Goal: Task Accomplishment & Management: Manage account settings

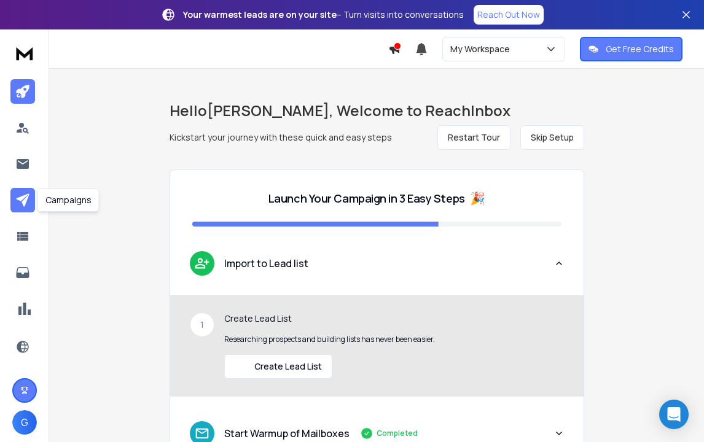
click at [25, 192] on link at bounding box center [22, 200] width 25 height 25
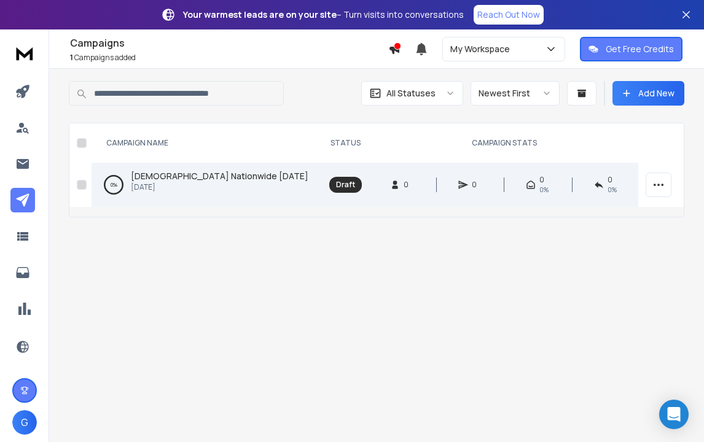
click at [288, 184] on p "[DATE]" at bounding box center [220, 187] width 178 height 10
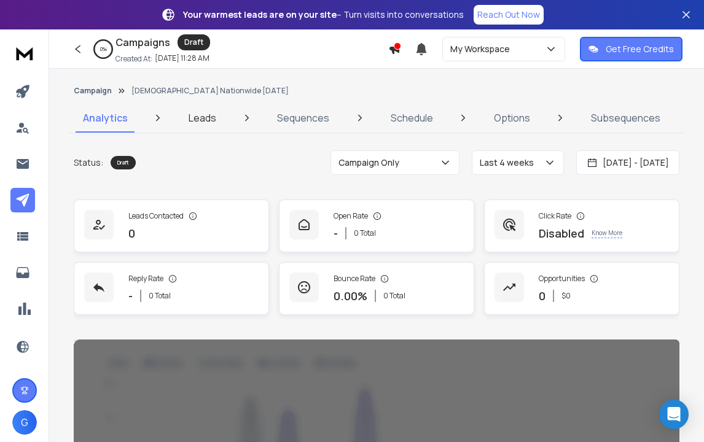
click at [210, 121] on p "Leads" at bounding box center [203, 118] width 28 height 15
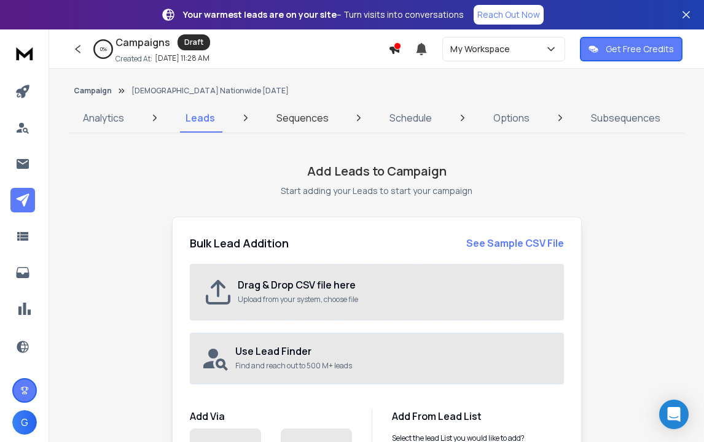
click at [311, 122] on p "Sequences" at bounding box center [302, 118] width 52 height 15
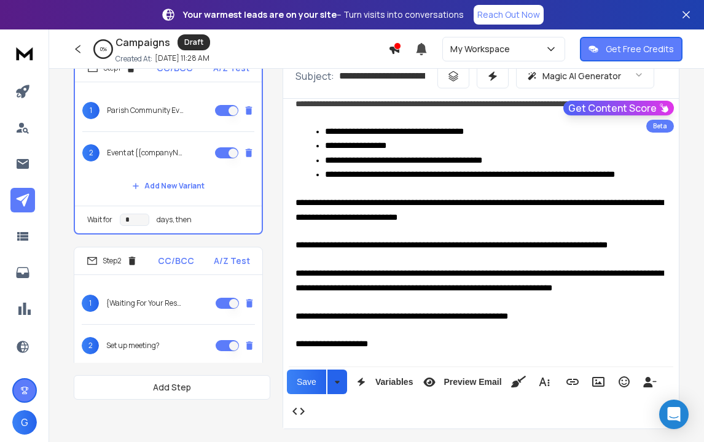
scroll to position [95, 0]
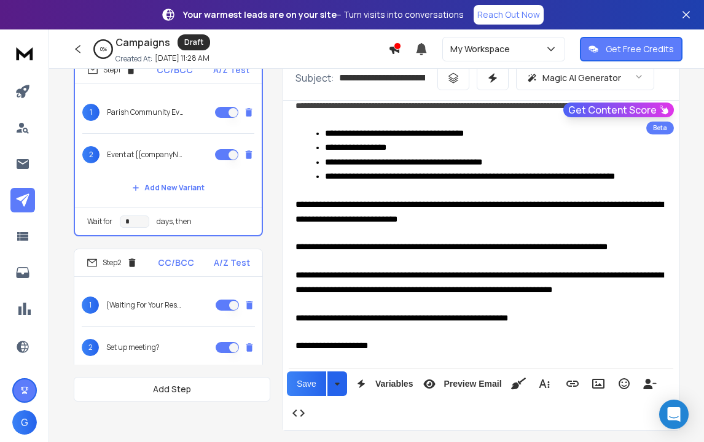
click at [133, 152] on p "Event at {{companyName}}?" at bounding box center [146, 155] width 79 height 10
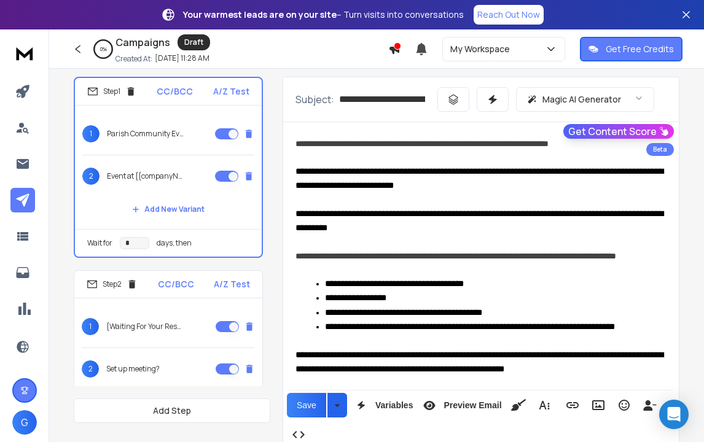
scroll to position [0, 0]
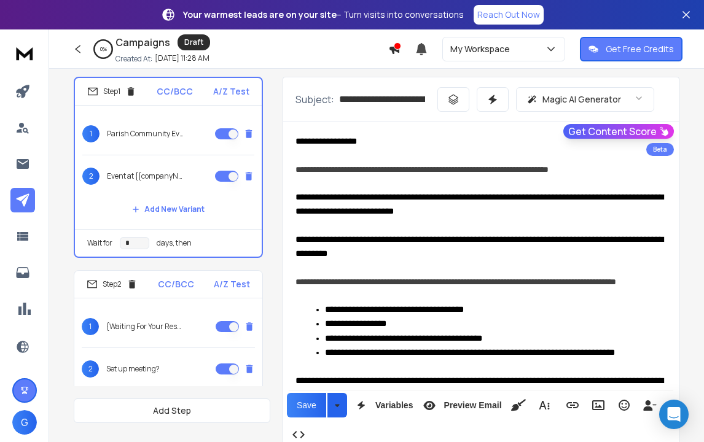
click at [128, 131] on p "Parish Community Event at {{companyName}}?" at bounding box center [146, 134] width 79 height 10
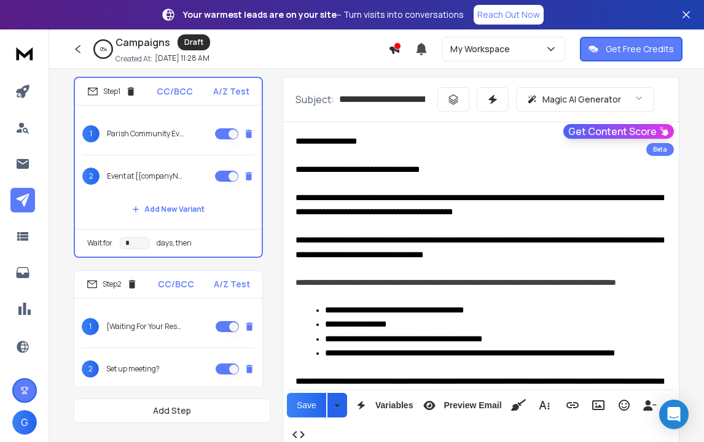
click at [145, 171] on p "Event at {{companyName}}?" at bounding box center [146, 176] width 79 height 10
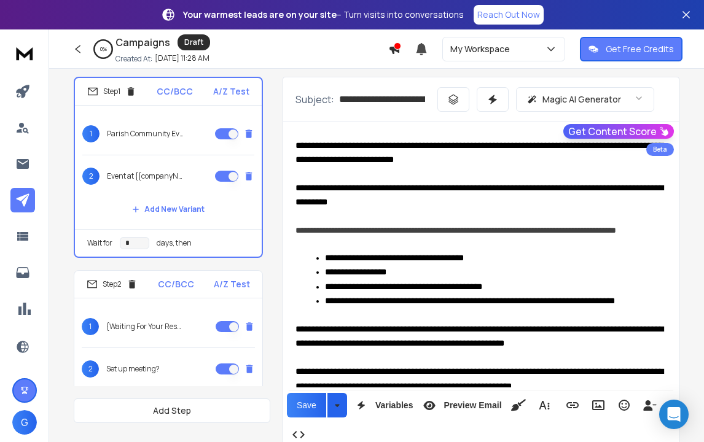
scroll to position [44, 0]
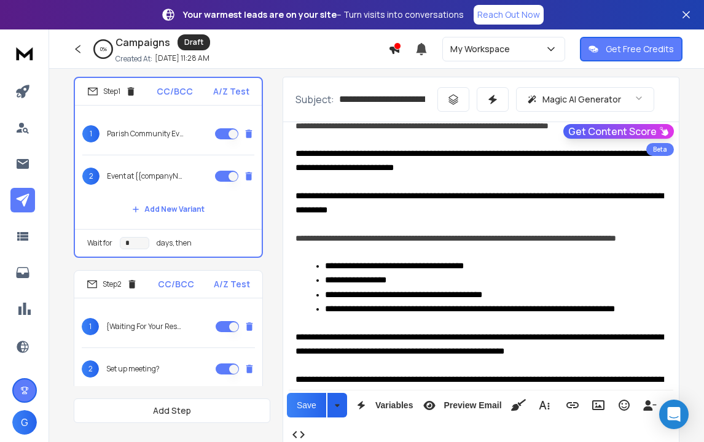
click at [135, 129] on p "Parish Community Event at {{companyName}}?" at bounding box center [146, 134] width 79 height 10
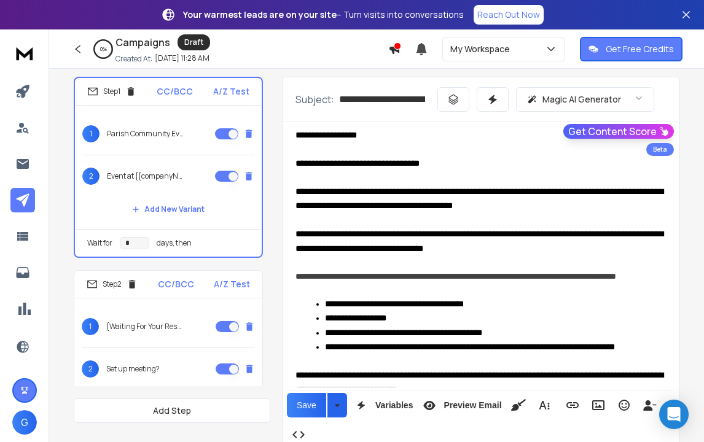
scroll to position [2, 0]
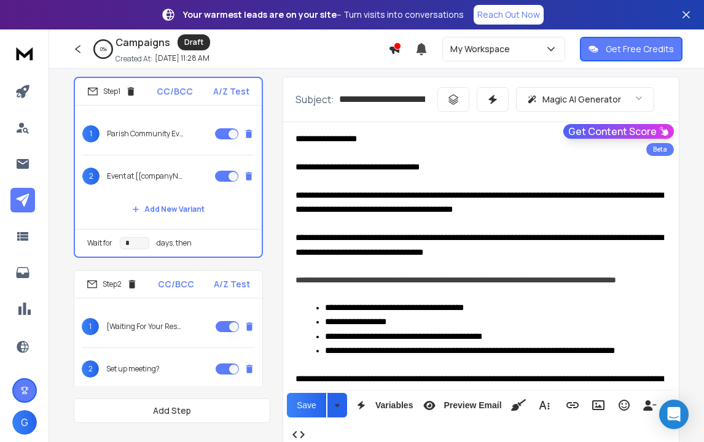
click at [130, 168] on div "2 Event at {{companyName}}?" at bounding box center [133, 176] width 103 height 17
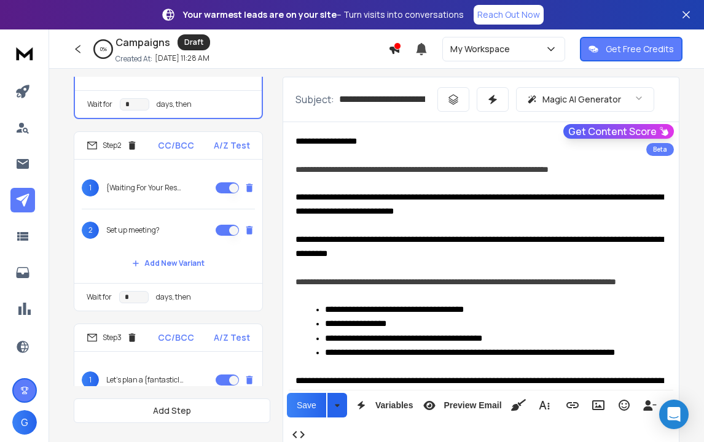
scroll to position [140, 0]
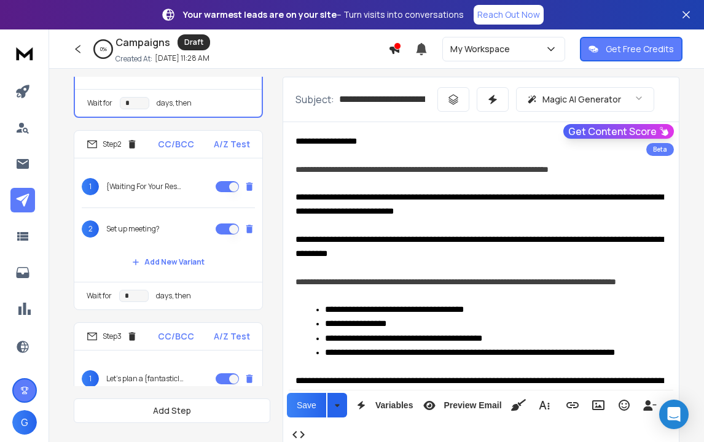
click at [169, 191] on p "{Waiting For Your Response|Awaiting Your Reply|Looking Forward to Your Response…" at bounding box center [145, 187] width 79 height 10
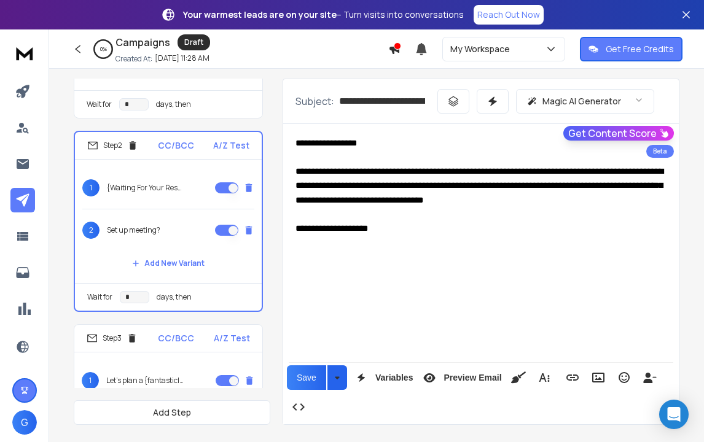
click at [160, 222] on div "2 Set up meeting?" at bounding box center [121, 230] width 78 height 17
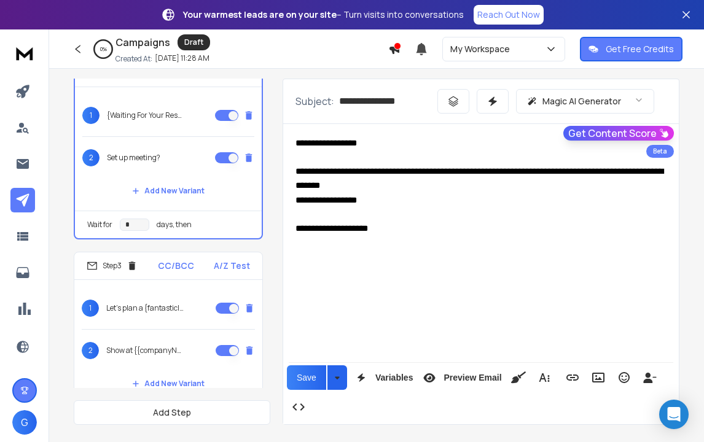
scroll to position [229, 0]
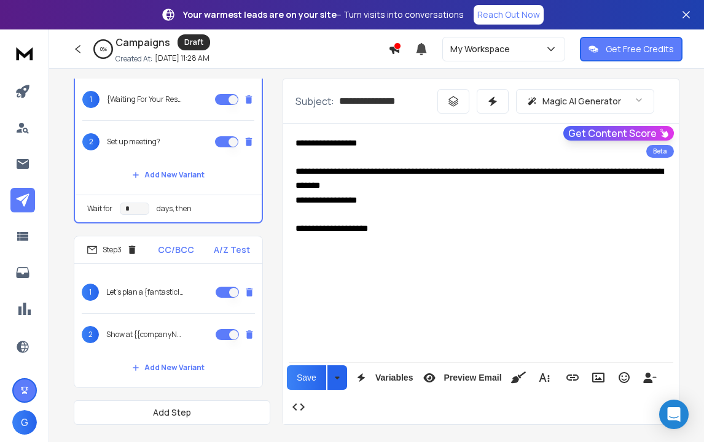
click at [145, 289] on p "Let's plan a {fantastic|great|wonderful} show for {{companyName}}" at bounding box center [145, 293] width 79 height 10
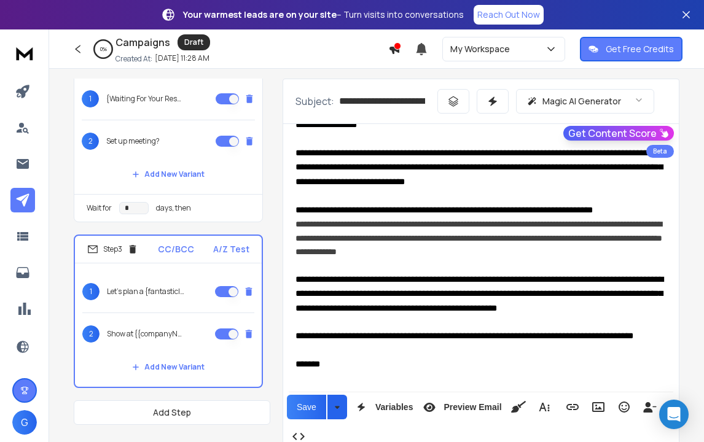
scroll to position [14, 0]
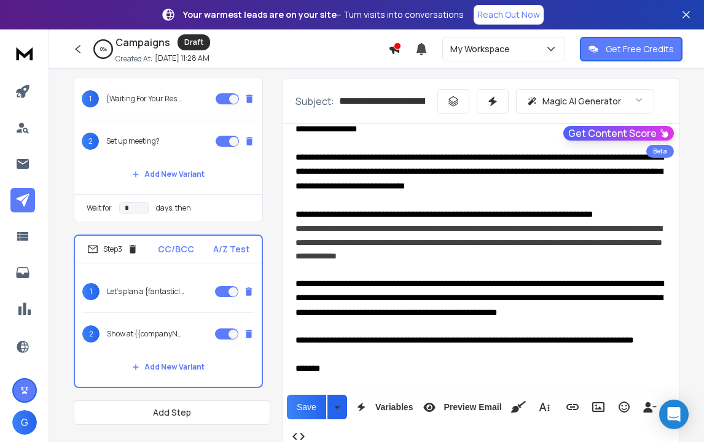
click at [158, 337] on p "Show at {{companyName}}" at bounding box center [146, 334] width 79 height 10
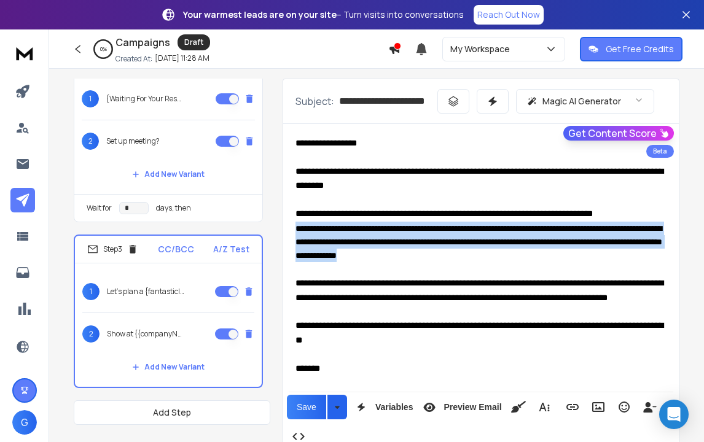
drag, startPoint x: 605, startPoint y: 256, endPoint x: 291, endPoint y: 232, distance: 315.5
click at [291, 232] on div "**********" at bounding box center [481, 256] width 396 height 265
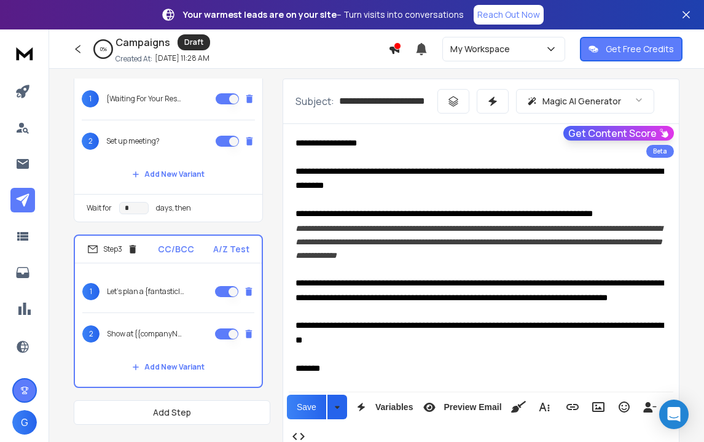
click at [171, 326] on div "2 Show at {{companyName}}" at bounding box center [133, 334] width 103 height 17
click at [174, 334] on p "Show at {{companyName}}" at bounding box center [146, 334] width 79 height 10
click at [168, 305] on div "1 Let's plan a {fantastic|great|wonderful} show for {{companyName}}" at bounding box center [168, 292] width 172 height 42
type input "**********"
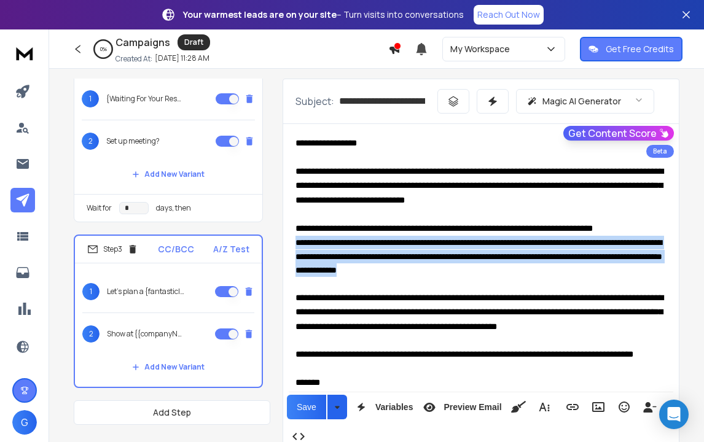
drag, startPoint x: 582, startPoint y: 271, endPoint x: 241, endPoint y: 243, distance: 342.1
click at [240, 245] on div "**********" at bounding box center [377, 267] width 606 height 376
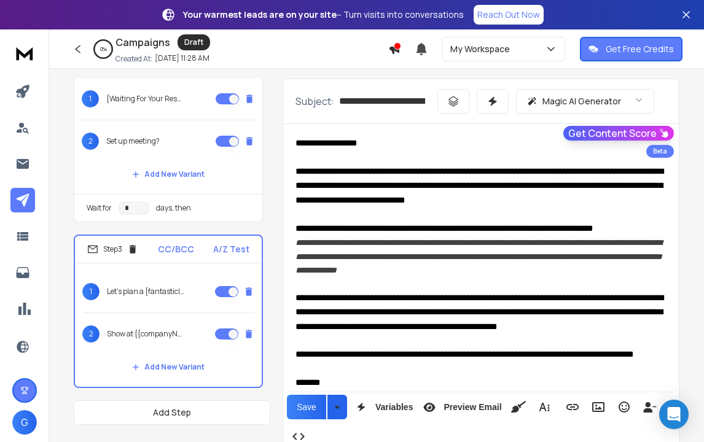
click at [463, 284] on div "**********" at bounding box center [481, 277] width 371 height 283
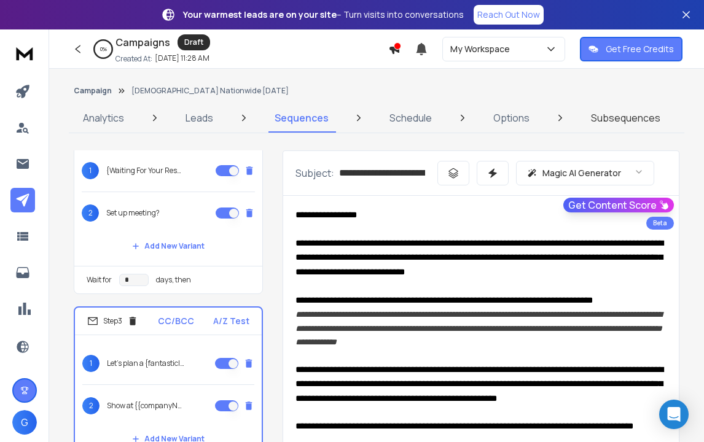
click at [606, 120] on p "Subsequences" at bounding box center [625, 118] width 69 height 15
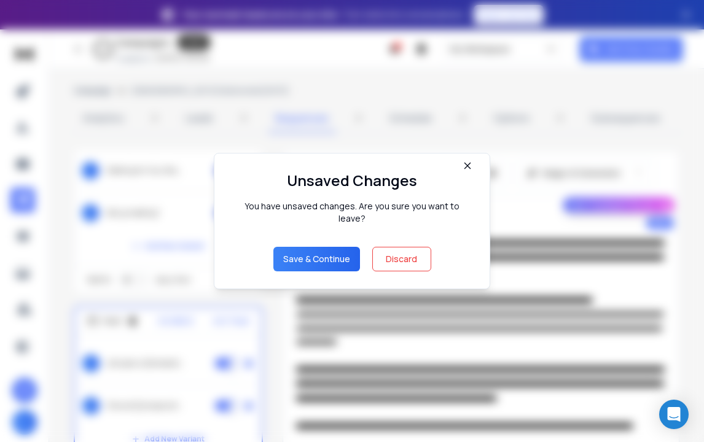
click at [323, 247] on button "Save & Continue" at bounding box center [316, 259] width 87 height 25
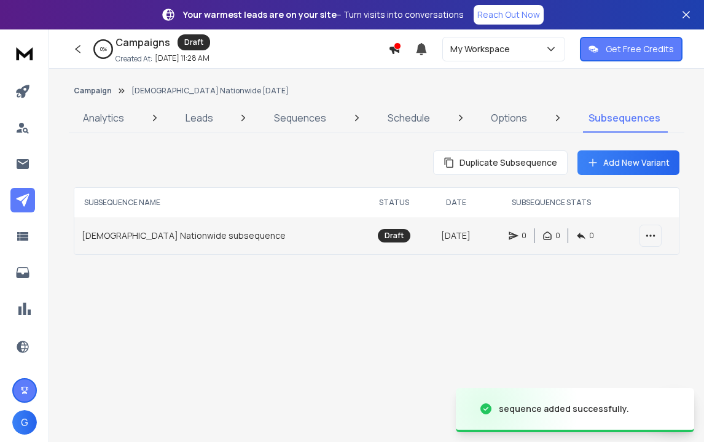
click at [323, 247] on td "[DEMOGRAPHIC_DATA] Nationwide subsequence" at bounding box center [218, 236] width 288 height 37
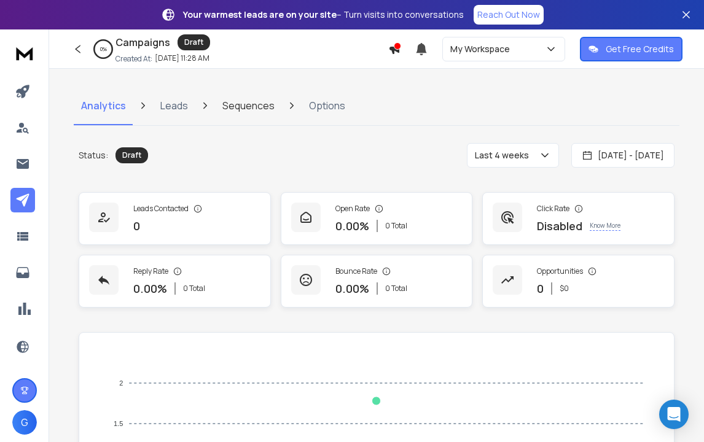
click at [258, 101] on p "Sequences" at bounding box center [248, 105] width 52 height 15
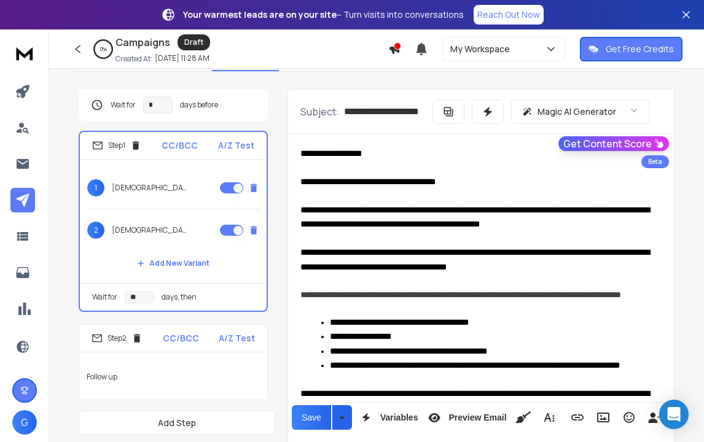
scroll to position [58, 0]
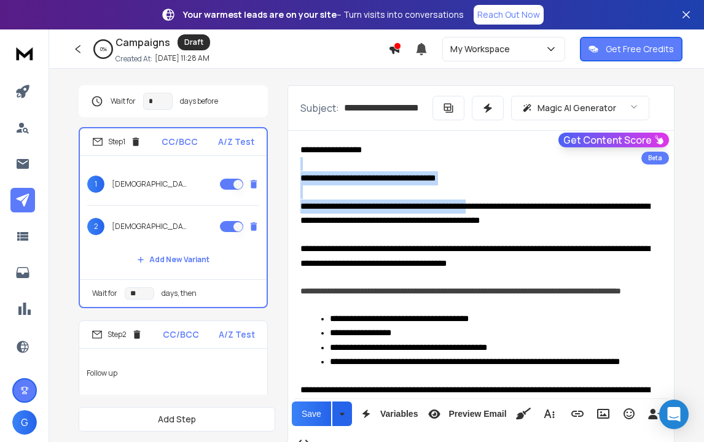
drag, startPoint x: 302, startPoint y: 169, endPoint x: 474, endPoint y: 200, distance: 174.3
click at [475, 200] on b "**********" at bounding box center [480, 339] width 361 height 393
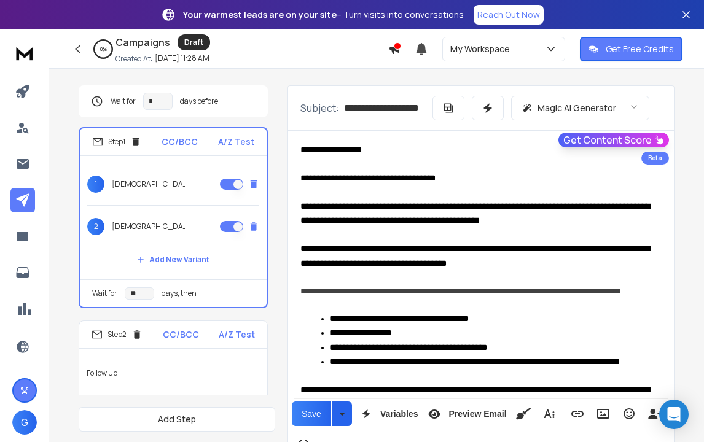
click at [481, 216] on span "**********" at bounding box center [475, 213] width 350 height 23
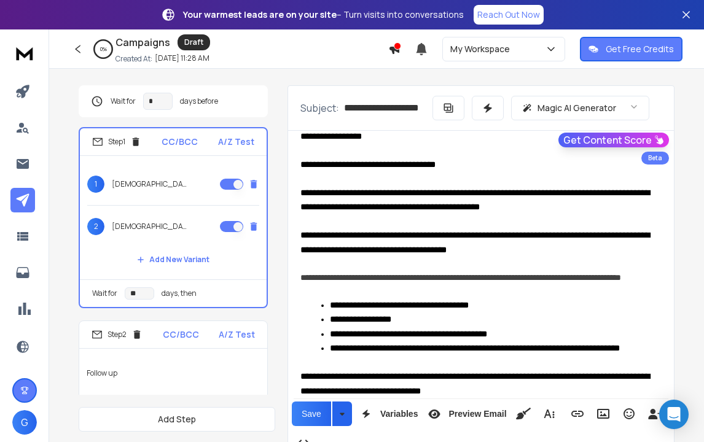
scroll to position [14, 0]
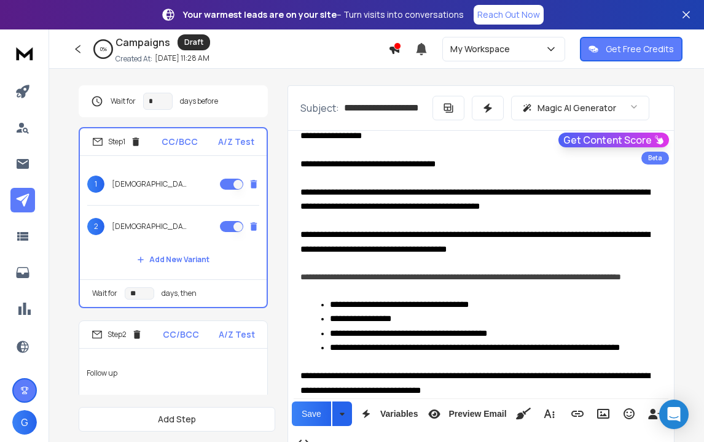
click at [471, 252] on div "**********" at bounding box center [480, 242] width 361 height 29
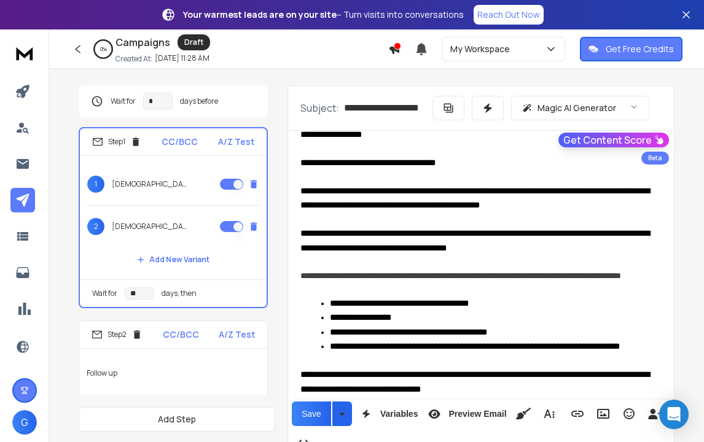
scroll to position [10, 0]
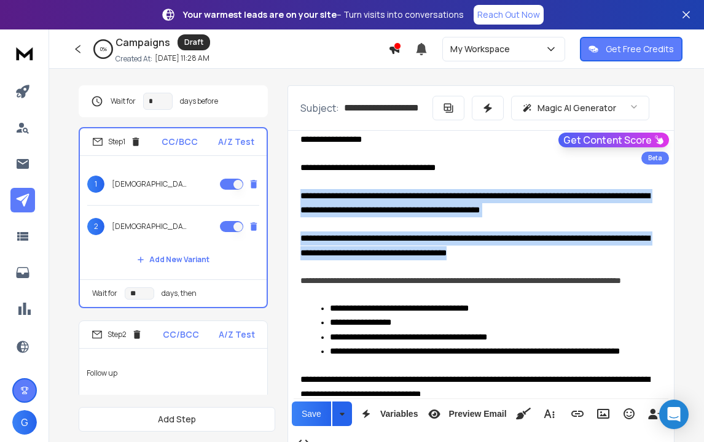
drag, startPoint x: 479, startPoint y: 257, endPoint x: 428, endPoint y: 227, distance: 59.2
click at [428, 227] on div "**********" at bounding box center [480, 331] width 361 height 396
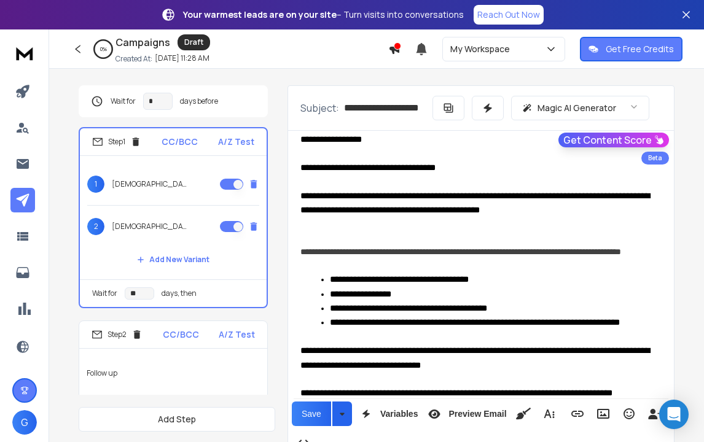
click at [421, 235] on div "**********" at bounding box center [480, 316] width 361 height 367
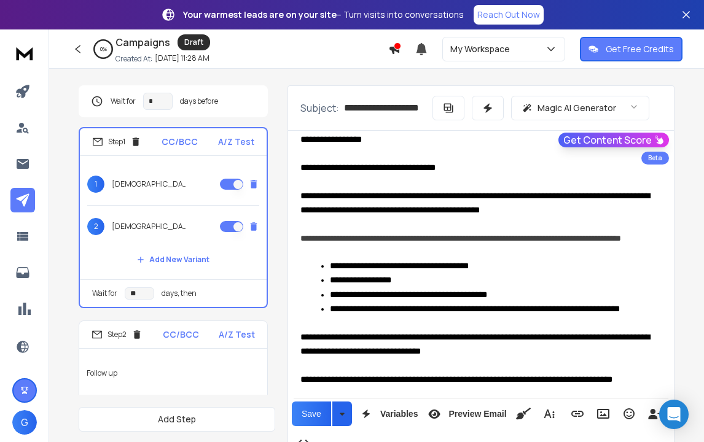
click at [304, 170] on span "**********" at bounding box center [367, 167] width 135 height 9
click at [322, 245] on div "**********" at bounding box center [480, 246] width 361 height 28
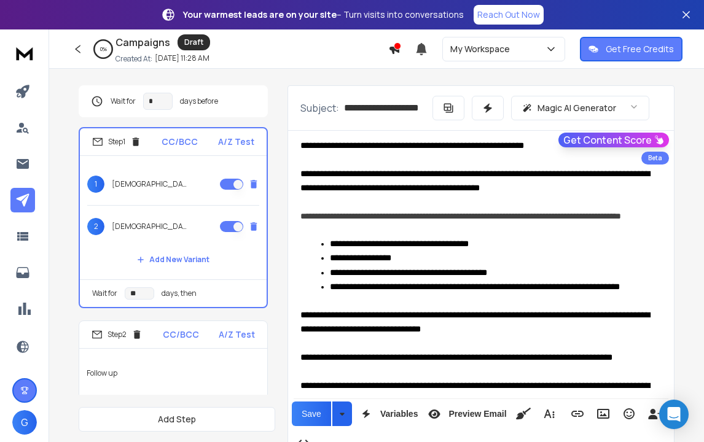
scroll to position [34, 0]
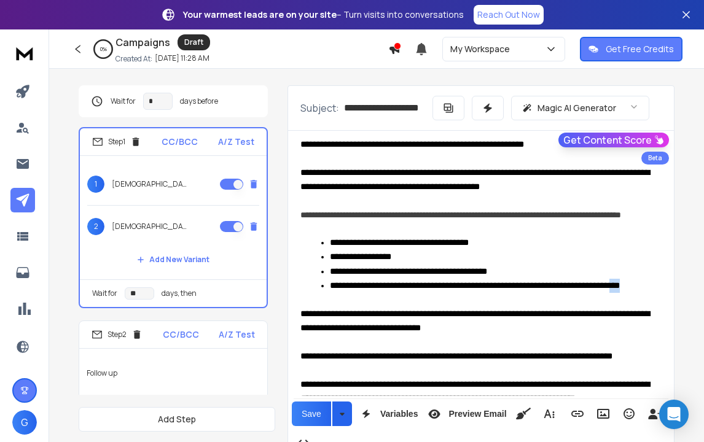
drag, startPoint x: 659, startPoint y: 289, endPoint x: 642, endPoint y: 280, distance: 19.0
click at [642, 280] on div "**********" at bounding box center [496, 286] width 332 height 14
click at [642, 281] on div "**********" at bounding box center [496, 286] width 332 height 14
click at [647, 286] on div "**********" at bounding box center [496, 286] width 332 height 14
click at [658, 287] on div "**********" at bounding box center [496, 286] width 332 height 14
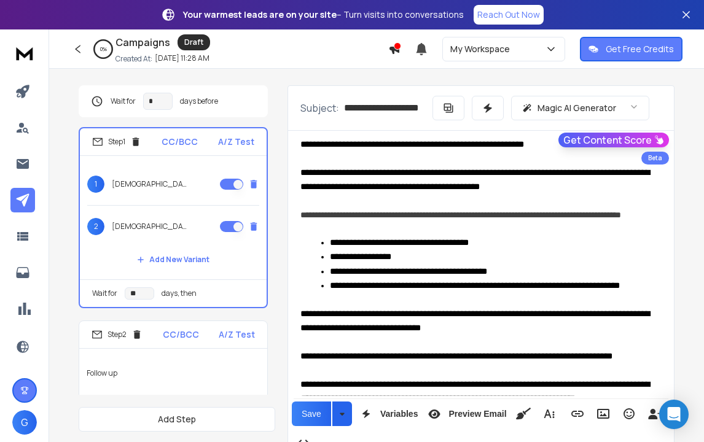
click at [664, 282] on div "**********" at bounding box center [481, 263] width 386 height 265
drag, startPoint x: 666, startPoint y: 286, endPoint x: 646, endPoint y: 257, distance: 35.3
click at [646, 257] on div "**********" at bounding box center [481, 263] width 386 height 265
click at [646, 257] on div "**********" at bounding box center [496, 257] width 332 height 14
click at [297, 216] on div "**********" at bounding box center [481, 263] width 386 height 265
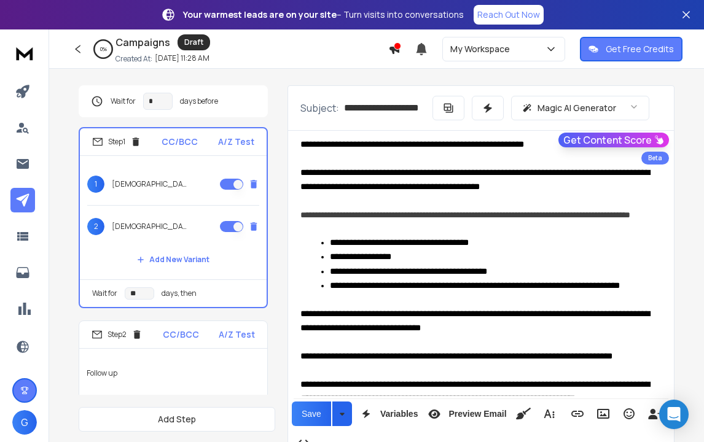
click at [327, 218] on div "**********" at bounding box center [480, 222] width 361 height 28
drag, startPoint x: 332, startPoint y: 270, endPoint x: 679, endPoint y: 299, distance: 347.8
click at [679, 299] on div "**********" at bounding box center [377, 273] width 606 height 386
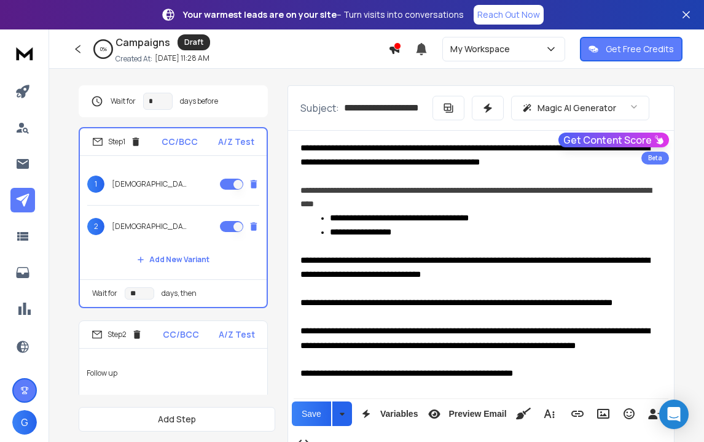
scroll to position [59, 0]
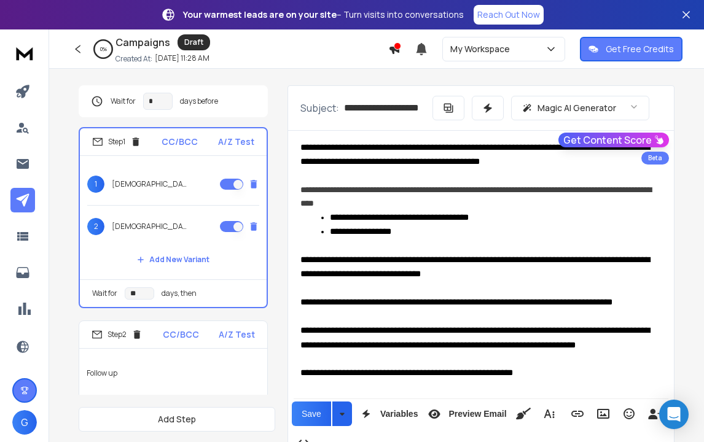
click at [150, 300] on div "Wait for ** days, then" at bounding box center [173, 294] width 187 height 28
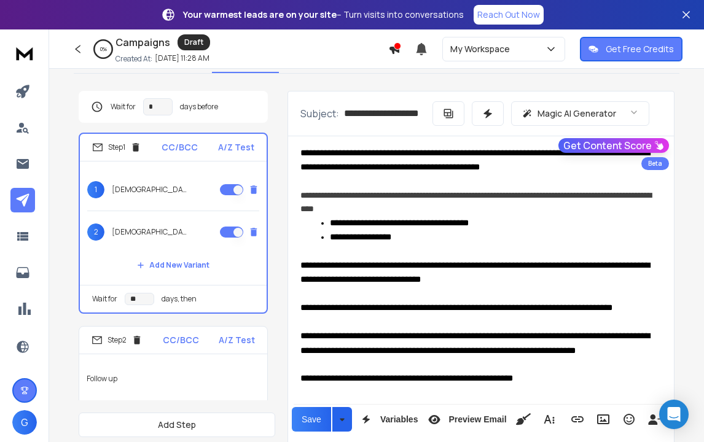
scroll to position [53, 0]
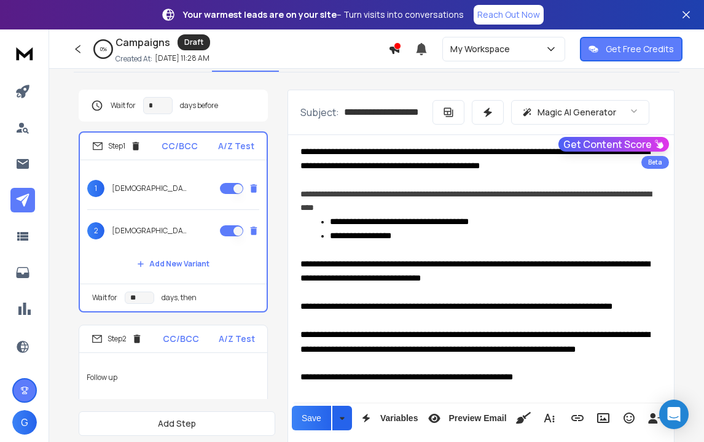
click at [156, 109] on input "*" at bounding box center [157, 105] width 29 height 17
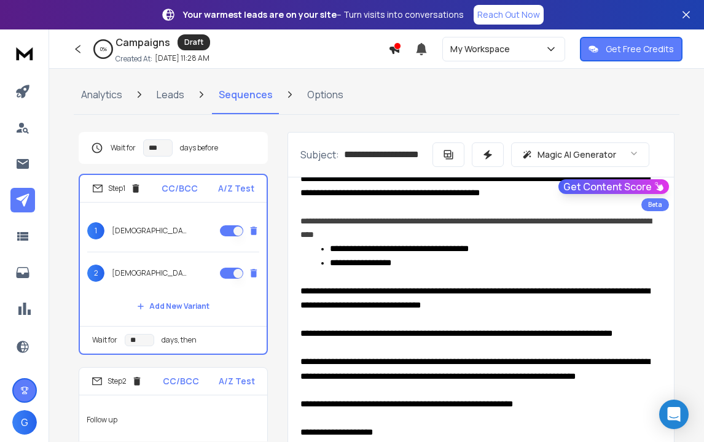
scroll to position [84, 0]
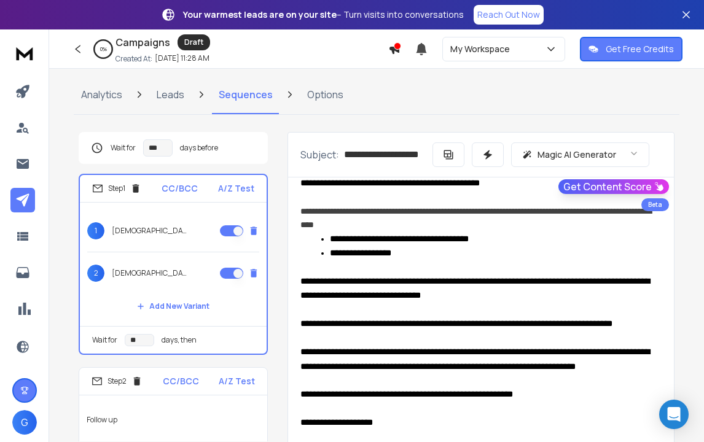
type input "***"
drag, startPoint x: 415, startPoint y: 326, endPoint x: 395, endPoint y: 325, distance: 19.7
click at [395, 325] on span "**********" at bounding box center [456, 323] width 312 height 9
click at [562, 327] on span "**********" at bounding box center [456, 323] width 312 height 9
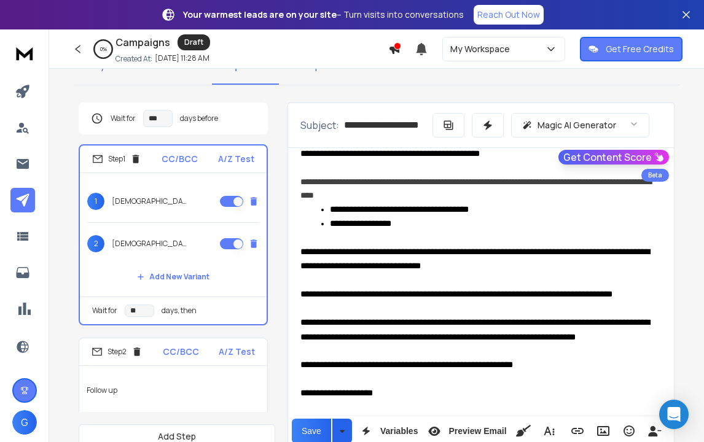
scroll to position [41, 0]
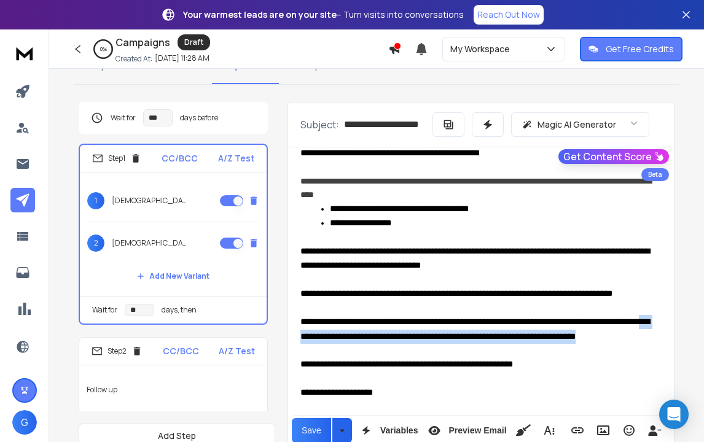
drag, startPoint x: 620, startPoint y: 336, endPoint x: 292, endPoint y: 335, distance: 327.5
click at [292, 335] on div "**********" at bounding box center [481, 279] width 386 height 265
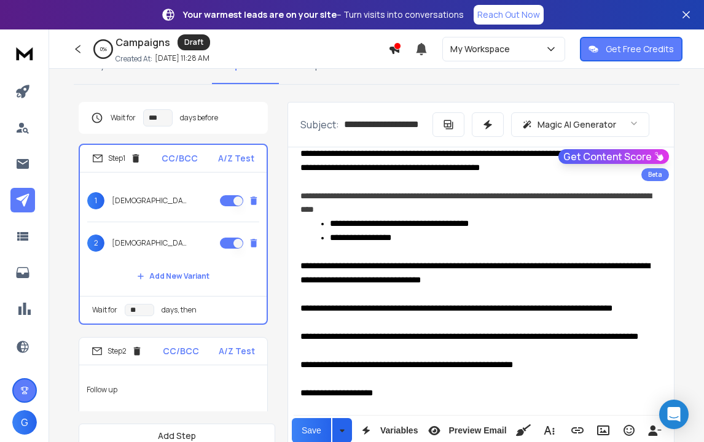
scroll to position [69, 0]
drag, startPoint x: 563, startPoint y: 371, endPoint x: 446, endPoint y: 366, distance: 116.9
click at [451, 369] on div "**********" at bounding box center [480, 365] width 361 height 14
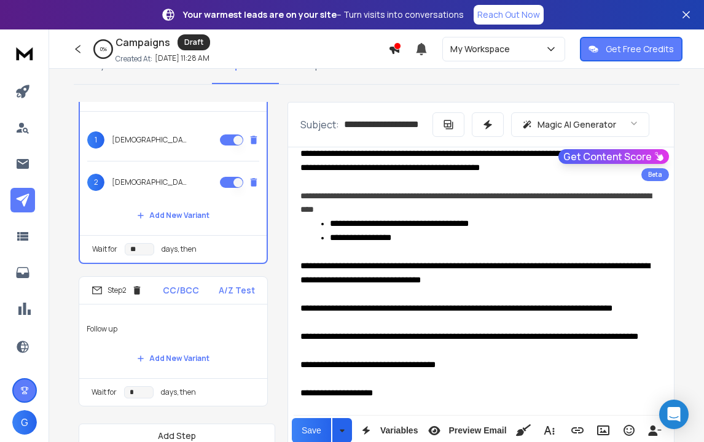
scroll to position [17, 0]
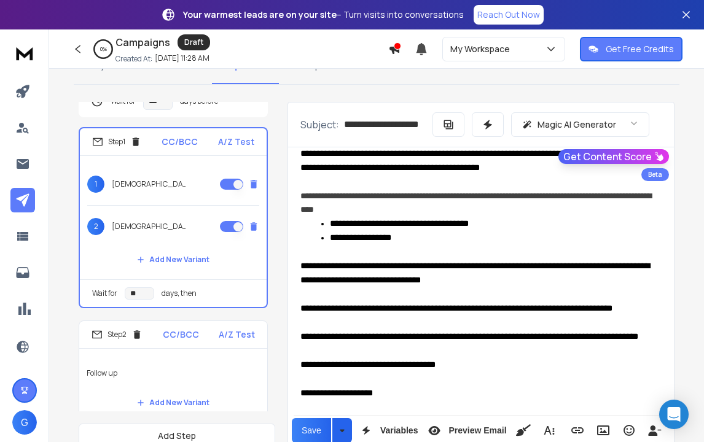
click at [153, 224] on p "Catholic Illusionist at {{companyName}}" at bounding box center [151, 227] width 79 height 10
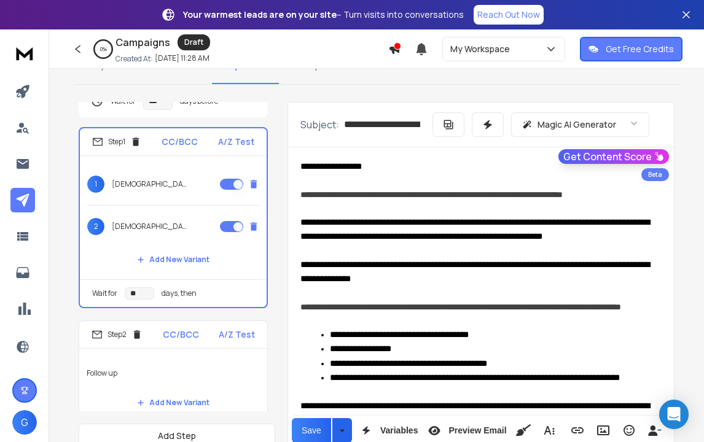
click at [153, 173] on div "1 Catholic illusionist" at bounding box center [173, 184] width 172 height 42
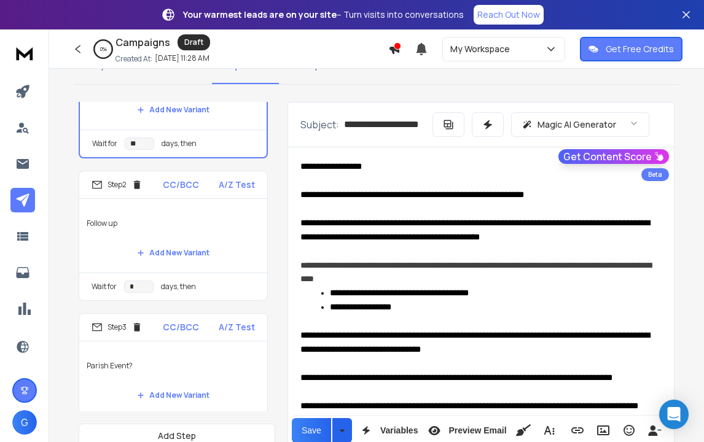
scroll to position [171, 0]
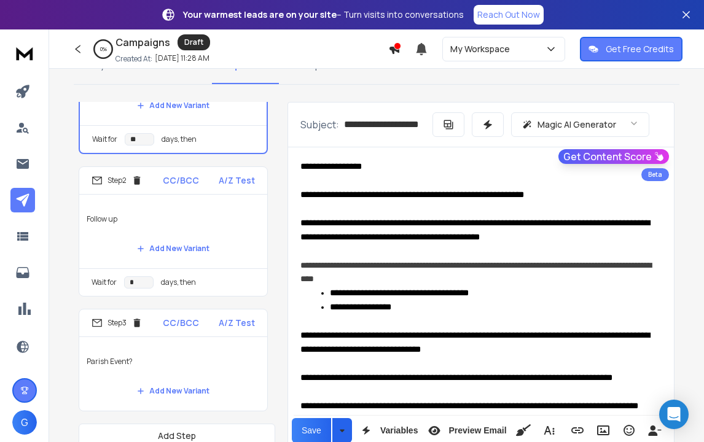
click at [109, 225] on p "Follow up" at bounding box center [173, 219] width 173 height 34
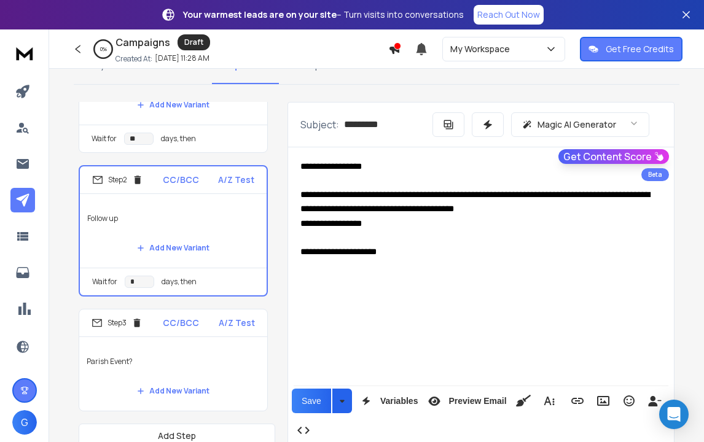
click at [418, 245] on div "**********" at bounding box center [480, 252] width 361 height 14
click at [152, 375] on p "Parish Event?" at bounding box center [173, 362] width 173 height 34
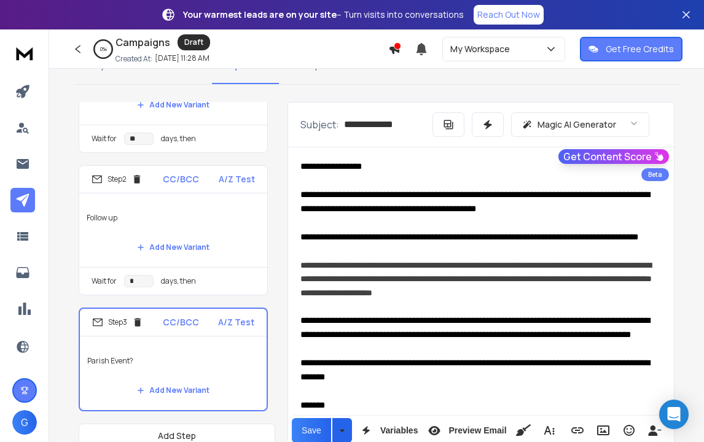
scroll to position [2, 0]
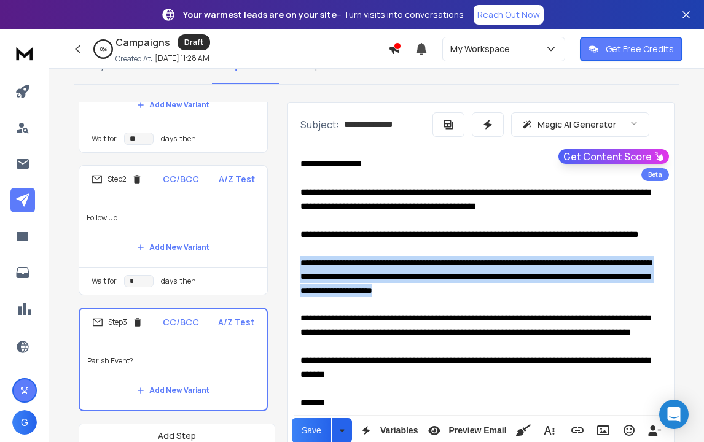
drag, startPoint x: 594, startPoint y: 308, endPoint x: 287, endPoint y: 276, distance: 308.3
click at [287, 276] on div "**********" at bounding box center [377, 290] width 596 height 376
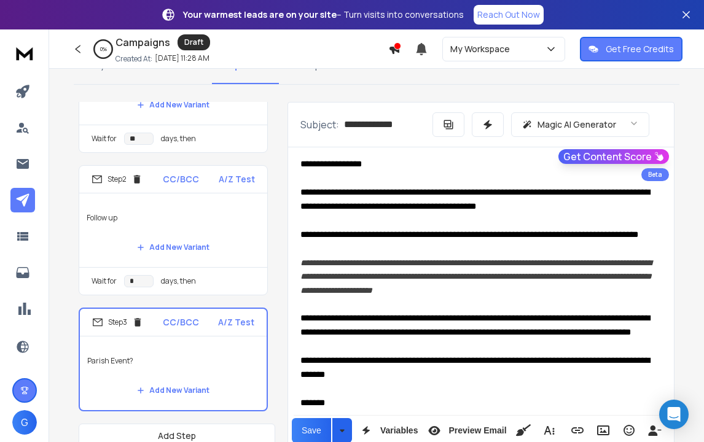
click at [426, 222] on div "**********" at bounding box center [480, 298] width 361 height 282
click at [476, 293] on em "**********" at bounding box center [475, 277] width 351 height 36
click at [440, 285] on div "**********" at bounding box center [480, 276] width 361 height 41
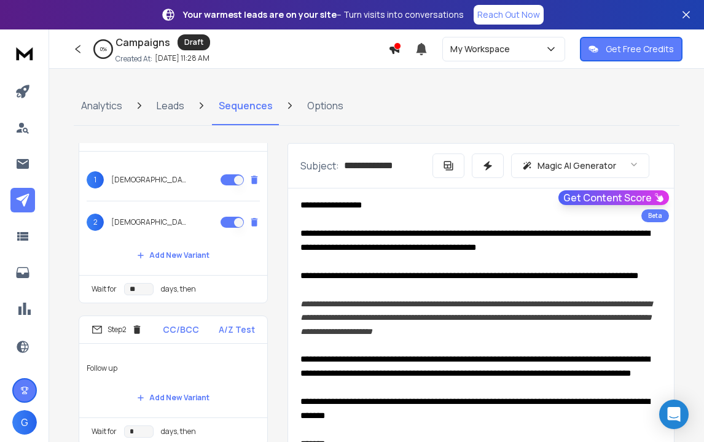
scroll to position [63, 0]
drag, startPoint x: 143, startPoint y: 289, endPoint x: 94, endPoint y: 289, distance: 48.5
click at [94, 289] on div "Wait for ** days, then" at bounding box center [173, 287] width 188 height 28
type input "**********"
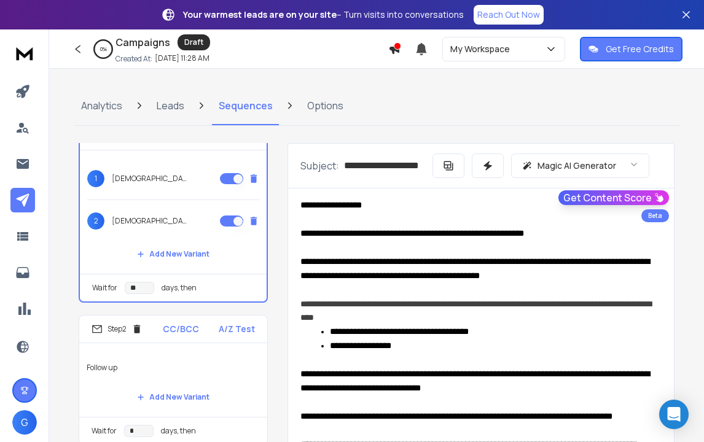
click at [139, 293] on input "**" at bounding box center [139, 288] width 29 height 12
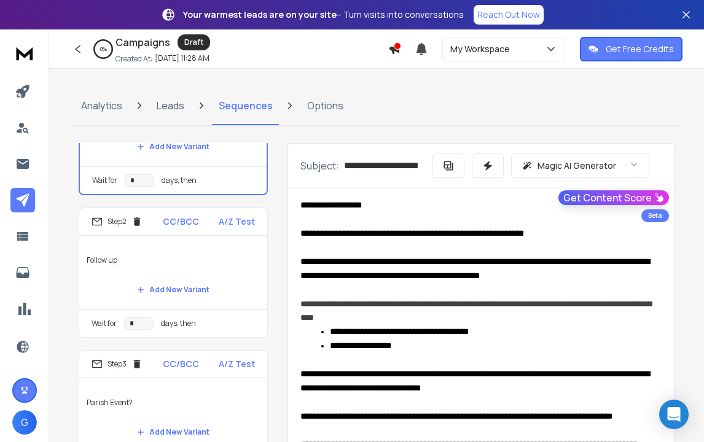
type input "*"
click at [134, 327] on input "*" at bounding box center [138, 324] width 29 height 12
click at [133, 327] on input "*" at bounding box center [138, 324] width 29 height 12
type input "*"
type input "*********"
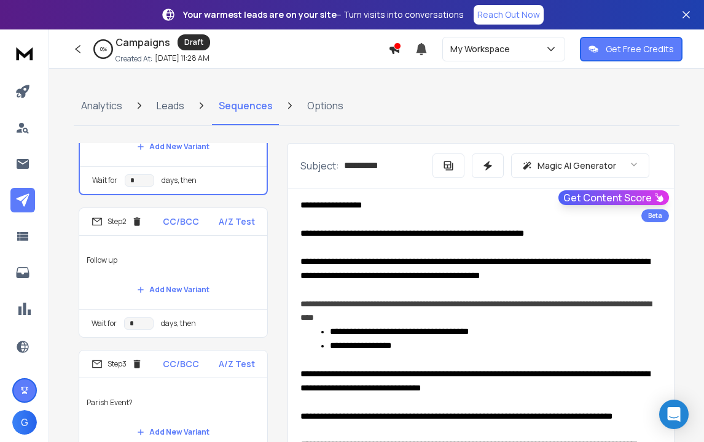
type input "*"
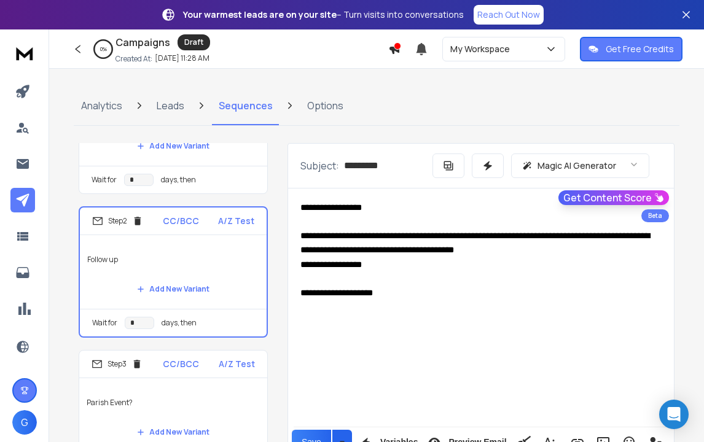
scroll to position [0, 0]
click at [78, 354] on div "**********" at bounding box center [377, 316] width 606 height 356
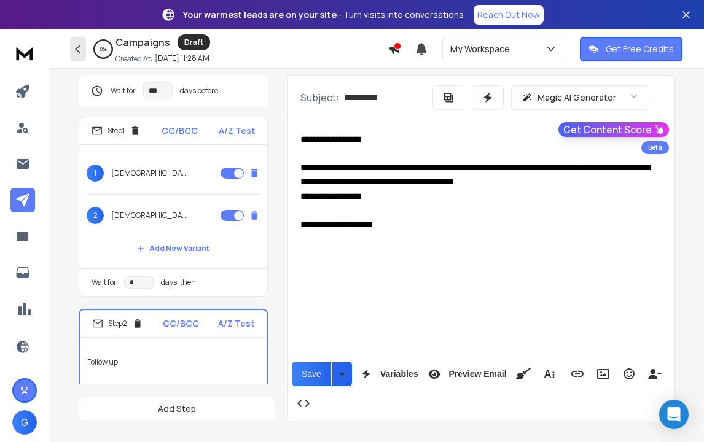
click at [81, 49] on icon at bounding box center [78, 49] width 11 height 11
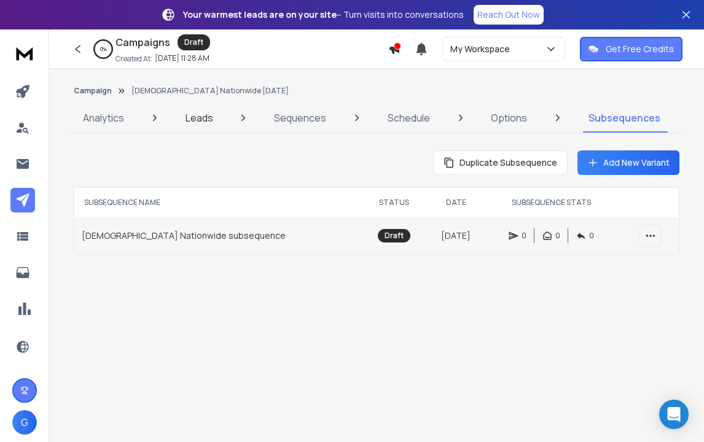
click at [197, 117] on p "Leads" at bounding box center [200, 118] width 28 height 15
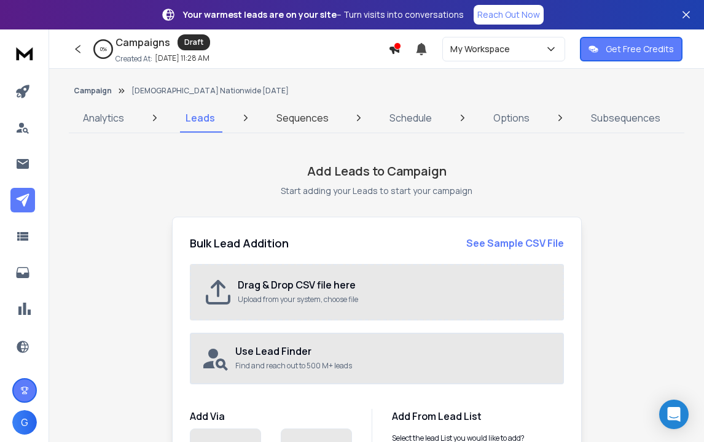
click at [312, 110] on link "Sequences" at bounding box center [302, 117] width 67 height 29
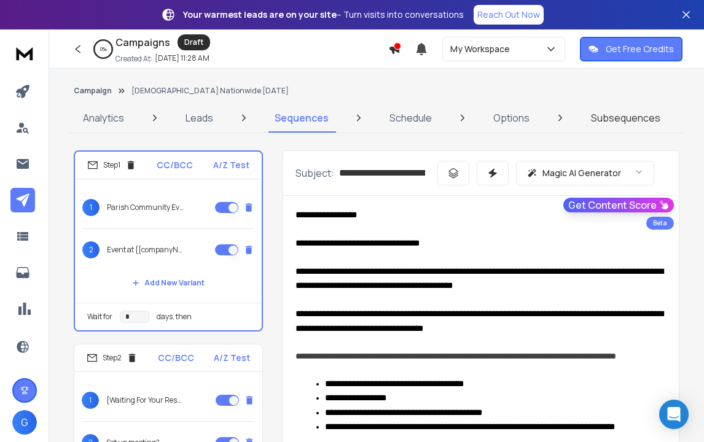
click at [629, 112] on p "Subsequences" at bounding box center [625, 118] width 69 height 15
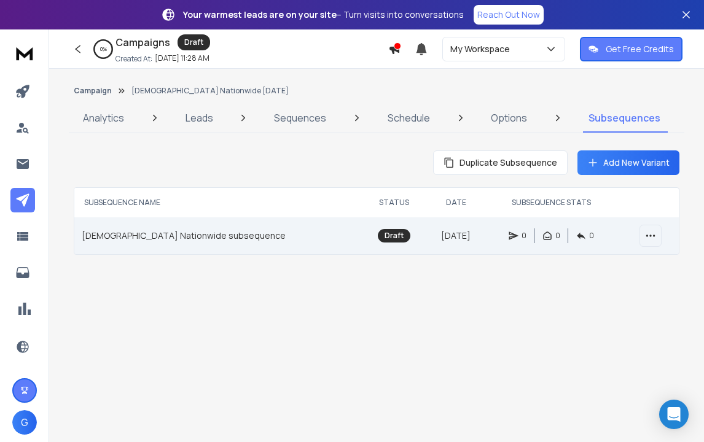
click at [255, 245] on td "[DEMOGRAPHIC_DATA] Nationwide subsequence" at bounding box center [218, 236] width 288 height 37
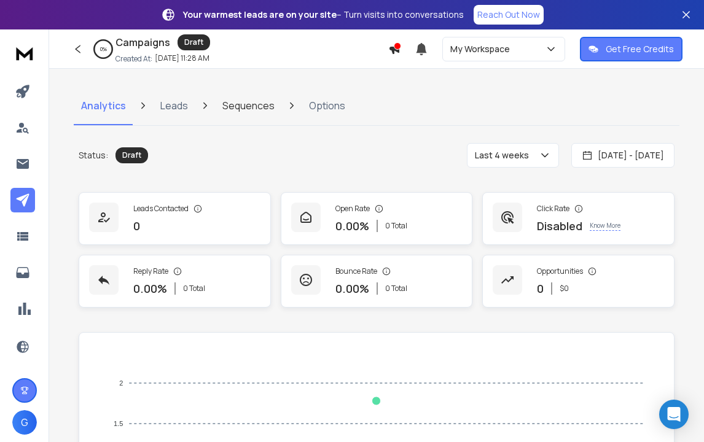
click at [248, 104] on p "Sequences" at bounding box center [248, 105] width 52 height 15
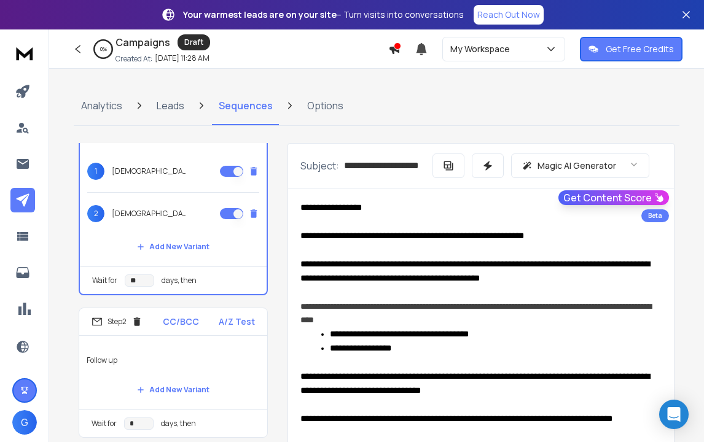
scroll to position [68, 0]
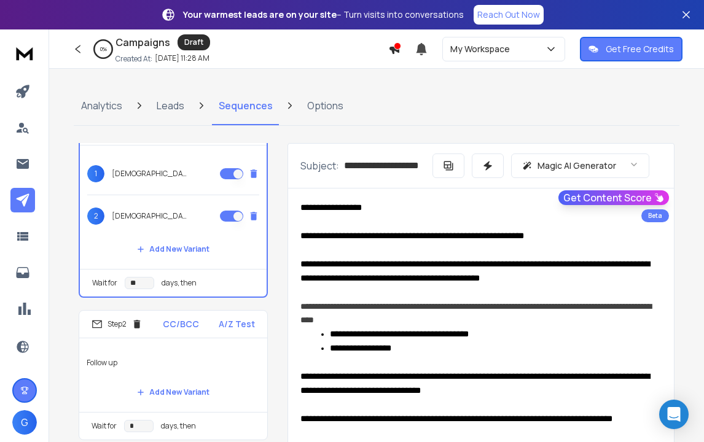
click at [146, 281] on input "**" at bounding box center [139, 283] width 29 height 12
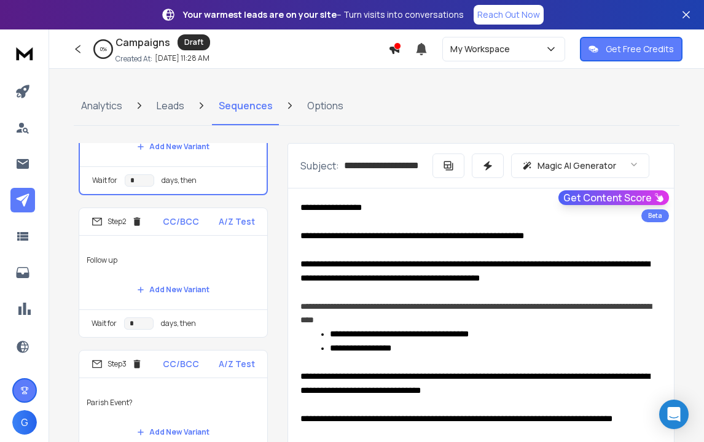
type input "*"
click at [138, 326] on input "*" at bounding box center [138, 324] width 29 height 12
type input "*"
type input "*********"
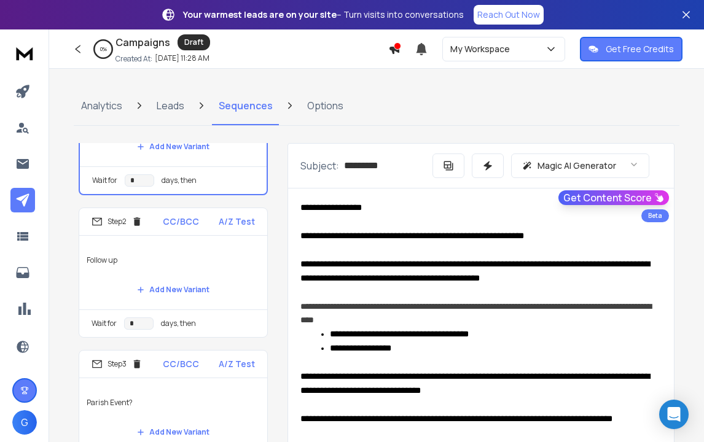
type input "*"
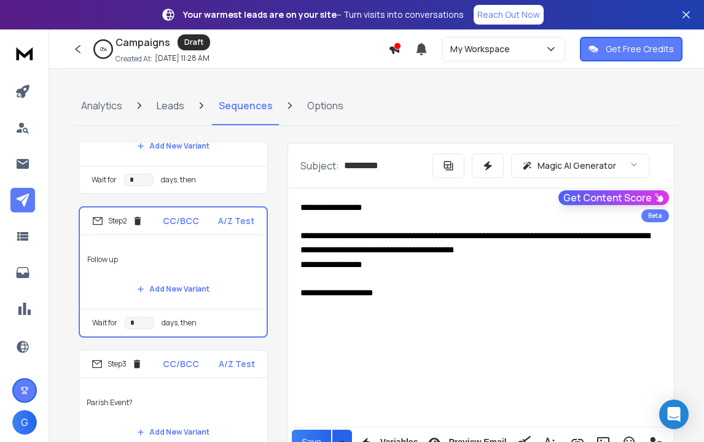
click at [237, 339] on ul "Step 1 CC/BCC A/Z Test 1 Catholic illusionist 2 Catholic Illusionist at {{compa…" at bounding box center [173, 233] width 189 height 439
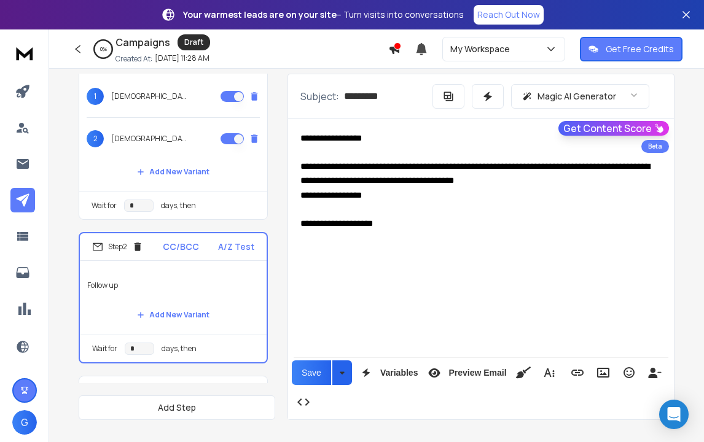
scroll to position [0, 0]
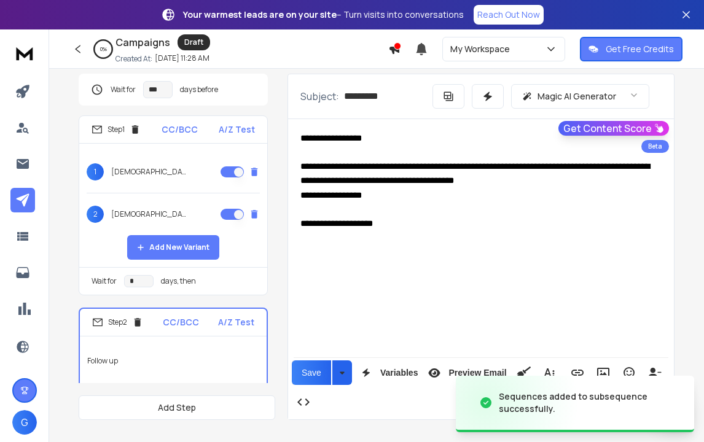
click at [212, 253] on button "Add New Variant" at bounding box center [173, 247] width 92 height 25
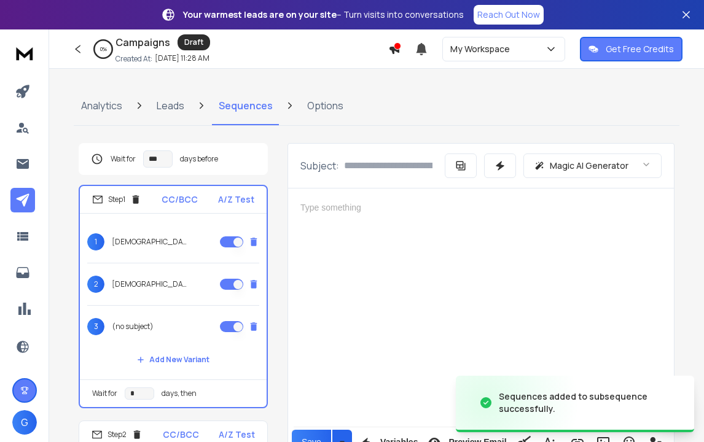
click at [225, 171] on div "Wait for *** days before" at bounding box center [173, 159] width 189 height 32
click at [229, 164] on div "Wait for *** days before" at bounding box center [173, 159] width 189 height 32
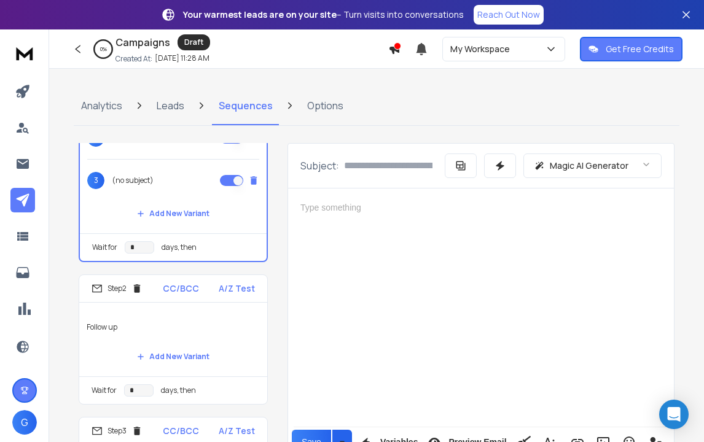
scroll to position [213, 0]
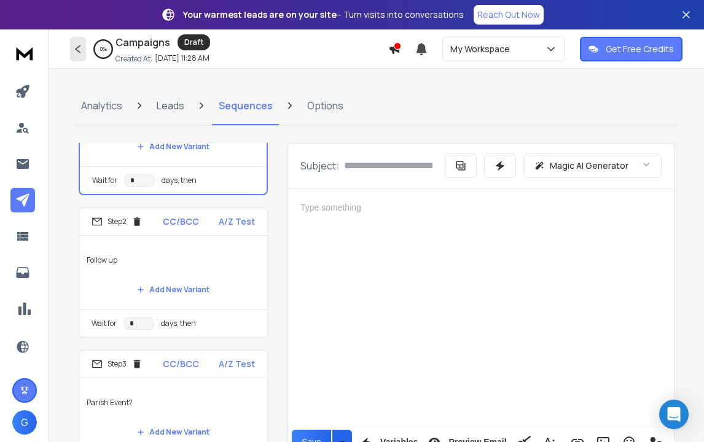
click at [79, 44] on icon at bounding box center [78, 49] width 11 height 11
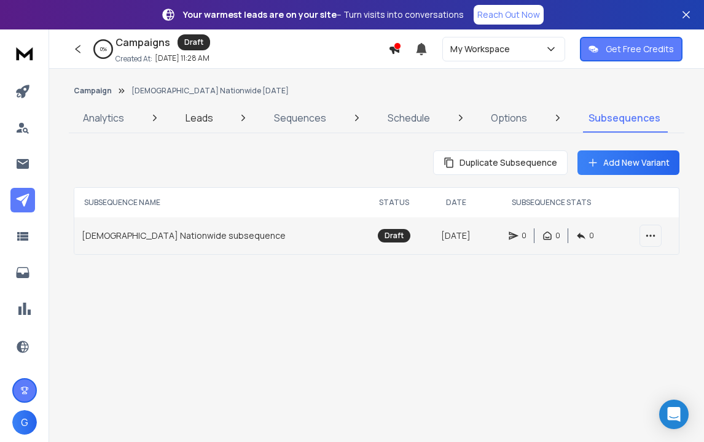
click at [204, 117] on p "Leads" at bounding box center [200, 118] width 28 height 15
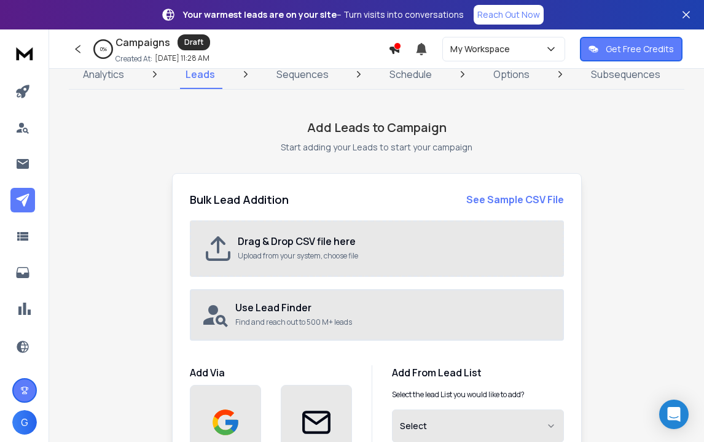
scroll to position [45, 0]
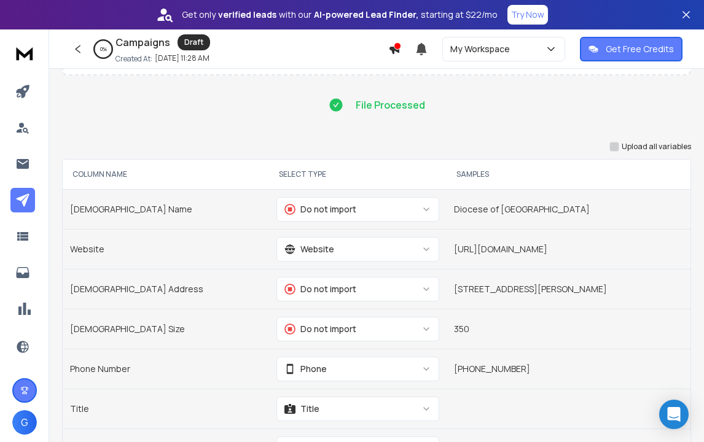
scroll to position [108, 0]
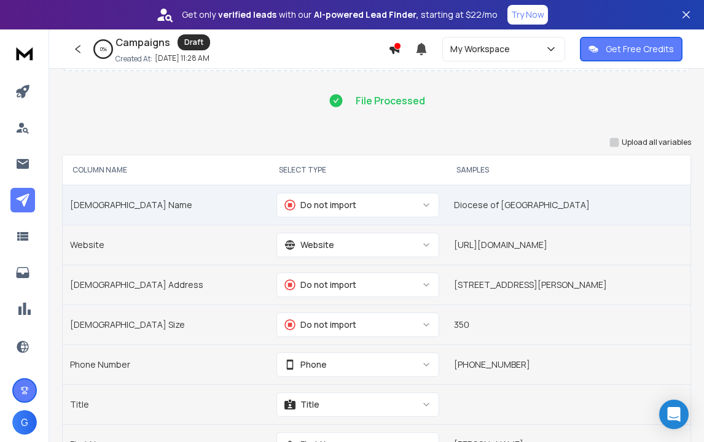
click at [337, 201] on button "Do not import" at bounding box center [357, 205] width 163 height 25
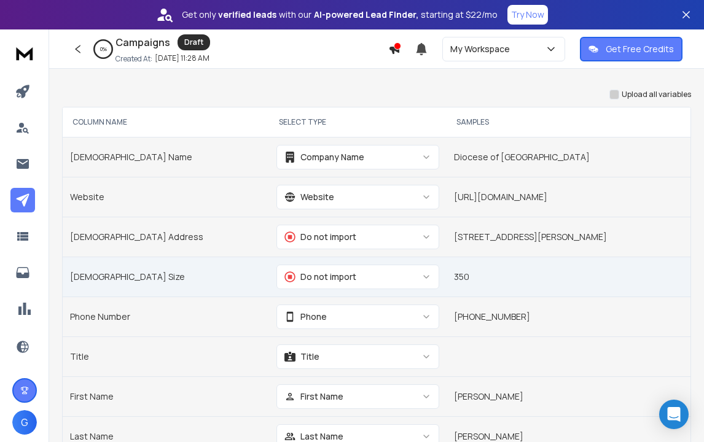
scroll to position [158, 0]
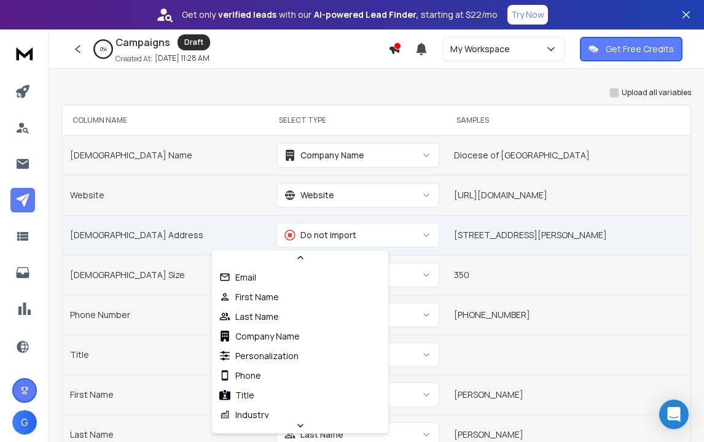
click at [344, 237] on button "Do not import" at bounding box center [357, 235] width 163 height 25
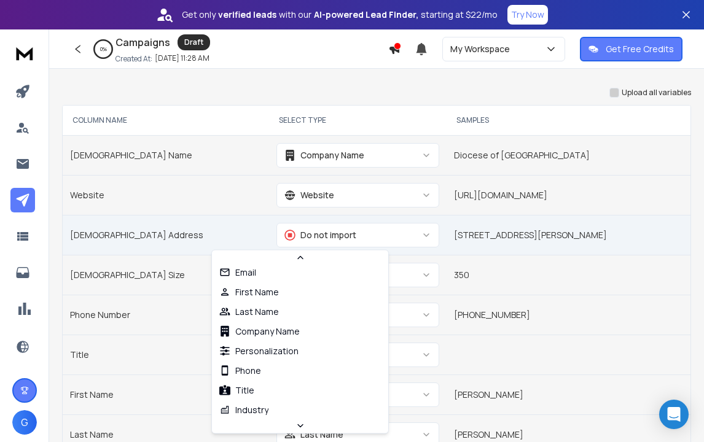
click at [498, 227] on td "[STREET_ADDRESS][PERSON_NAME]" at bounding box center [569, 235] width 244 height 40
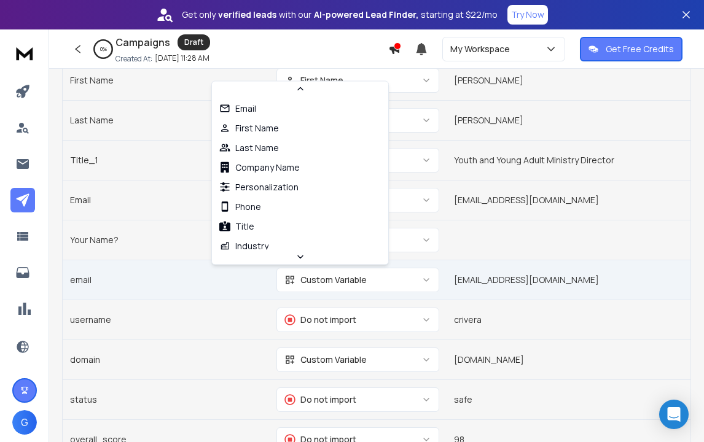
scroll to position [104, 0]
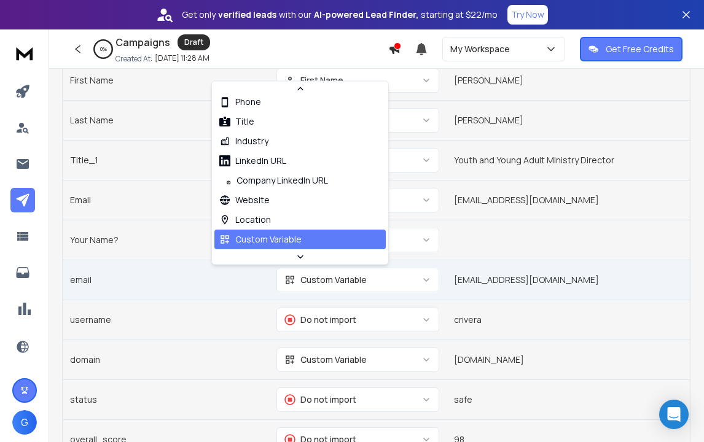
click at [368, 276] on button "Custom Variable" at bounding box center [357, 280] width 163 height 25
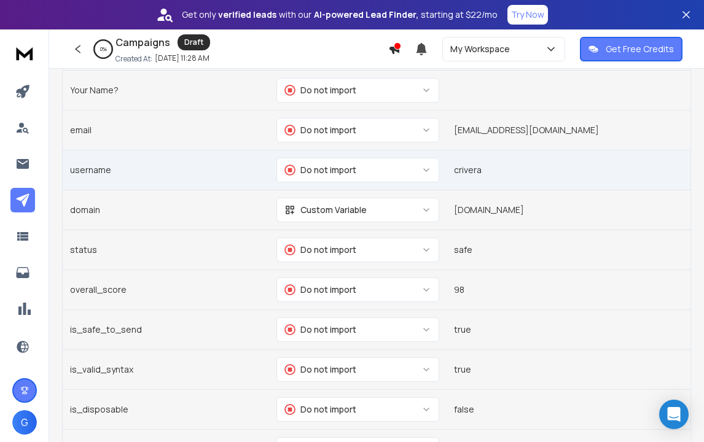
scroll to position [636, 0]
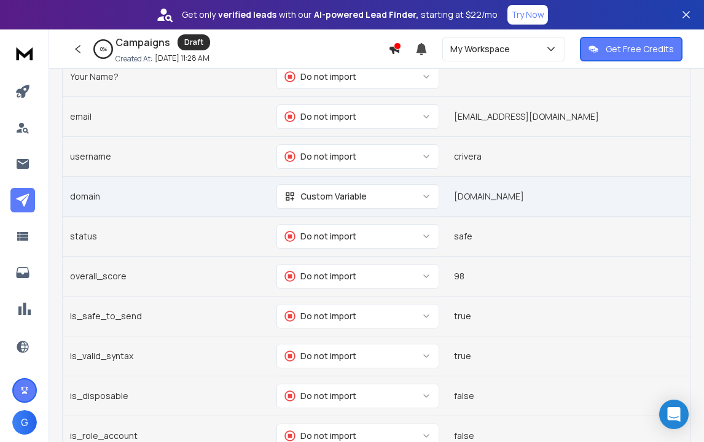
click at [316, 194] on button "Custom Variable" at bounding box center [357, 196] width 163 height 25
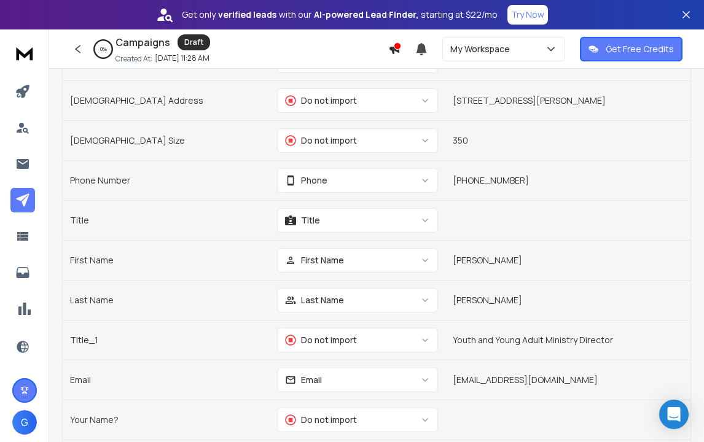
scroll to position [294, 0]
click at [29, 193] on icon at bounding box center [22, 200] width 15 height 15
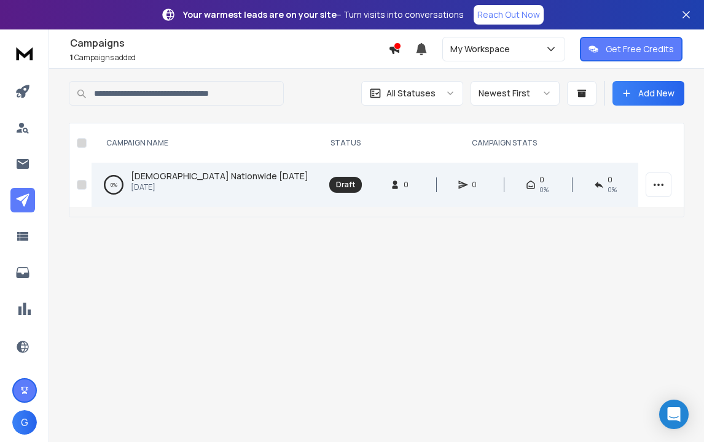
click at [288, 181] on span "[DEMOGRAPHIC_DATA] Nationwide [DATE]" at bounding box center [220, 176] width 178 height 12
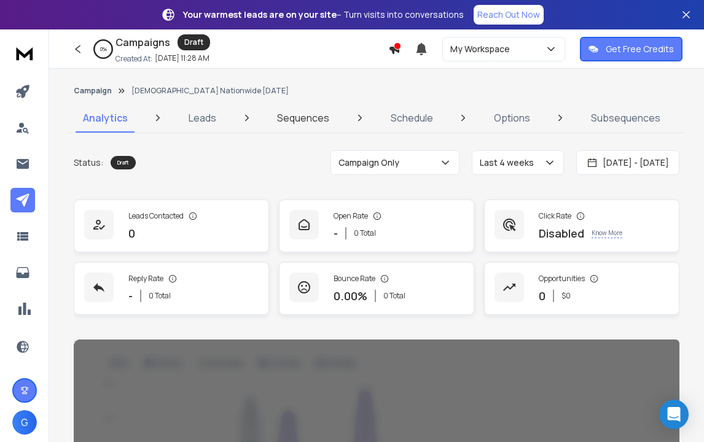
click at [278, 118] on p "Sequences" at bounding box center [303, 118] width 52 height 15
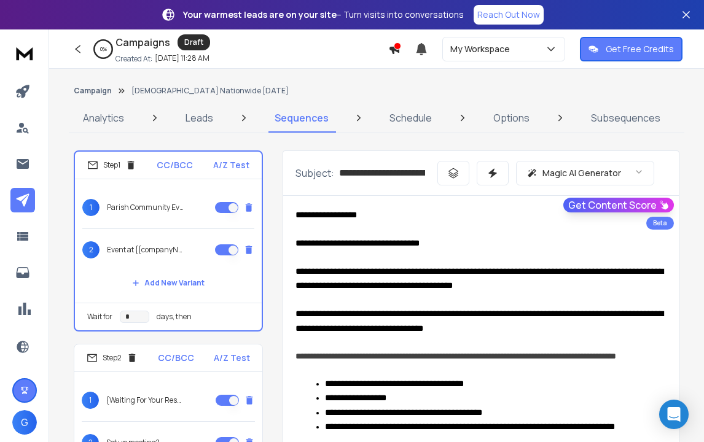
click at [173, 212] on p "Parish Community Event at {{companyName}}?" at bounding box center [146, 208] width 79 height 10
click at [307, 212] on span "**********" at bounding box center [326, 215] width 61 height 9
click at [490, 172] on icon "button" at bounding box center [492, 172] width 8 height 9
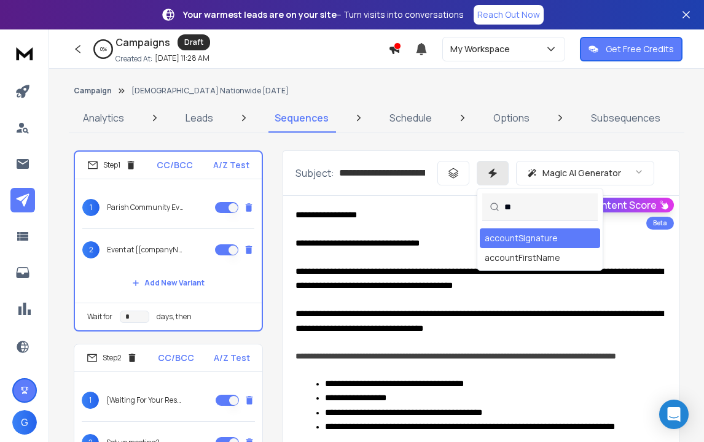
type input "*"
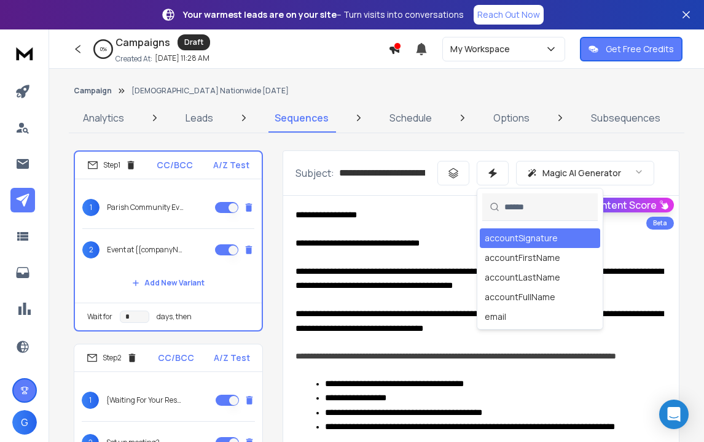
click at [306, 216] on span "**********" at bounding box center [326, 215] width 61 height 9
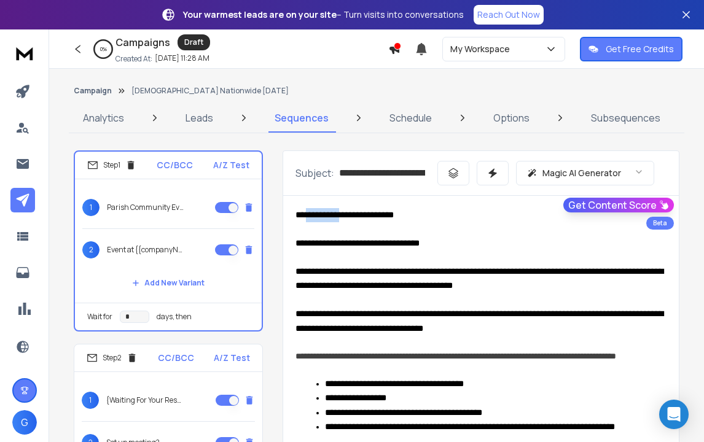
drag, startPoint x: 332, startPoint y: 218, endPoint x: 307, endPoint y: 218, distance: 24.6
click at [307, 218] on span "**********" at bounding box center [345, 215] width 98 height 9
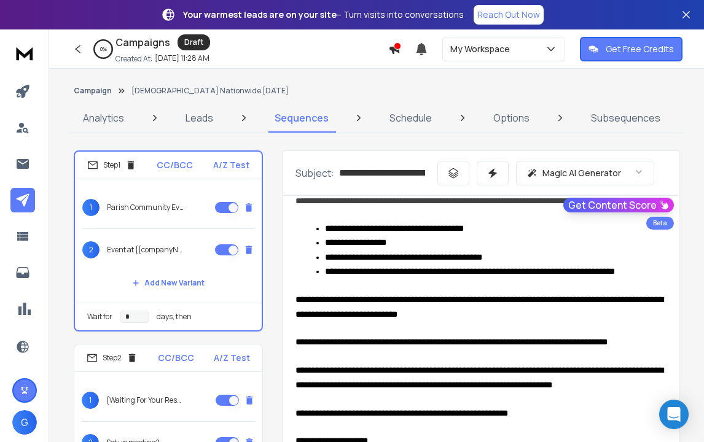
scroll to position [101, 0]
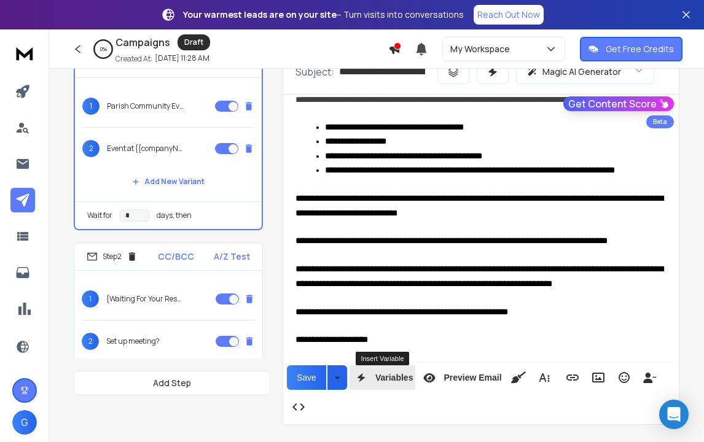
click at [393, 381] on span "Variables" at bounding box center [394, 378] width 43 height 10
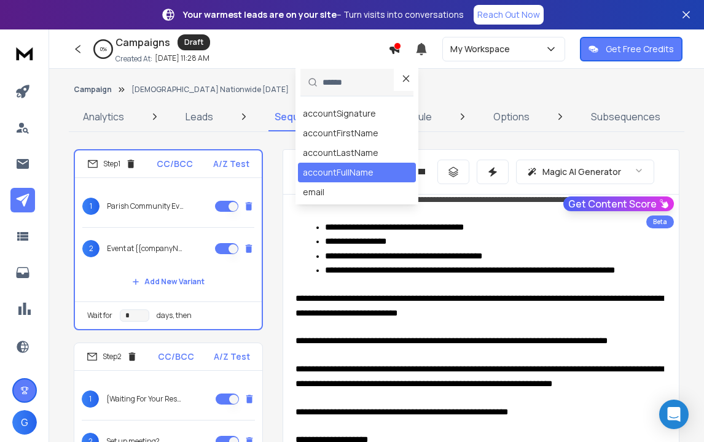
scroll to position [1, 0]
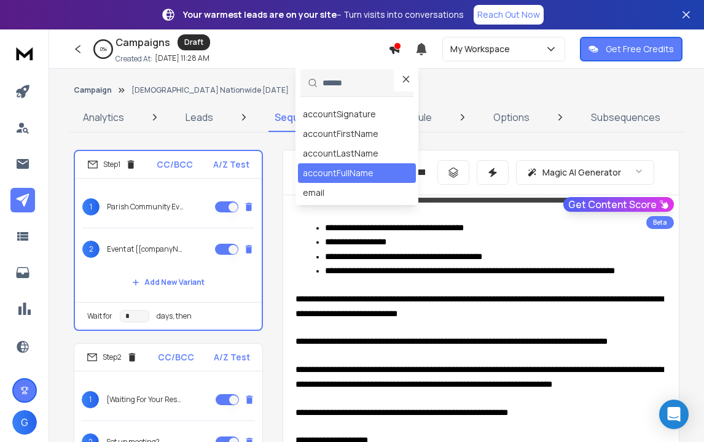
click at [336, 86] on input "text" at bounding box center [365, 82] width 84 height 27
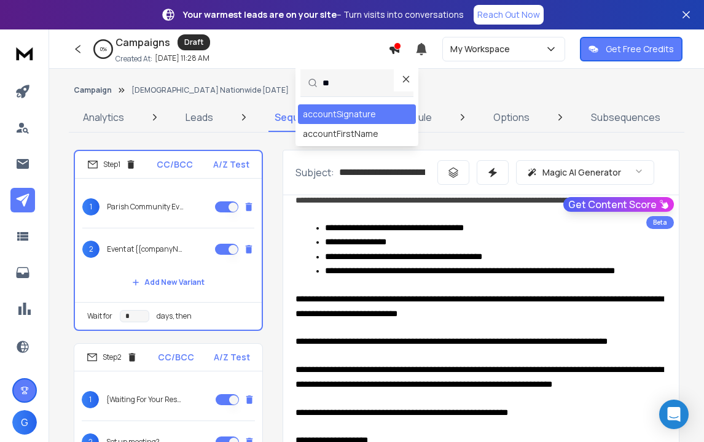
type input "*"
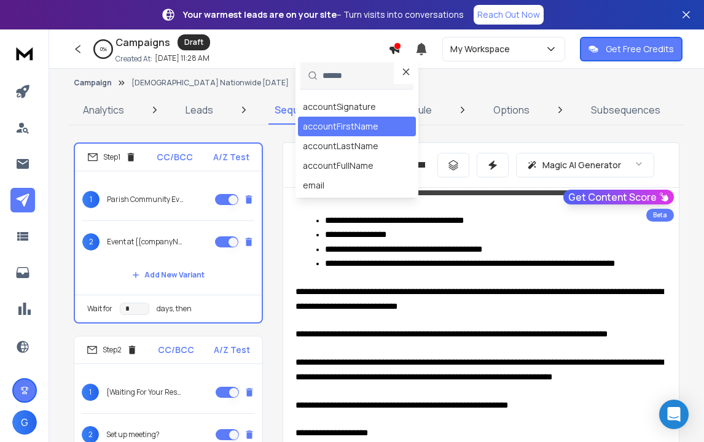
scroll to position [0, 0]
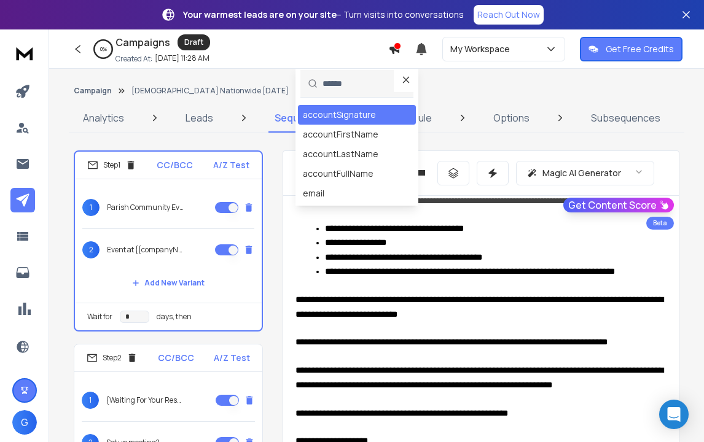
click at [407, 82] on icon at bounding box center [406, 80] width 10 height 10
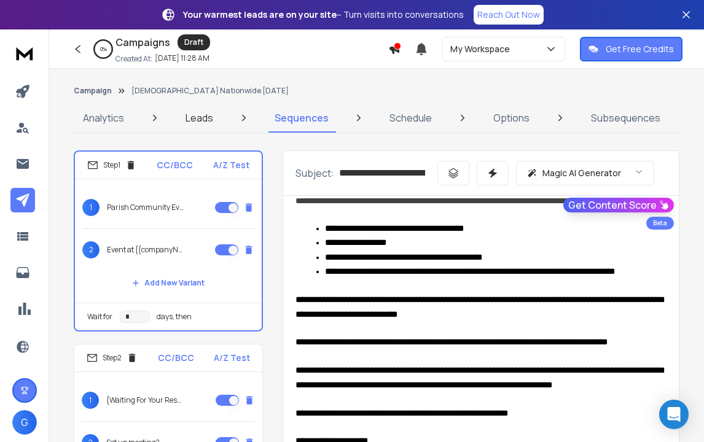
click at [199, 114] on p "Leads" at bounding box center [200, 118] width 28 height 15
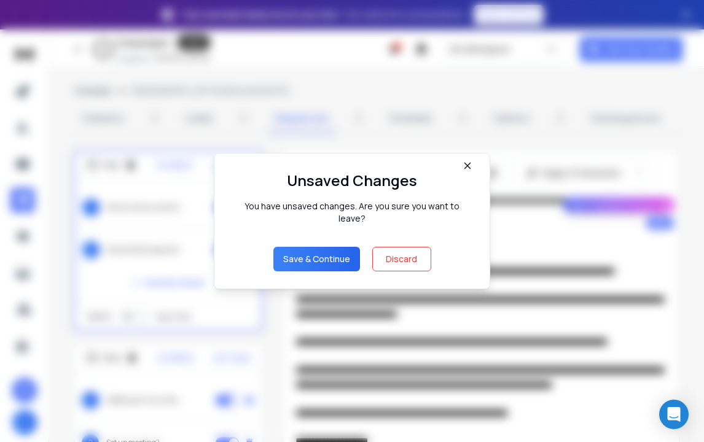
click at [400, 252] on button "Discard" at bounding box center [401, 259] width 59 height 25
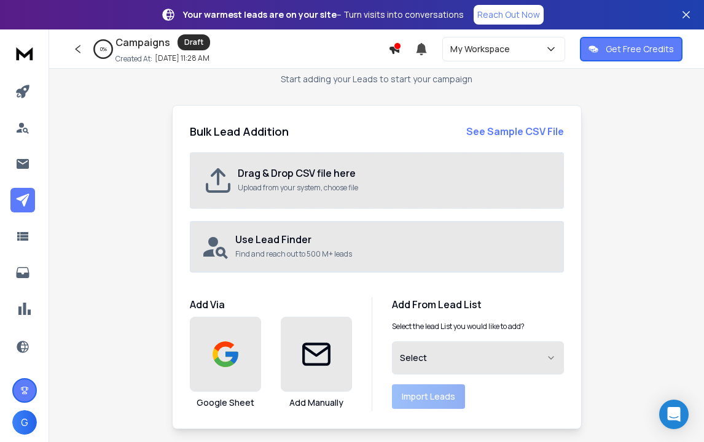
scroll to position [109, 0]
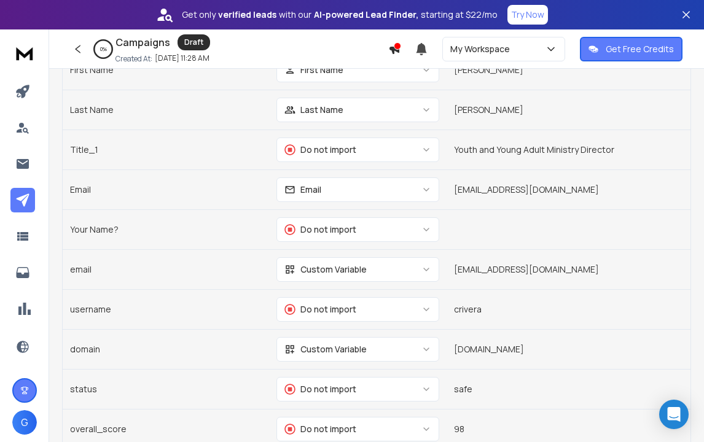
scroll to position [533, 0]
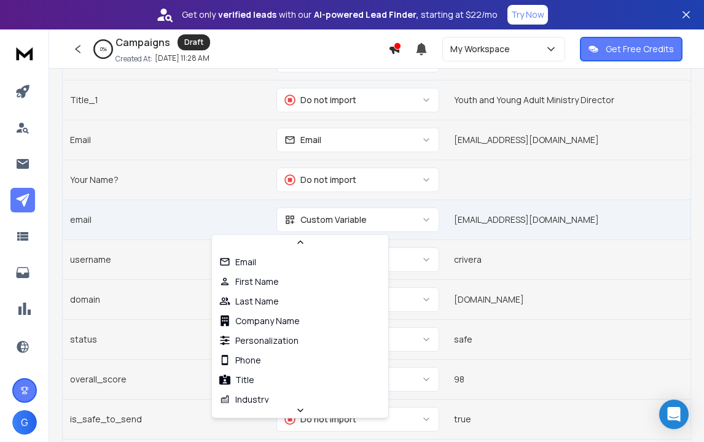
click at [369, 219] on button "Custom Variable" at bounding box center [357, 220] width 163 height 25
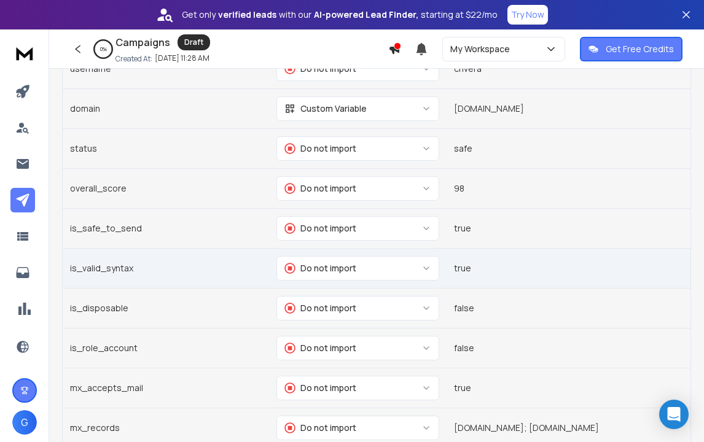
scroll to position [728, 0]
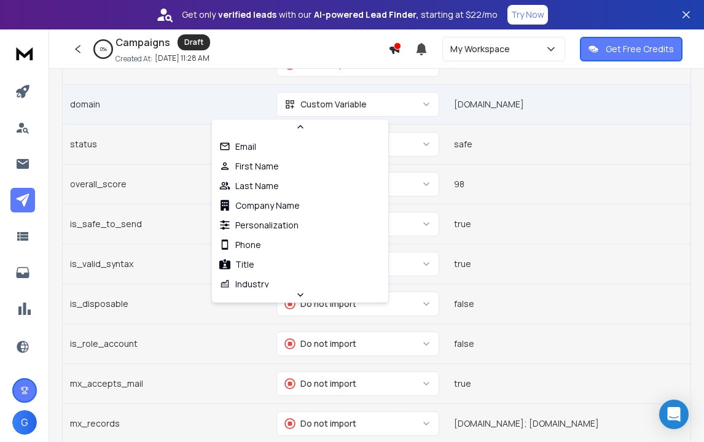
click at [305, 104] on button "Custom Variable" at bounding box center [357, 104] width 163 height 25
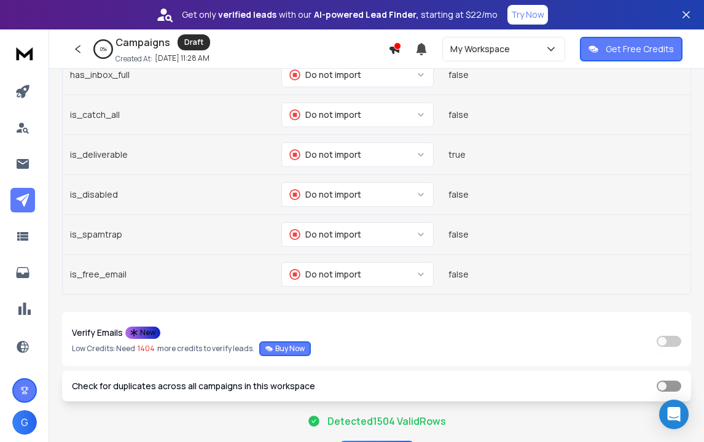
scroll to position [1199, 0]
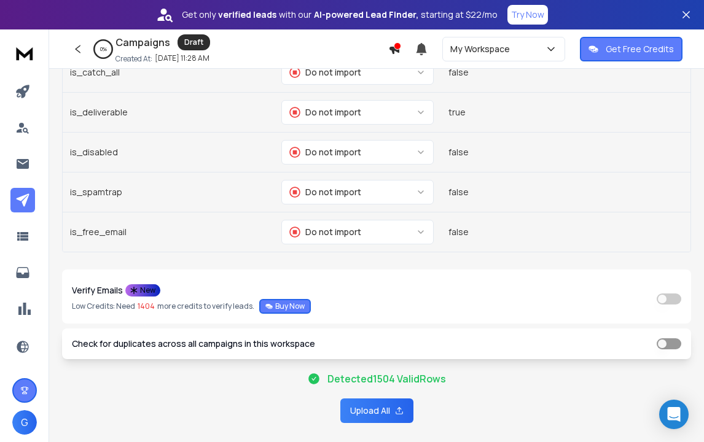
click at [370, 406] on button "Upload All" at bounding box center [376, 411] width 73 height 25
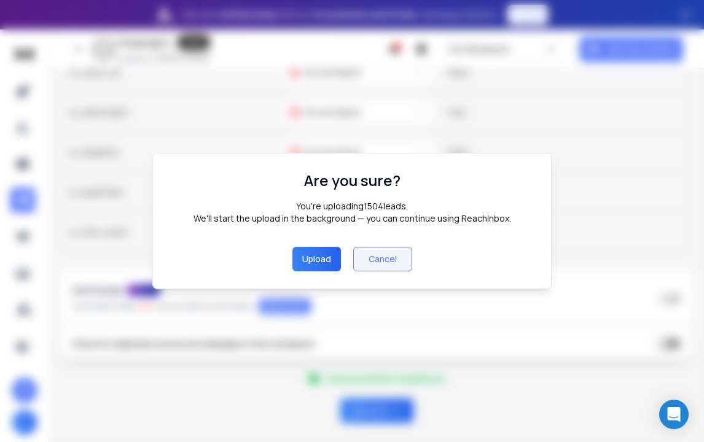
click at [310, 256] on button "Upload" at bounding box center [316, 259] width 49 height 25
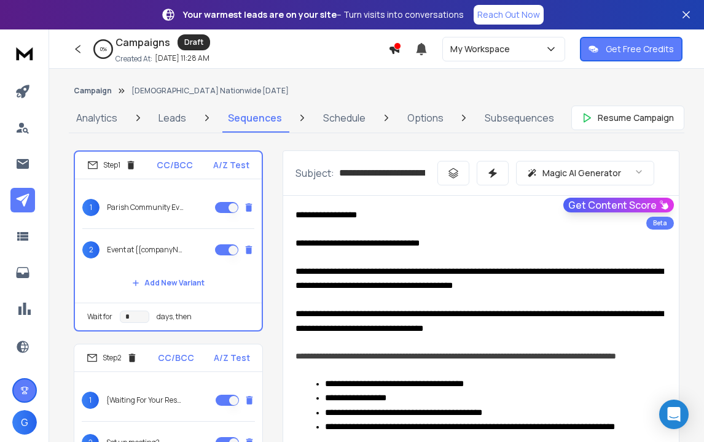
click at [306, 213] on span "**********" at bounding box center [326, 215] width 61 height 9
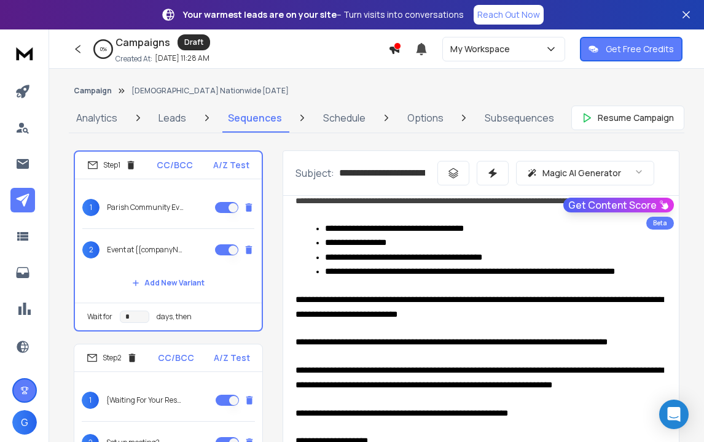
scroll to position [101, 0]
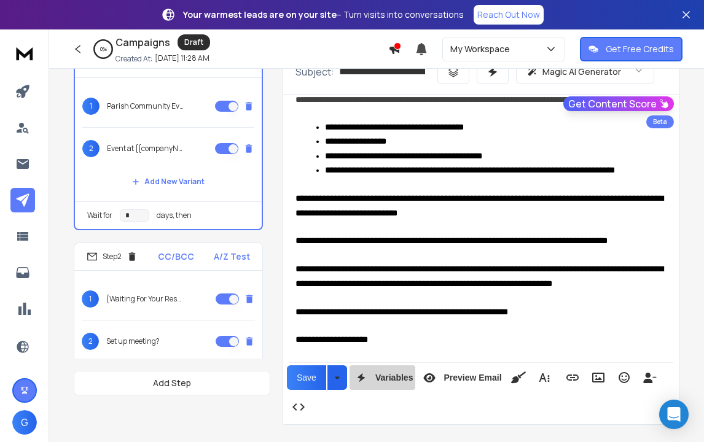
click at [376, 376] on span "Variables" at bounding box center [394, 378] width 43 height 10
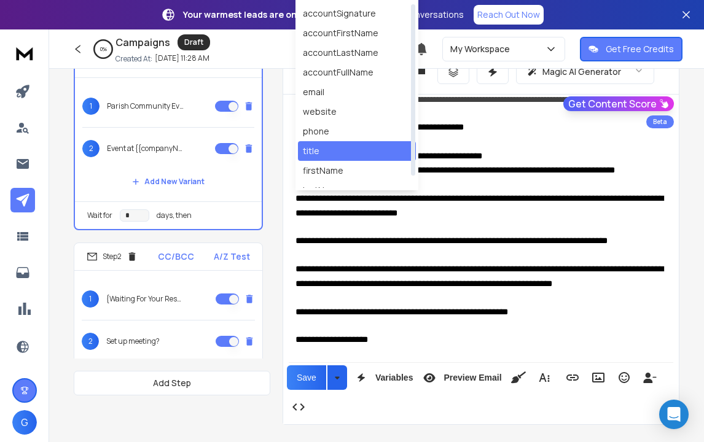
click at [345, 146] on div "title" at bounding box center [357, 151] width 118 height 20
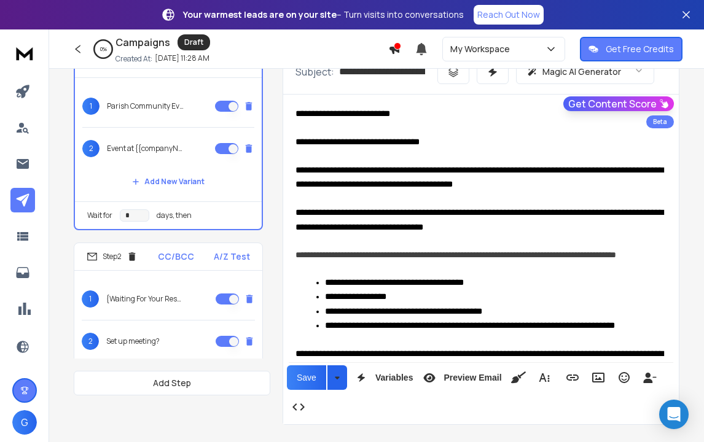
scroll to position [1, 0]
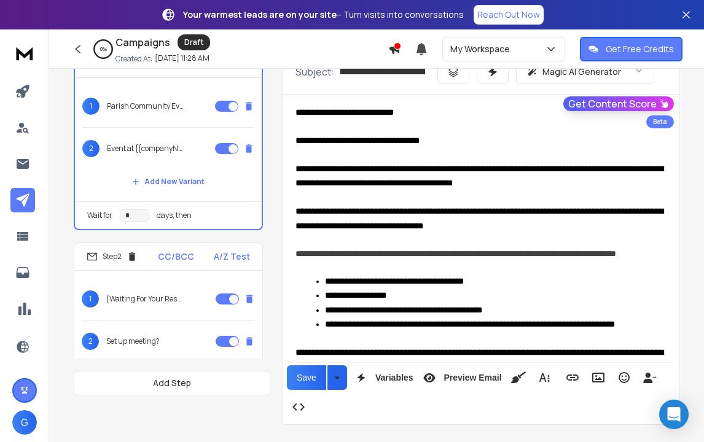
click at [370, 162] on div "**********" at bounding box center [481, 304] width 371 height 396
click at [472, 373] on span "Preview Email" at bounding box center [472, 378] width 63 height 10
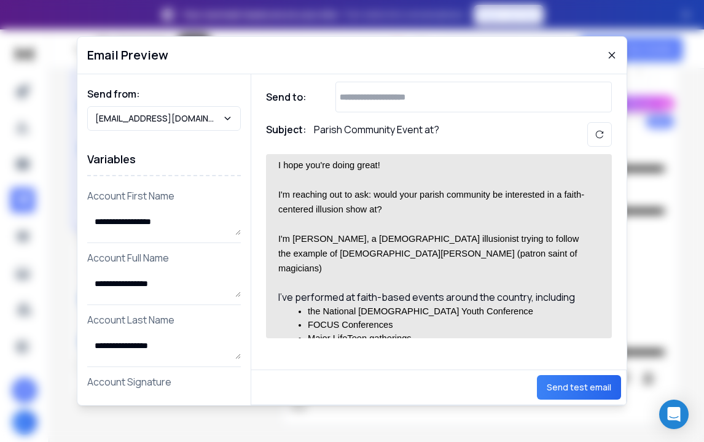
scroll to position [0, 0]
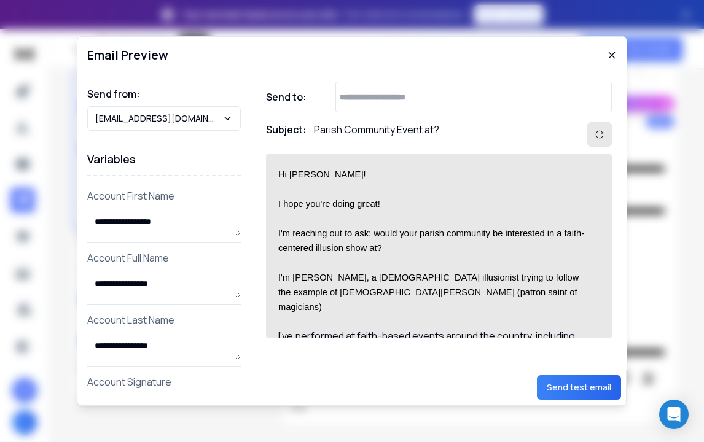
click at [602, 135] on icon at bounding box center [599, 134] width 9 height 9
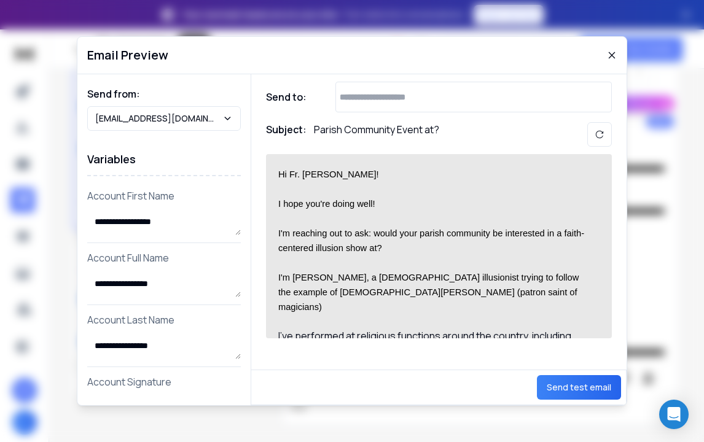
click at [602, 135] on icon at bounding box center [599, 134] width 9 height 9
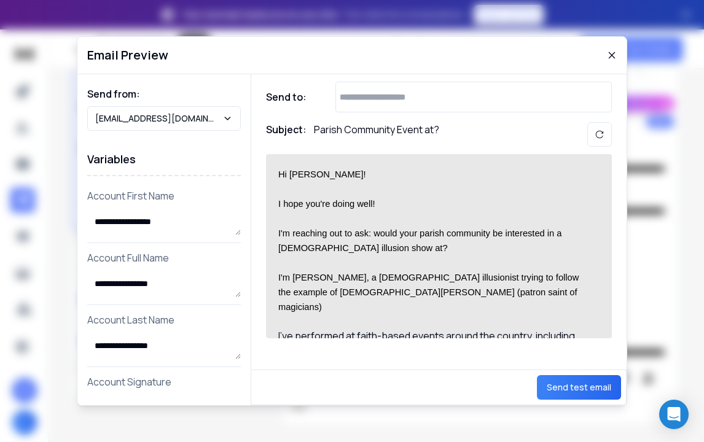
click at [602, 135] on icon at bounding box center [599, 134] width 9 height 9
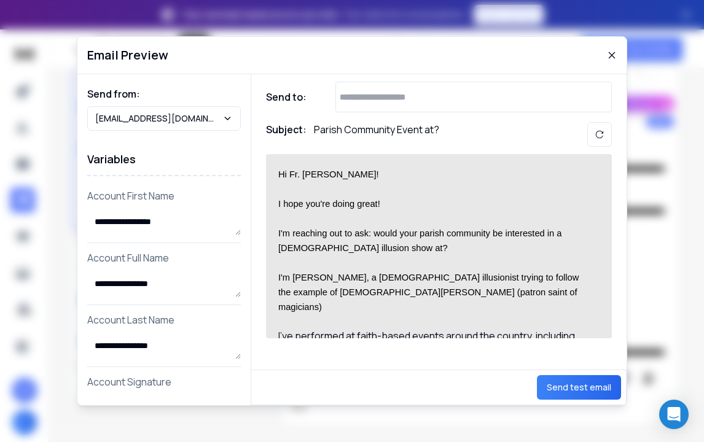
click at [602, 135] on icon at bounding box center [599, 134] width 9 height 9
click at [612, 58] on icon at bounding box center [612, 55] width 10 height 10
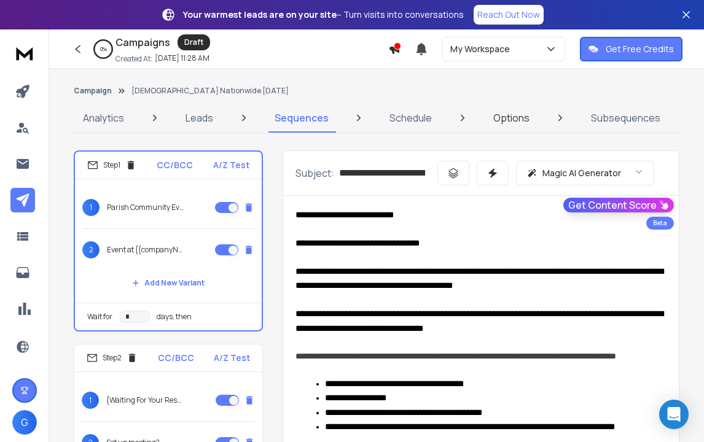
click at [517, 124] on p "Options" at bounding box center [511, 118] width 36 height 15
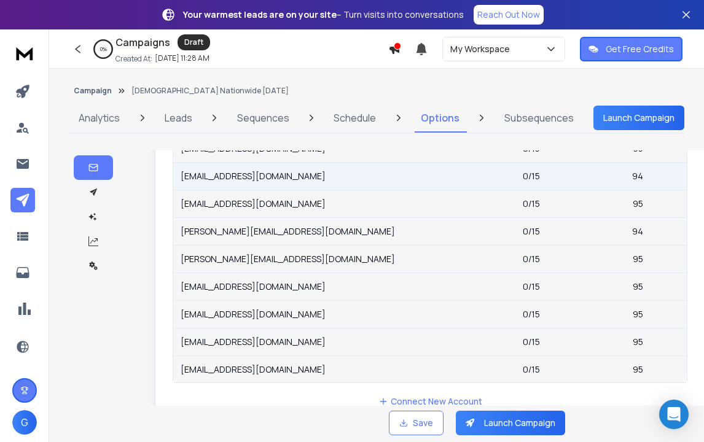
scroll to position [101, 0]
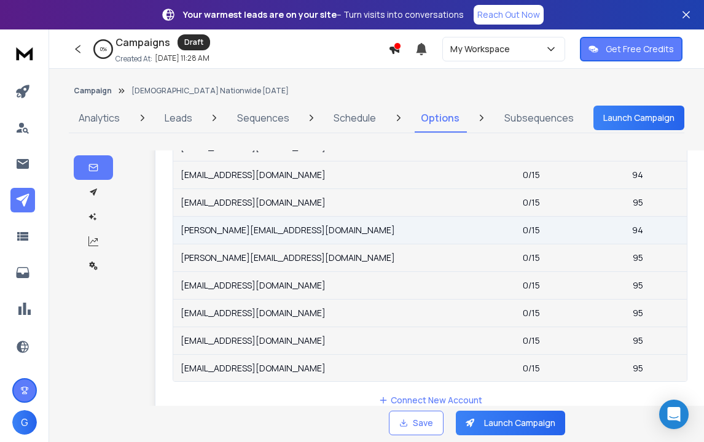
click at [273, 239] on td "[PERSON_NAME][EMAIL_ADDRESS][DOMAIN_NAME]" at bounding box center [323, 230] width 300 height 28
click at [268, 230] on p "[PERSON_NAME][EMAIL_ADDRESS][DOMAIN_NAME]" at bounding box center [288, 230] width 214 height 12
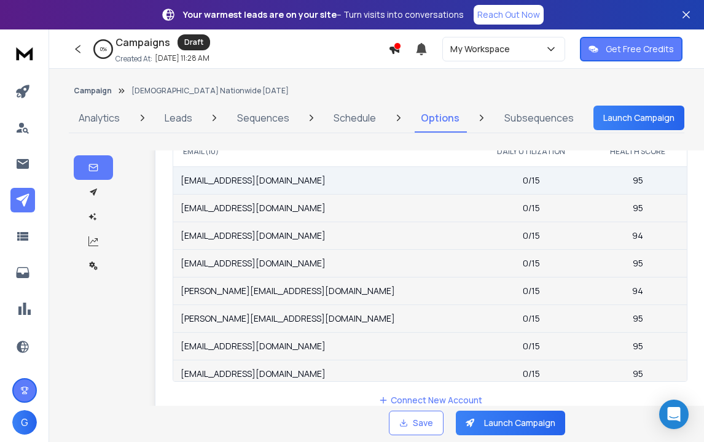
click at [272, 181] on p "[EMAIL_ADDRESS][DOMAIN_NAME]" at bounding box center [253, 180] width 145 height 12
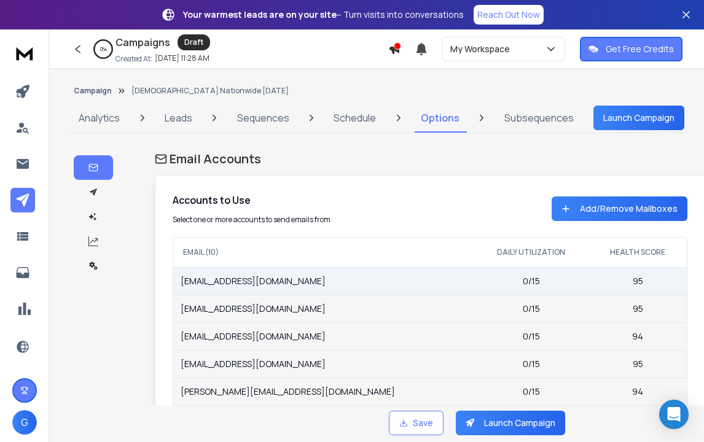
click at [216, 285] on p "[EMAIL_ADDRESS][DOMAIN_NAME]" at bounding box center [253, 281] width 145 height 12
click at [216, 284] on p "[EMAIL_ADDRESS][DOMAIN_NAME]" at bounding box center [253, 281] width 145 height 12
click at [31, 162] on link at bounding box center [22, 164] width 25 height 25
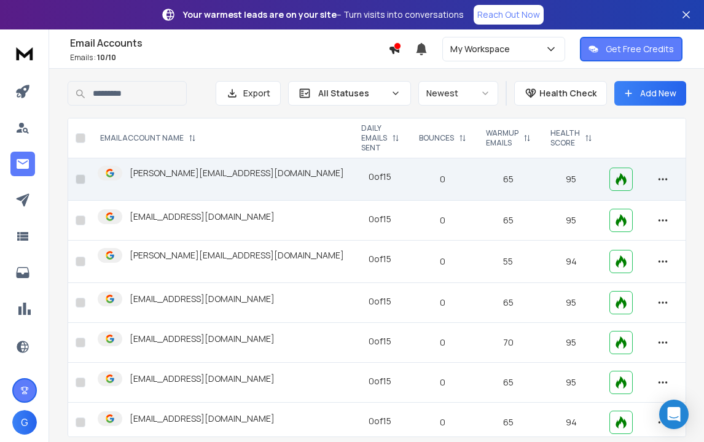
click at [256, 176] on p "[PERSON_NAME][EMAIL_ADDRESS][DOMAIN_NAME]" at bounding box center [237, 173] width 214 height 12
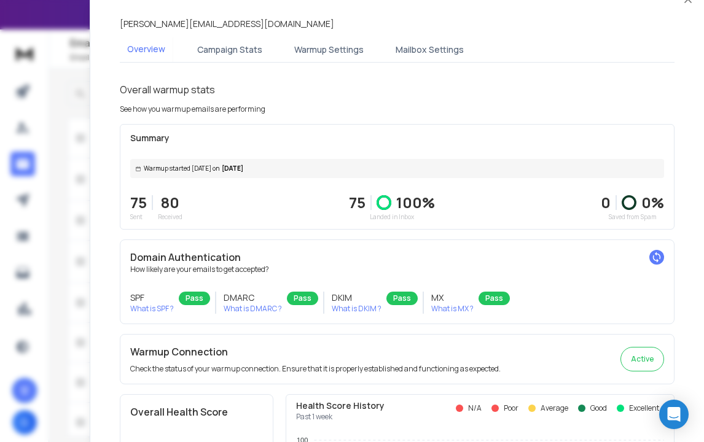
scroll to position [17, 0]
click at [408, 42] on button "Mailbox Settings" at bounding box center [429, 49] width 83 height 27
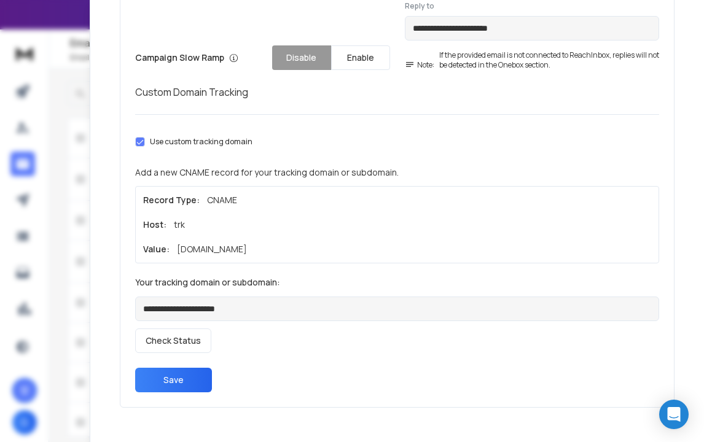
scroll to position [632, 0]
click at [192, 374] on button "Save" at bounding box center [173, 381] width 77 height 25
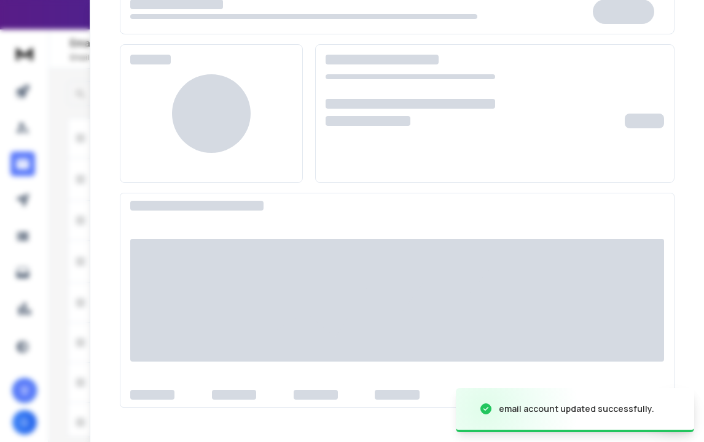
scroll to position [1, 0]
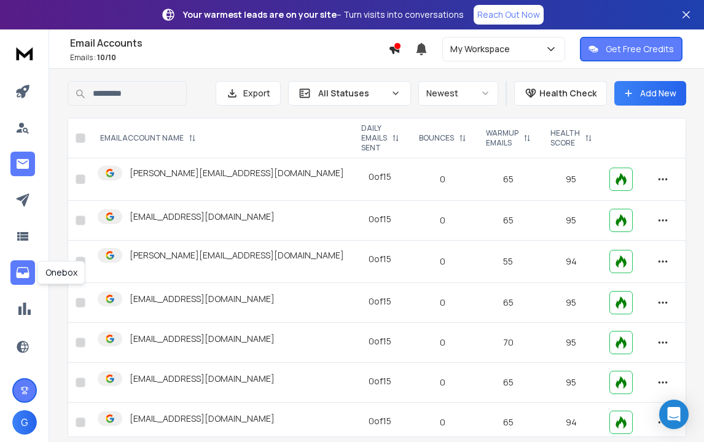
click at [27, 269] on icon at bounding box center [22, 272] width 15 height 15
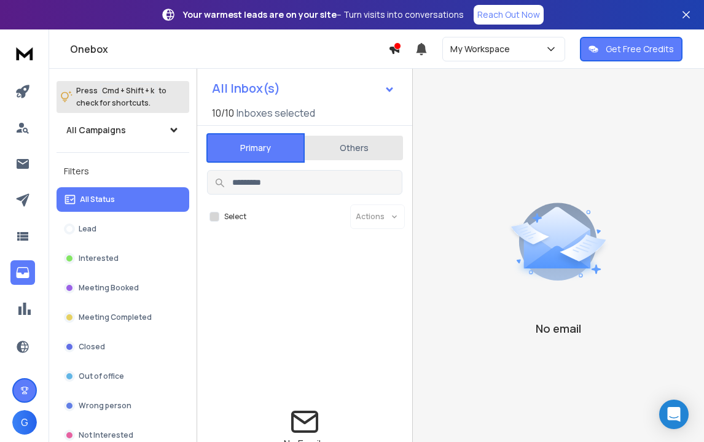
click at [26, 55] on img at bounding box center [24, 53] width 25 height 23
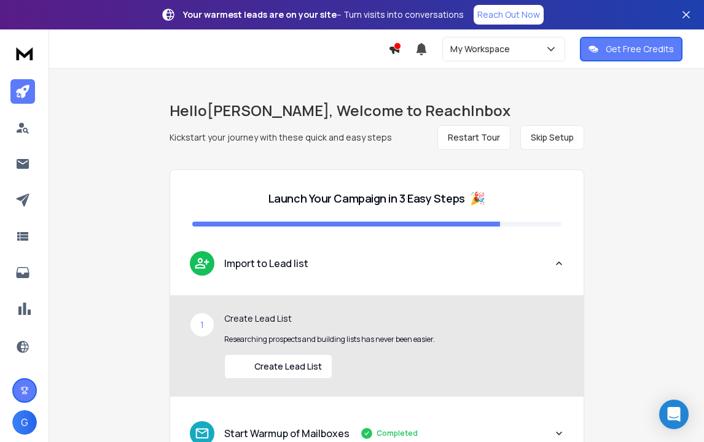
scroll to position [4, 0]
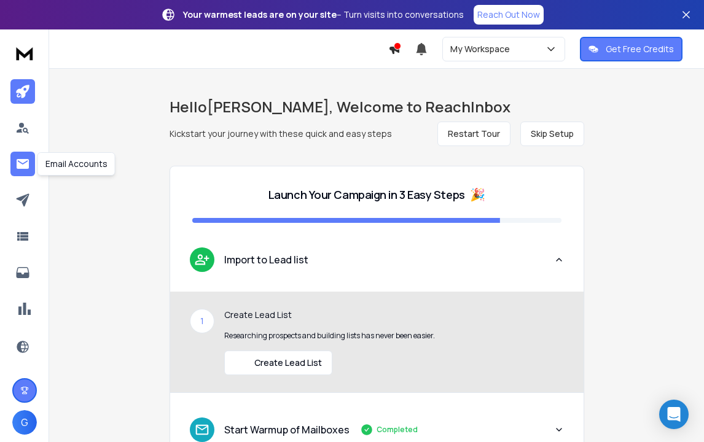
click at [21, 160] on icon at bounding box center [23, 164] width 12 height 10
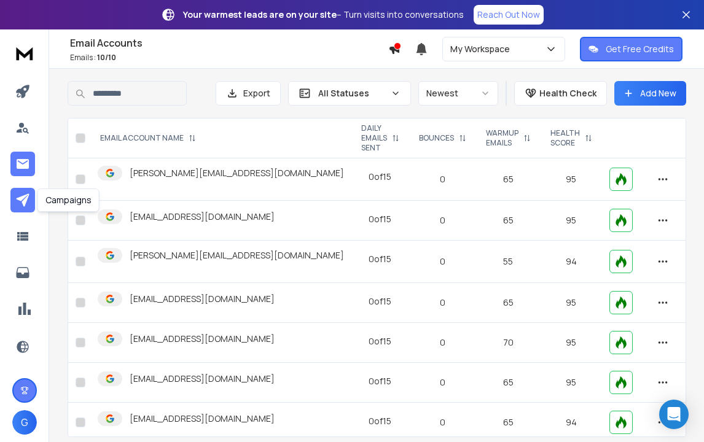
click at [18, 199] on icon at bounding box center [22, 200] width 13 height 13
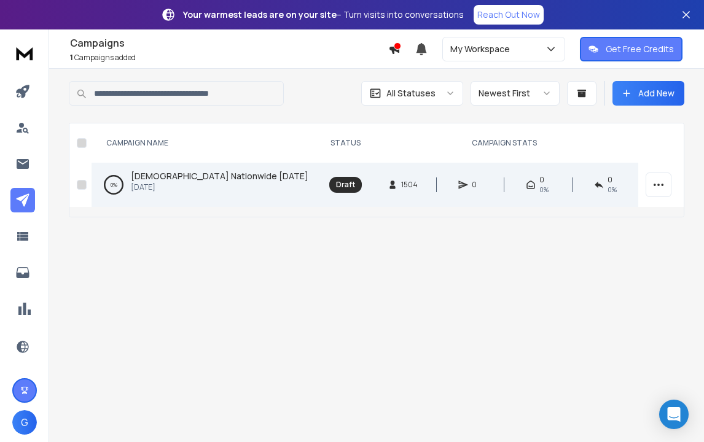
click at [253, 176] on span "[DEMOGRAPHIC_DATA] Nationwide [DATE]" at bounding box center [220, 176] width 178 height 12
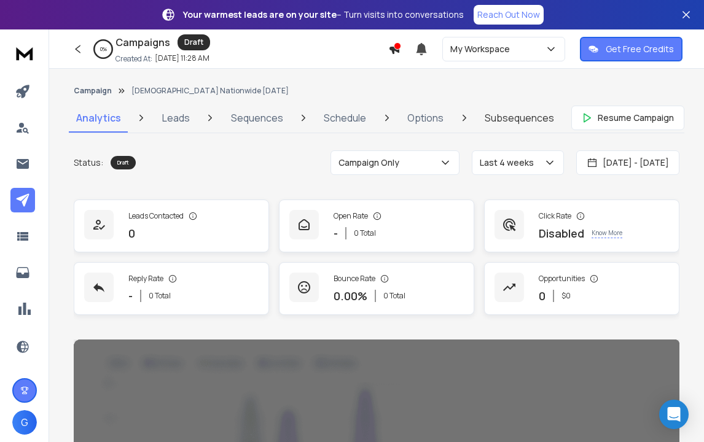
click at [512, 116] on p "Subsequences" at bounding box center [519, 118] width 69 height 15
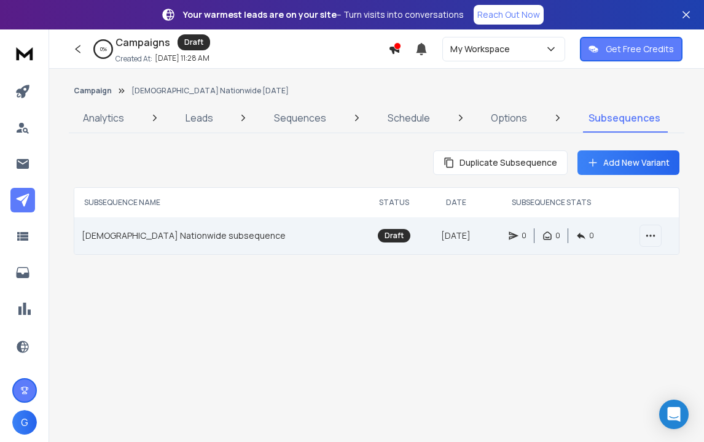
click at [243, 239] on td "[DEMOGRAPHIC_DATA] Nationwide subsequence" at bounding box center [218, 236] width 288 height 37
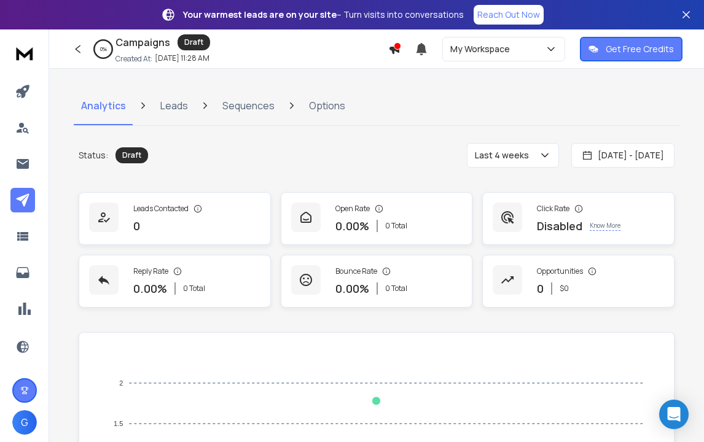
scroll to position [2, 0]
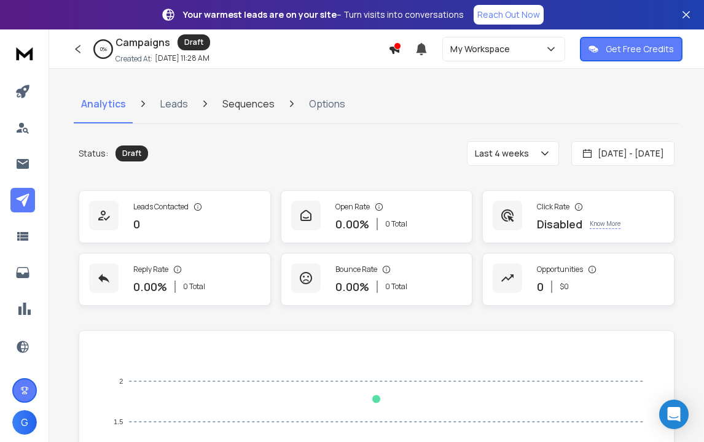
click at [256, 104] on p "Sequences" at bounding box center [248, 103] width 52 height 15
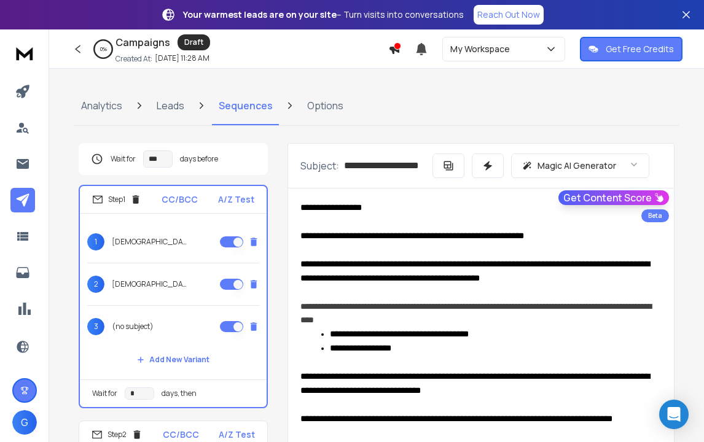
click at [311, 211] on span "**********" at bounding box center [330, 207] width 61 height 9
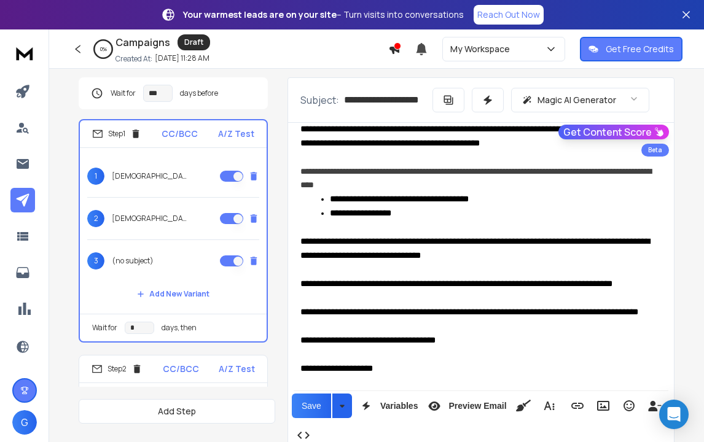
scroll to position [99, 0]
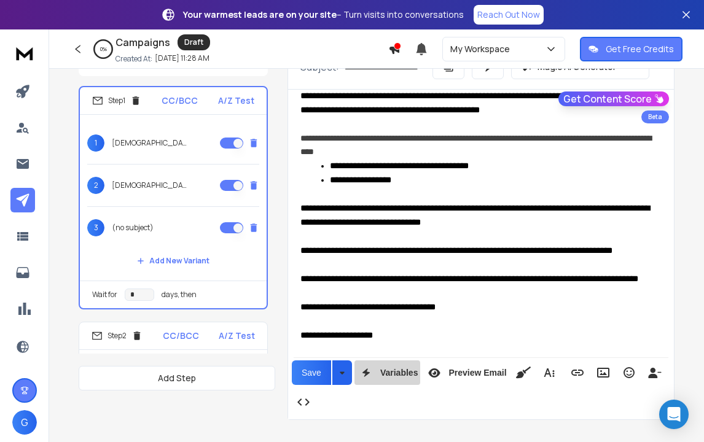
click at [391, 375] on span "Variables" at bounding box center [399, 373] width 43 height 10
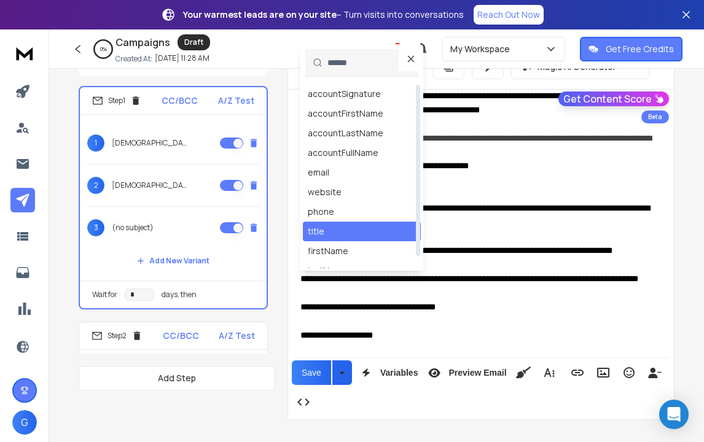
click at [327, 236] on div "title" at bounding box center [362, 232] width 118 height 20
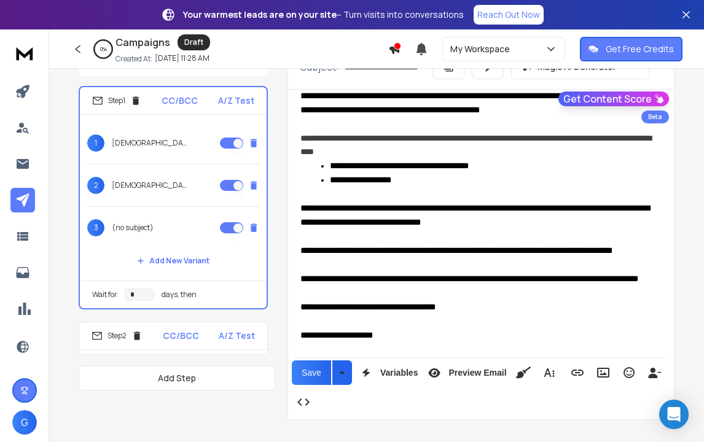
scroll to position [0, 0]
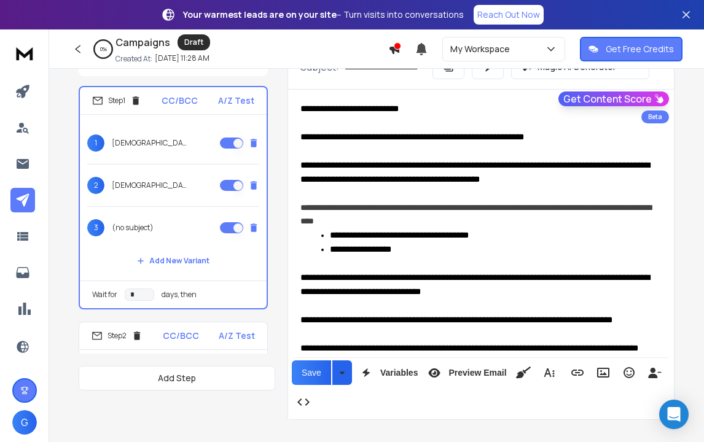
click at [178, 192] on div "2 Catholic Illusionist at {{companyName}}" at bounding box center [138, 185] width 103 height 17
type input "**********"
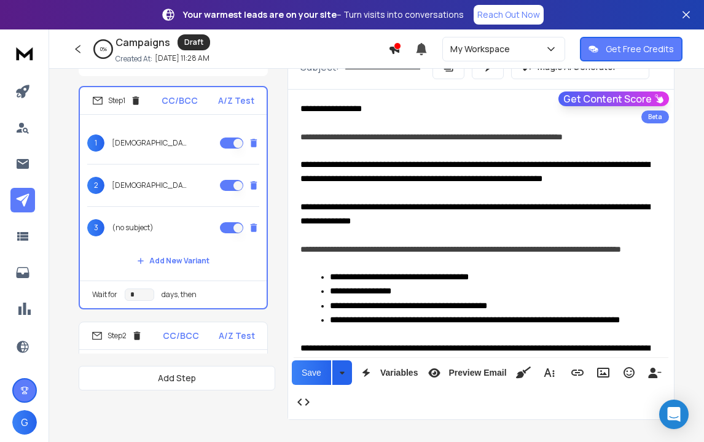
click at [311, 106] on span "**********" at bounding box center [330, 108] width 61 height 9
click at [381, 383] on button "Variables Insert Variable" at bounding box center [388, 373] width 66 height 25
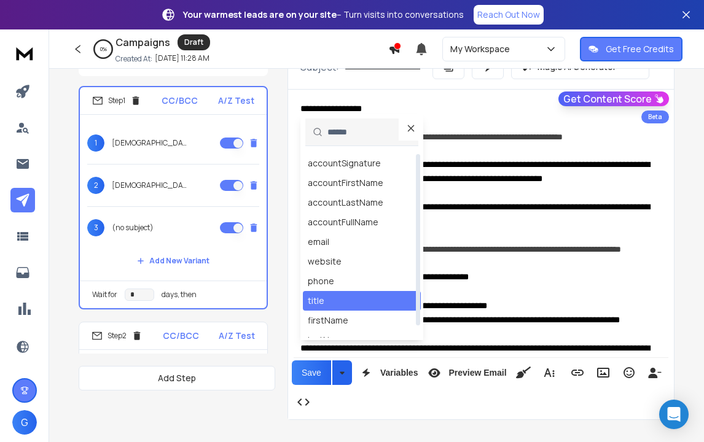
click at [334, 300] on div "title" at bounding box center [362, 301] width 118 height 20
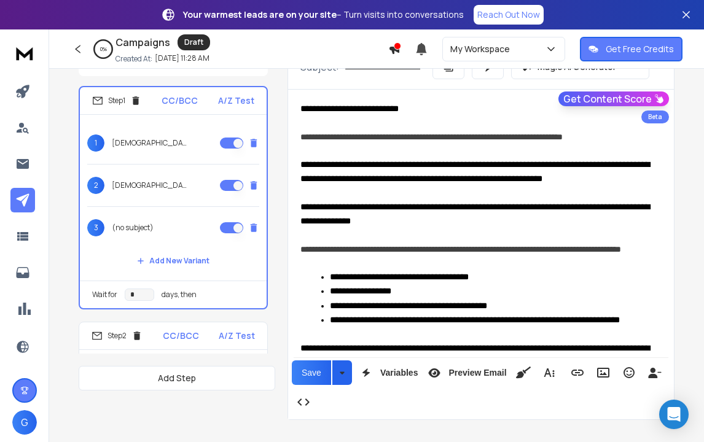
click at [149, 226] on p "(no subject)" at bounding box center [133, 228] width 42 height 10
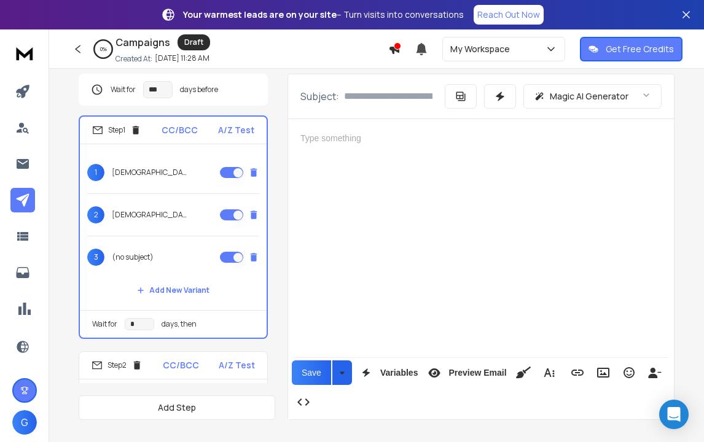
click at [332, 149] on div at bounding box center [481, 237] width 386 height 236
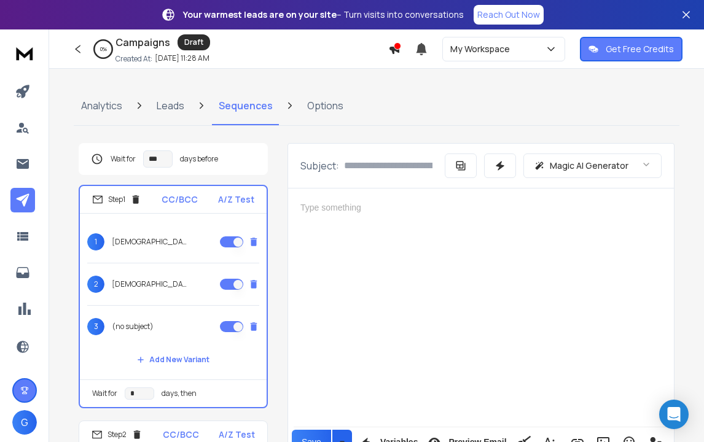
click at [154, 330] on div "3 (no subject)" at bounding box center [173, 327] width 172 height 42
click at [156, 286] on p "Catholic Illusionist at {{companyName}}" at bounding box center [151, 285] width 79 height 10
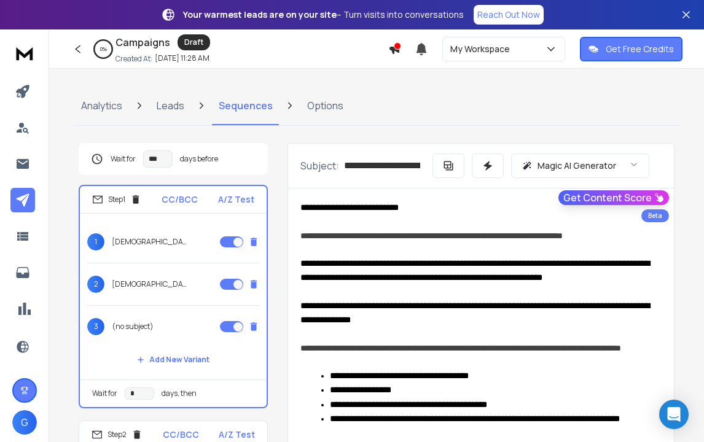
click at [158, 237] on p "Catholic illusionist" at bounding box center [151, 242] width 79 height 10
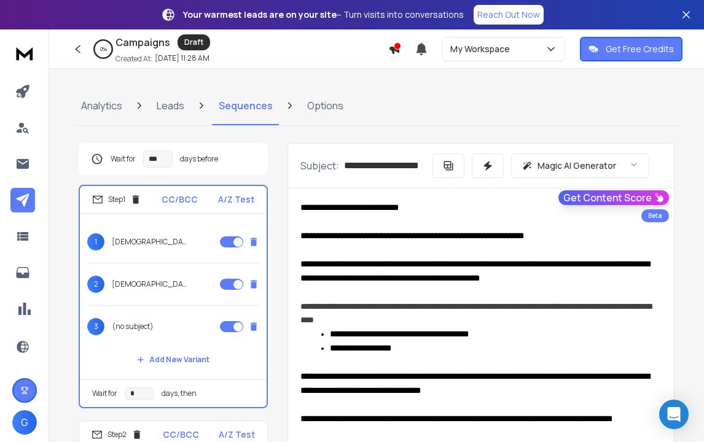
click at [157, 261] on div "1 Catholic illusionist" at bounding box center [173, 242] width 172 height 42
click at [157, 280] on p "Catholic Illusionist at {{companyName}}" at bounding box center [151, 285] width 79 height 10
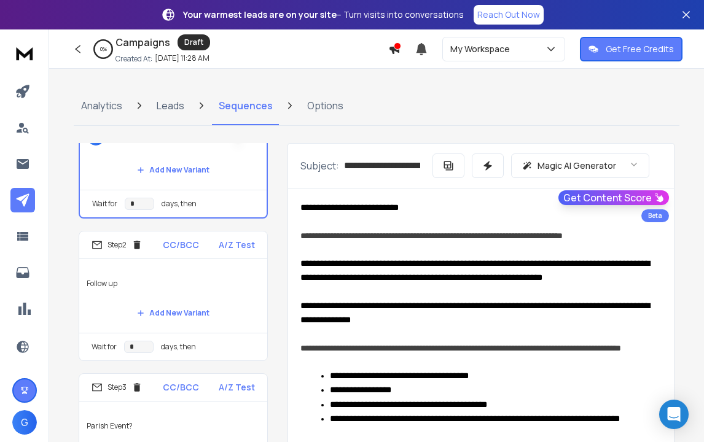
scroll to position [213, 0]
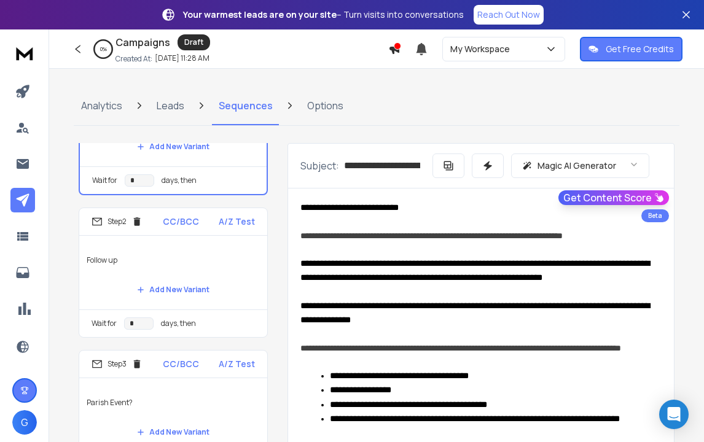
click at [156, 249] on p "Follow up" at bounding box center [173, 260] width 173 height 34
type input "*********"
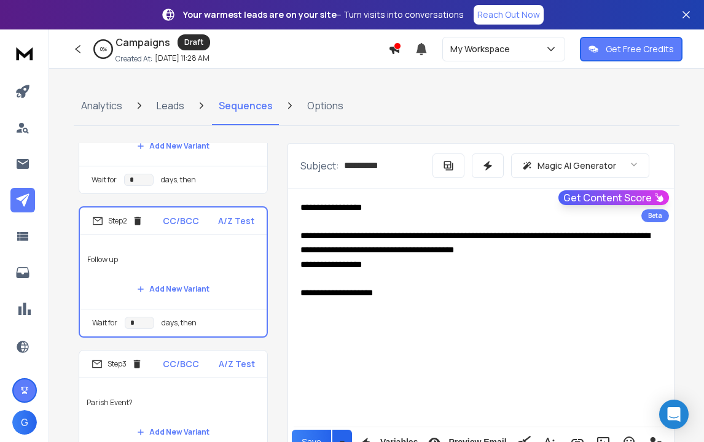
click at [311, 214] on div "**********" at bounding box center [480, 208] width 361 height 14
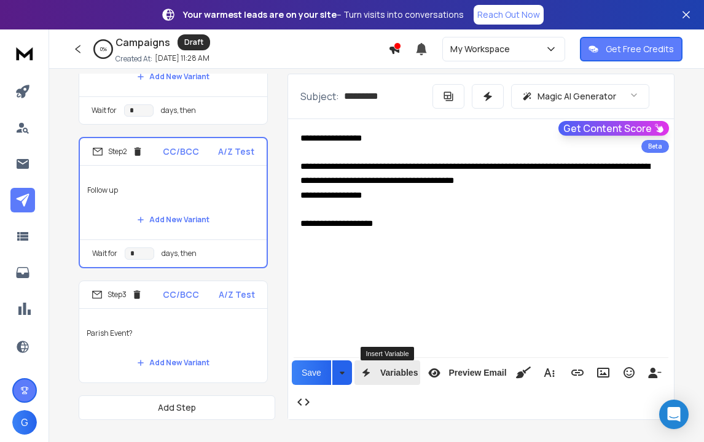
click at [402, 373] on span "Variables" at bounding box center [399, 373] width 43 height 10
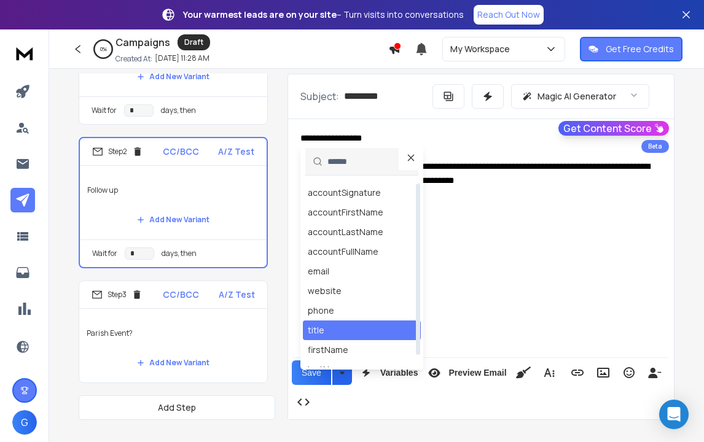
click at [351, 328] on div "title" at bounding box center [362, 331] width 118 height 20
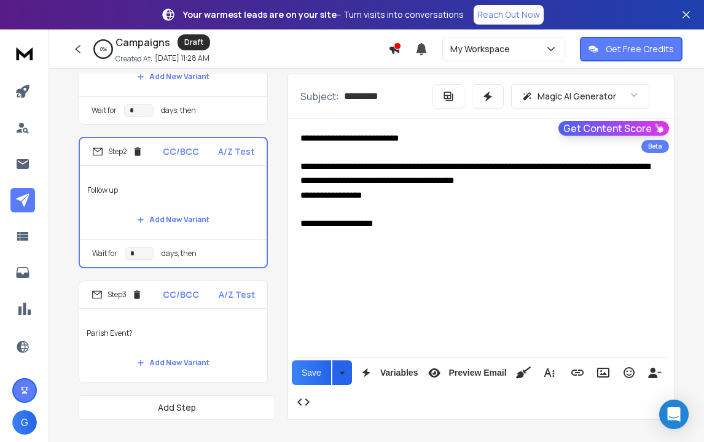
click at [157, 338] on p "Parish Event?" at bounding box center [173, 333] width 173 height 34
type input "**********"
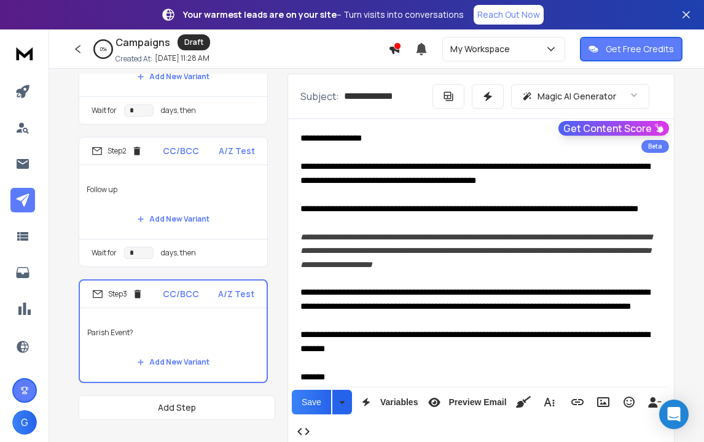
click at [312, 131] on div "**********" at bounding box center [480, 138] width 361 height 14
click at [386, 404] on span "Variables" at bounding box center [399, 403] width 43 height 10
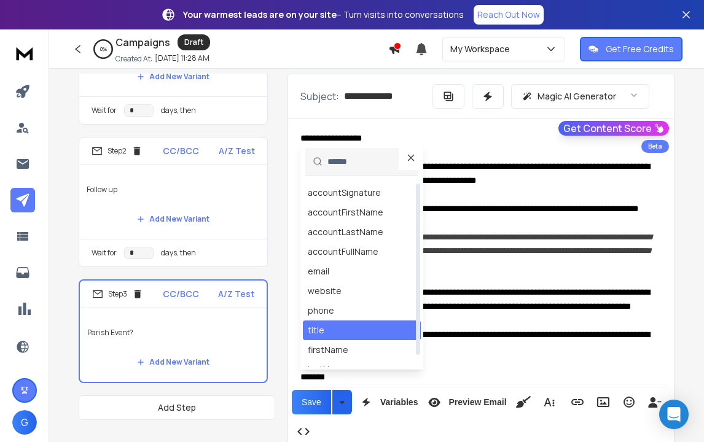
click at [353, 331] on div "title" at bounding box center [362, 331] width 118 height 20
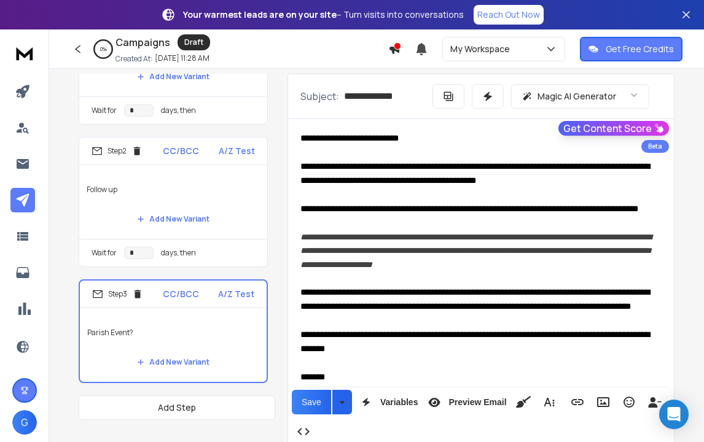
click at [388, 262] on em "**********" at bounding box center [475, 251] width 351 height 36
drag, startPoint x: 384, startPoint y: 207, endPoint x: 265, endPoint y: 207, distance: 118.6
click at [263, 207] on div "**********" at bounding box center [377, 262] width 596 height 376
drag, startPoint x: 417, startPoint y: 211, endPoint x: 483, endPoint y: 208, distance: 65.8
click at [483, 208] on span "**********" at bounding box center [437, 209] width 275 height 9
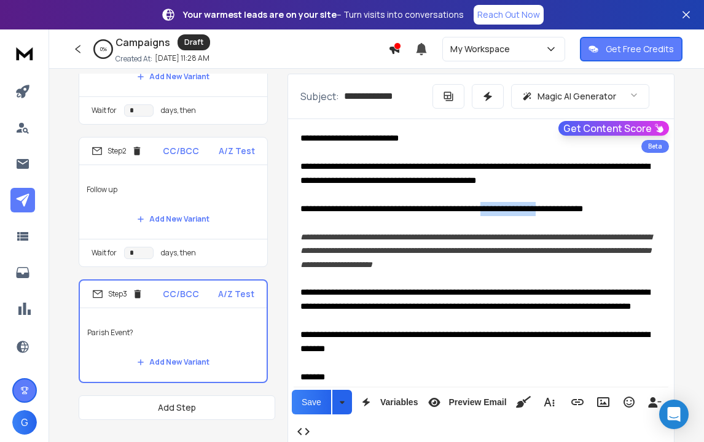
drag, startPoint x: 490, startPoint y: 208, endPoint x: 546, endPoint y: 208, distance: 55.9
click at [552, 208] on span "**********" at bounding box center [441, 209] width 283 height 9
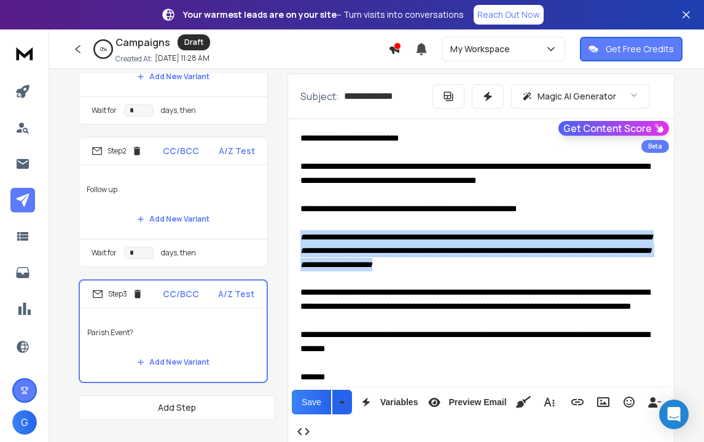
drag, startPoint x: 608, startPoint y: 267, endPoint x: 280, endPoint y: 233, distance: 330.5
click at [280, 233] on div "**********" at bounding box center [377, 262] width 596 height 376
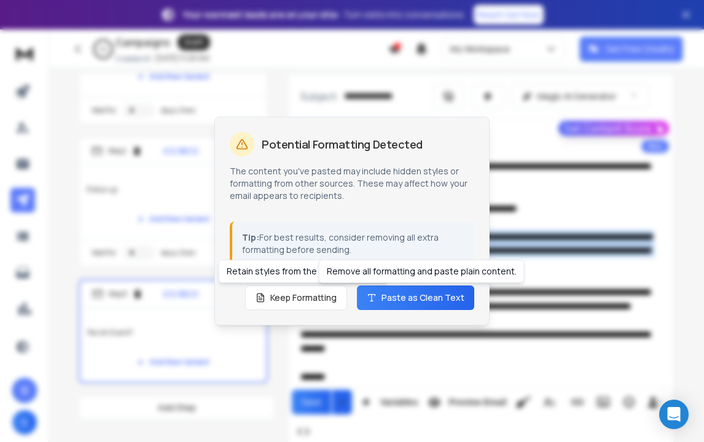
click at [416, 304] on button "Paste as Clean Text" at bounding box center [415, 298] width 117 height 25
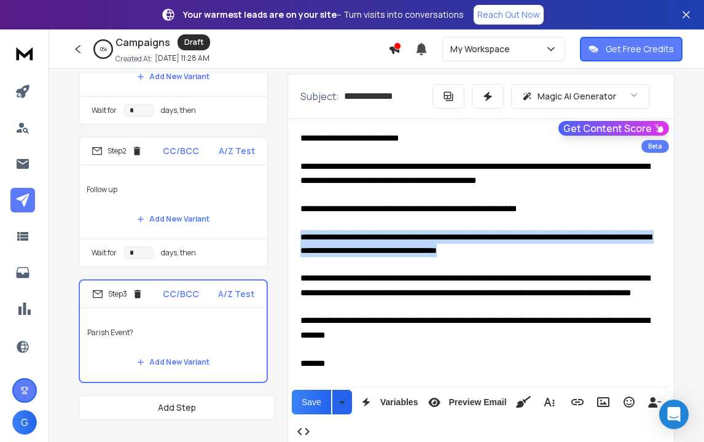
drag, startPoint x: 550, startPoint y: 251, endPoint x: 265, endPoint y: 235, distance: 284.9
click at [265, 235] on div "**********" at bounding box center [377, 262] width 596 height 376
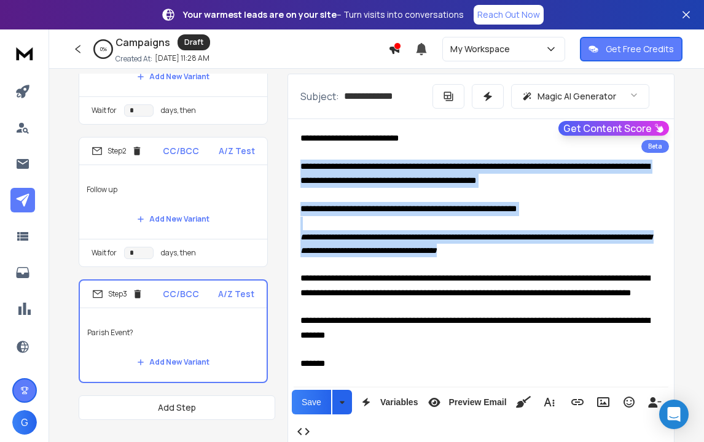
drag, startPoint x: 544, startPoint y: 249, endPoint x: 312, endPoint y: 201, distance: 236.7
click at [312, 202] on div "**********" at bounding box center [480, 265] width 361 height 268
click at [312, 201] on div "**********" at bounding box center [480, 265] width 361 height 268
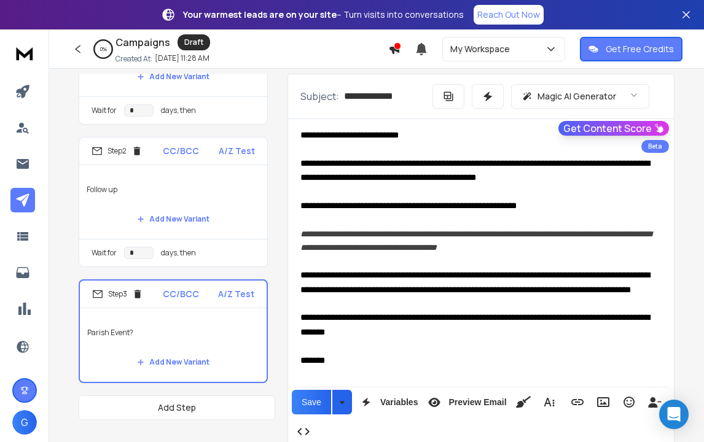
scroll to position [4, 0]
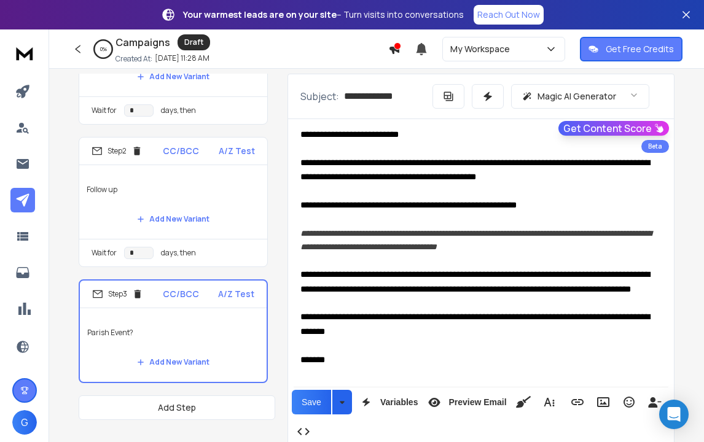
click at [192, 190] on p "Follow up" at bounding box center [173, 190] width 173 height 34
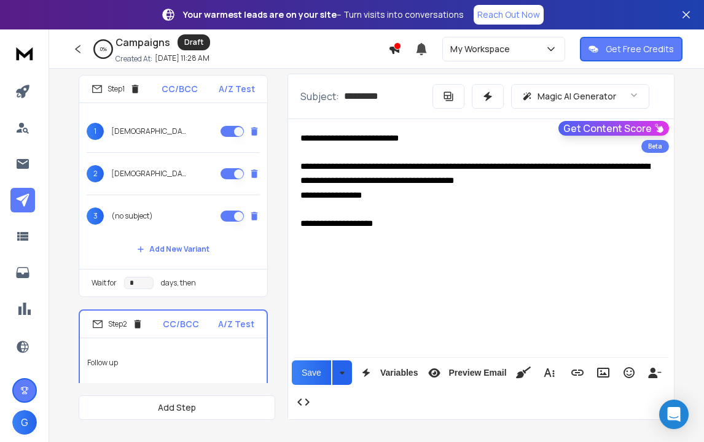
scroll to position [33, 0]
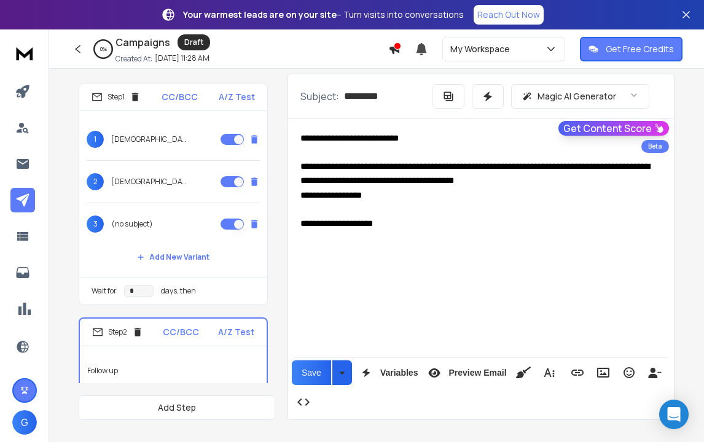
click at [186, 135] on div "1 Catholic illusionist" at bounding box center [173, 140] width 173 height 42
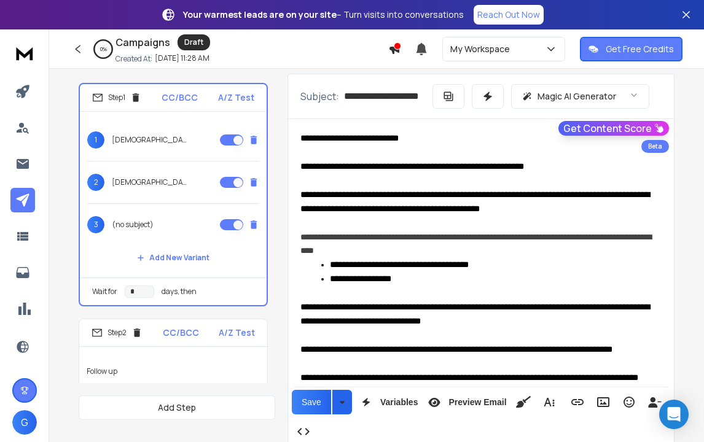
click at [176, 175] on div "2 Catholic Illusionist at {{companyName}}" at bounding box center [138, 182] width 103 height 17
type input "**********"
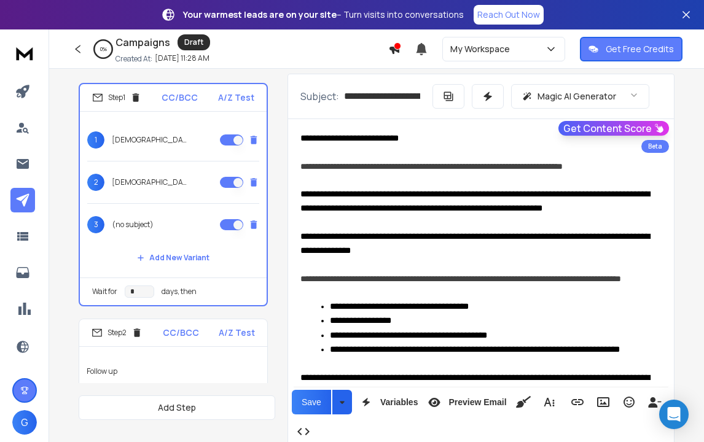
click at [192, 225] on div "3 (no subject)" at bounding box center [173, 225] width 172 height 42
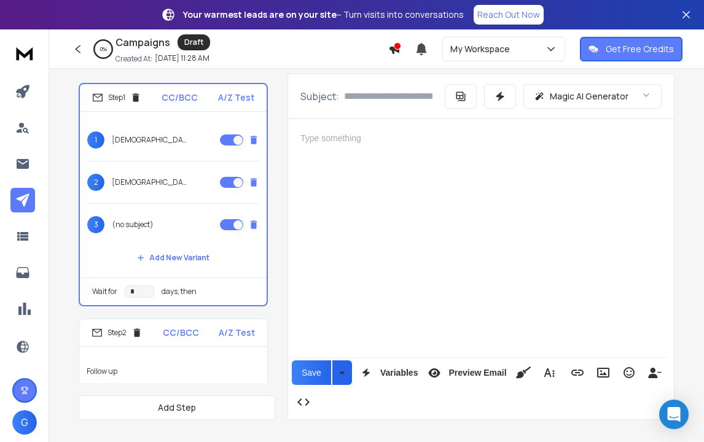
click at [253, 225] on icon at bounding box center [253, 224] width 11 height 11
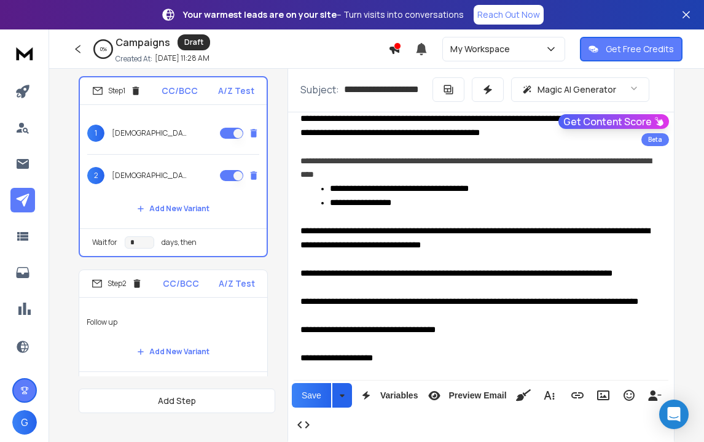
scroll to position [0, 0]
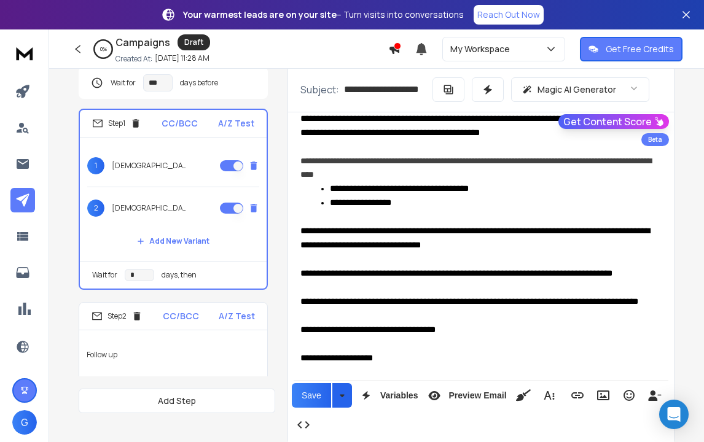
click at [166, 157] on div "1 Catholic illusionist" at bounding box center [138, 165] width 103 height 17
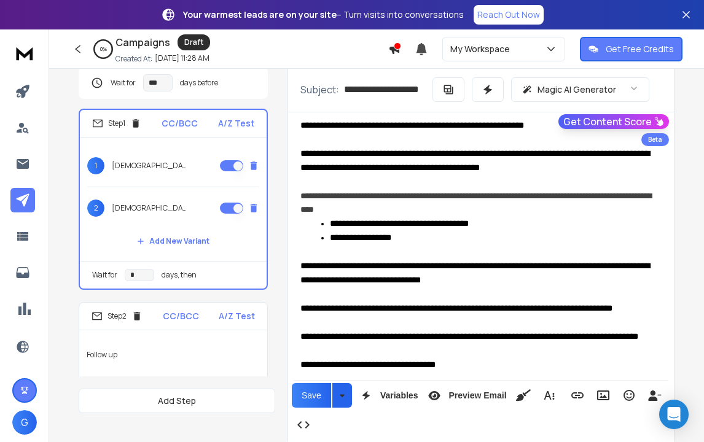
scroll to position [31, 0]
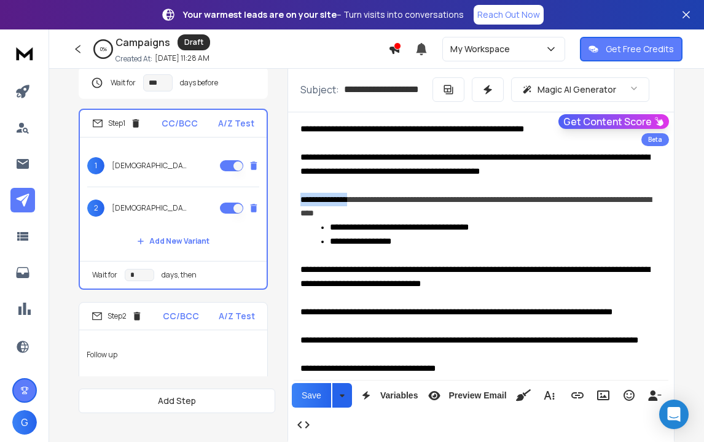
drag, startPoint x: 358, startPoint y: 197, endPoint x: 283, endPoint y: 199, distance: 74.4
click at [282, 199] on div "**********" at bounding box center [377, 255] width 596 height 376
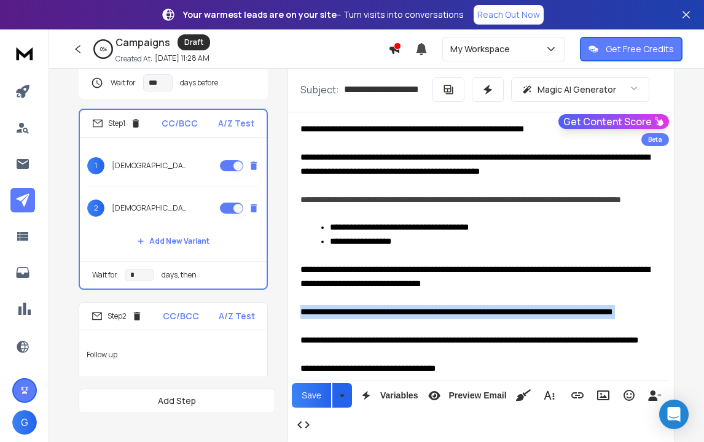
drag, startPoint x: 455, startPoint y: 351, endPoint x: 297, endPoint y: 311, distance: 162.9
click at [297, 311] on div "**********" at bounding box center [481, 244] width 386 height 265
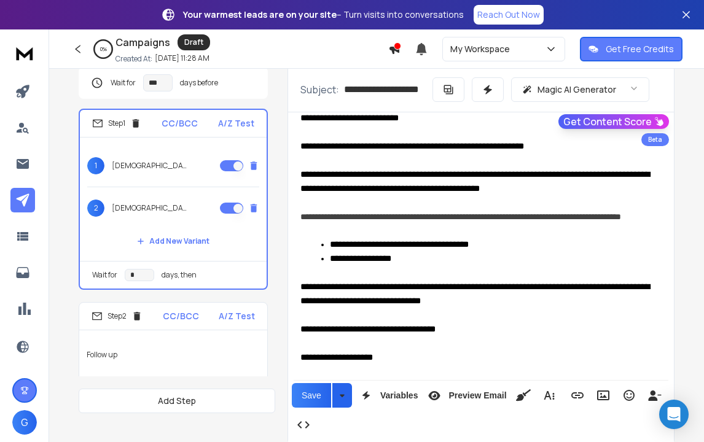
scroll to position [0, 0]
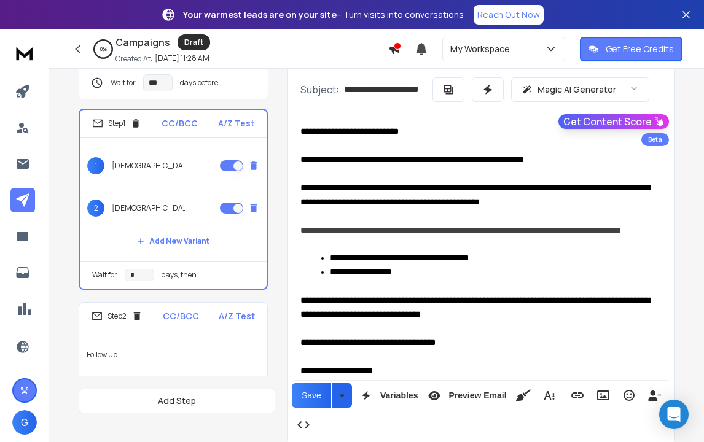
click at [185, 353] on p "Follow up" at bounding box center [173, 355] width 173 height 34
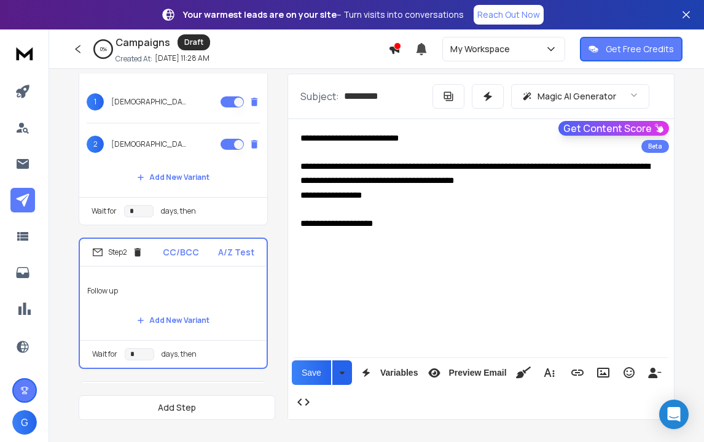
scroll to position [135, 0]
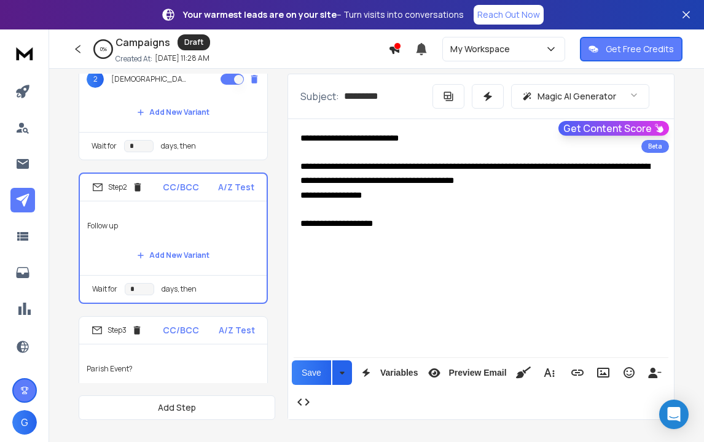
click at [122, 364] on p "Parish Event?" at bounding box center [173, 369] width 173 height 34
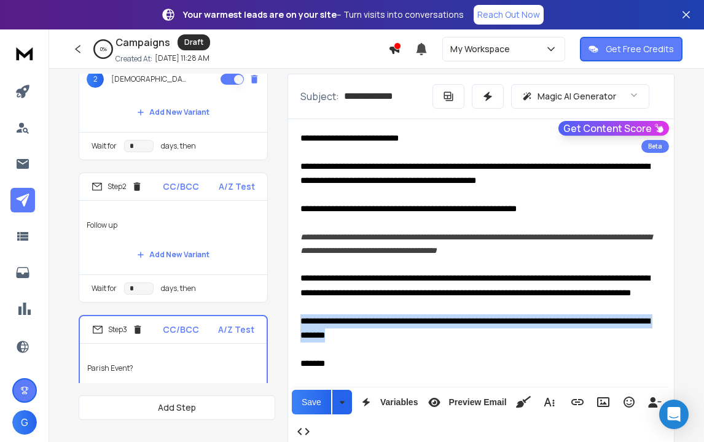
drag, startPoint x: 421, startPoint y: 343, endPoint x: 417, endPoint y: 310, distance: 33.5
click at [417, 310] on b "**********" at bounding box center [480, 265] width 361 height 268
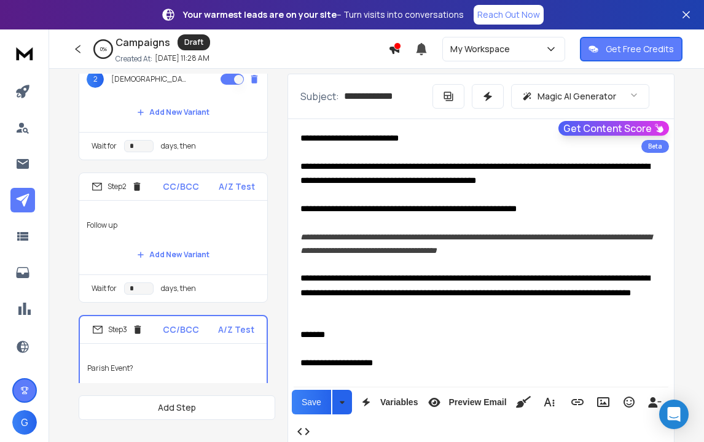
click at [328, 314] on div at bounding box center [480, 307] width 361 height 14
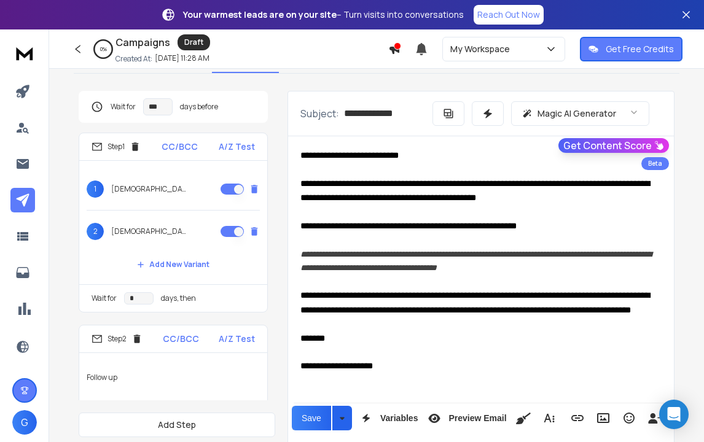
scroll to position [47, 0]
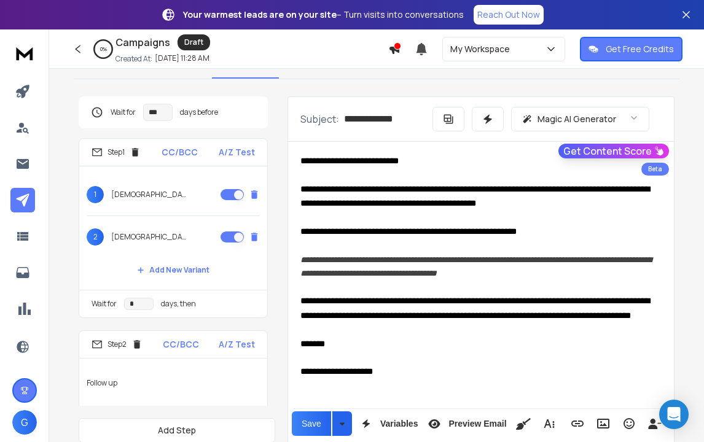
click at [221, 385] on p "Follow up" at bounding box center [173, 383] width 173 height 34
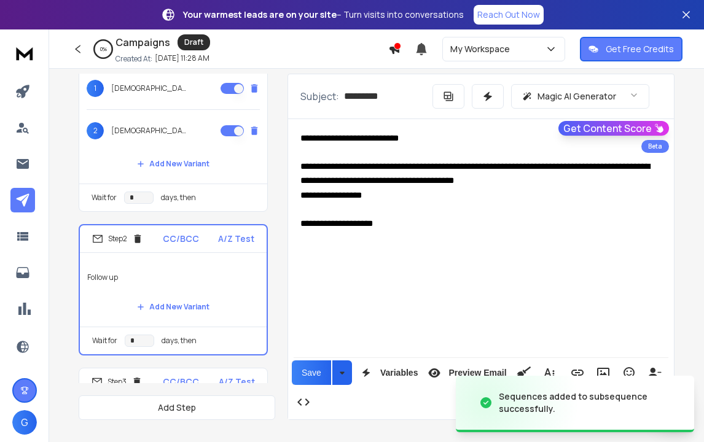
scroll to position [83, 0]
click at [169, 130] on p "Catholic Illusionist at {{companyName}}" at bounding box center [150, 132] width 79 height 10
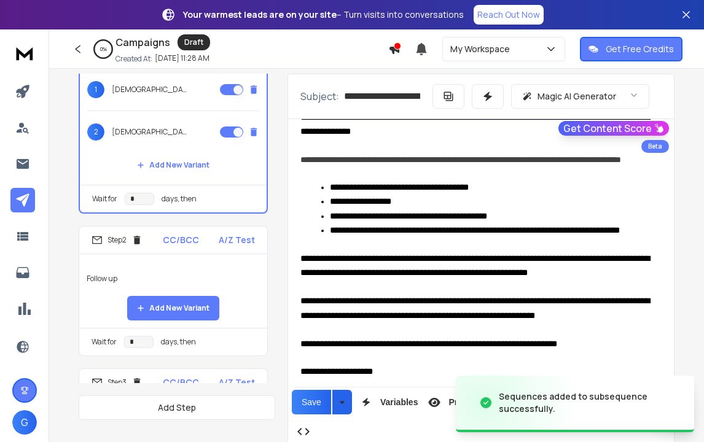
scroll to position [171, 0]
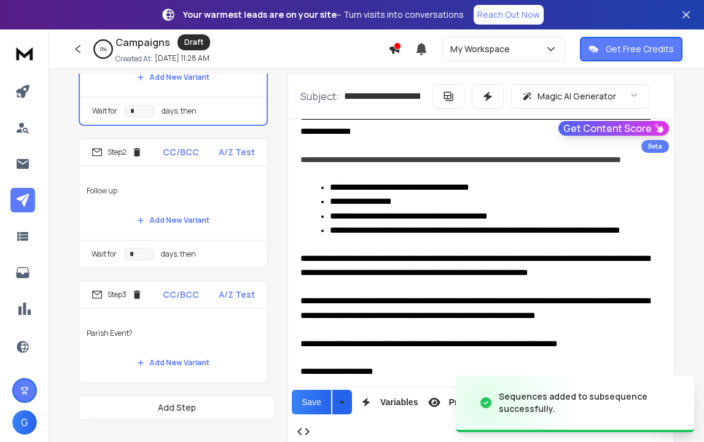
click at [173, 335] on p "Parish Event?" at bounding box center [173, 333] width 173 height 34
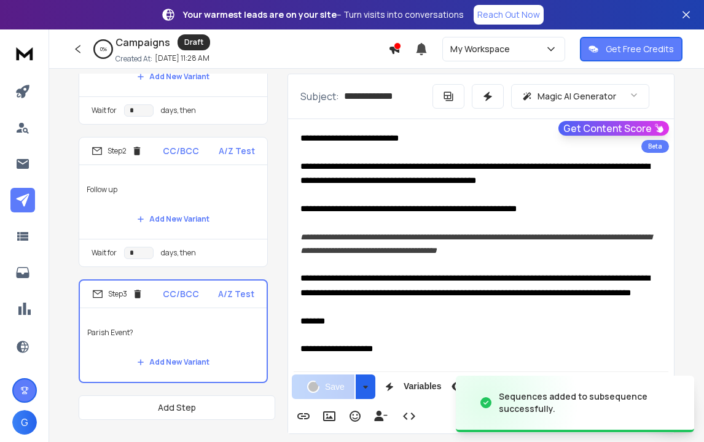
scroll to position [0, 0]
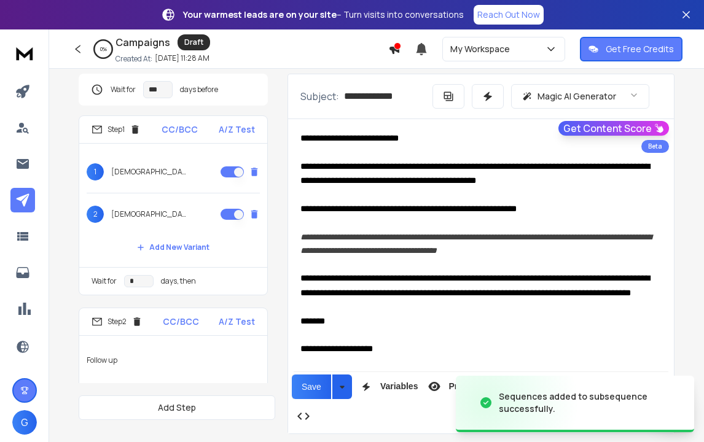
click at [168, 165] on div "1 Catholic illusionist" at bounding box center [138, 171] width 103 height 17
type input "**********"
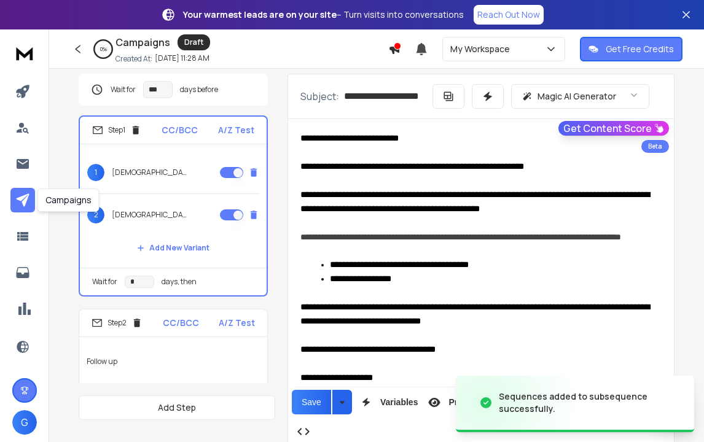
click at [24, 194] on icon at bounding box center [22, 200] width 15 height 15
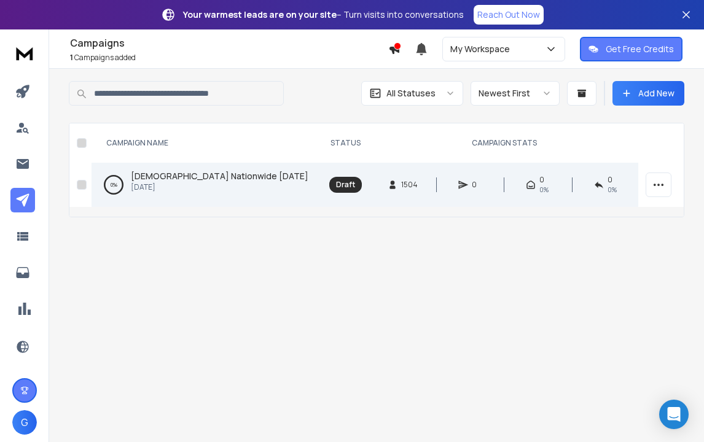
click at [265, 178] on span "[DEMOGRAPHIC_DATA] Nationwide [DATE]" at bounding box center [220, 176] width 178 height 12
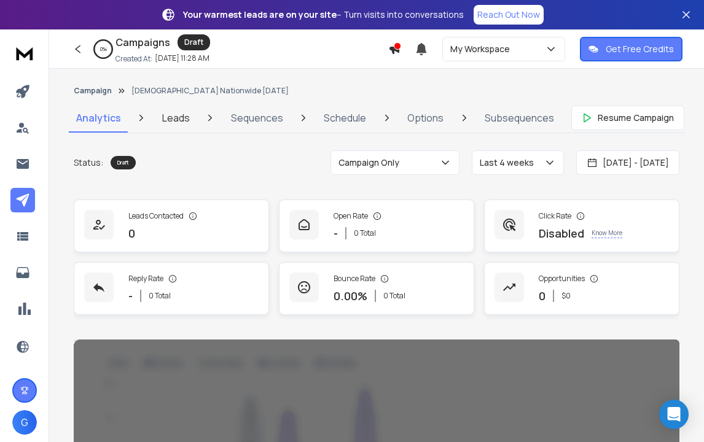
click at [178, 125] on p "Leads" at bounding box center [176, 118] width 28 height 15
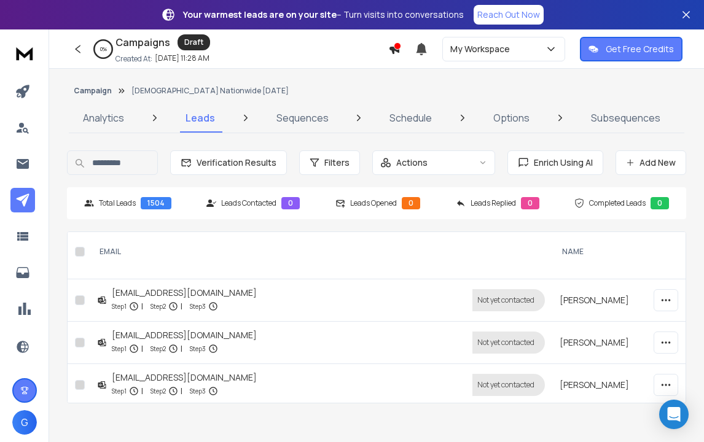
scroll to position [4929, 87]
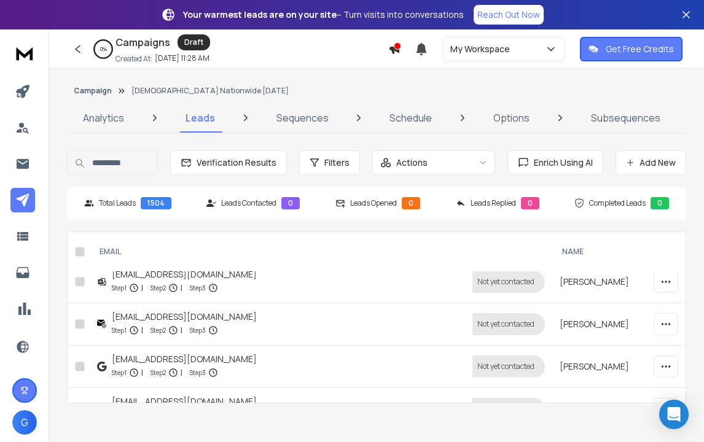
click at [200, 123] on p "Leads" at bounding box center [200, 118] width 29 height 15
click at [74, 254] on th at bounding box center [79, 252] width 22 height 40
click at [77, 253] on button "Select this Page" at bounding box center [80, 252] width 10 height 10
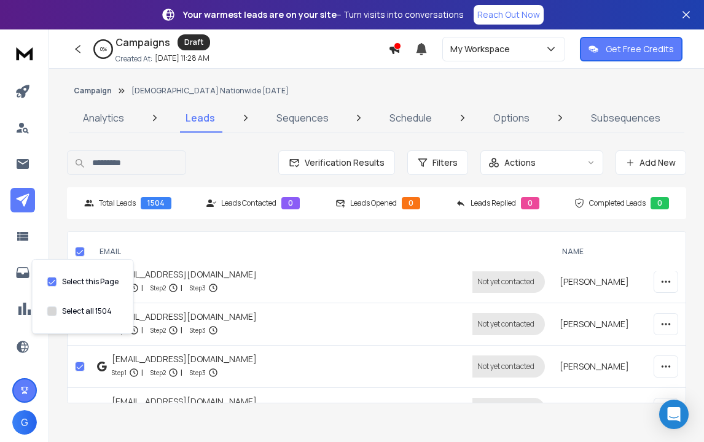
click at [53, 311] on button "Select this Page" at bounding box center [52, 312] width 10 height 10
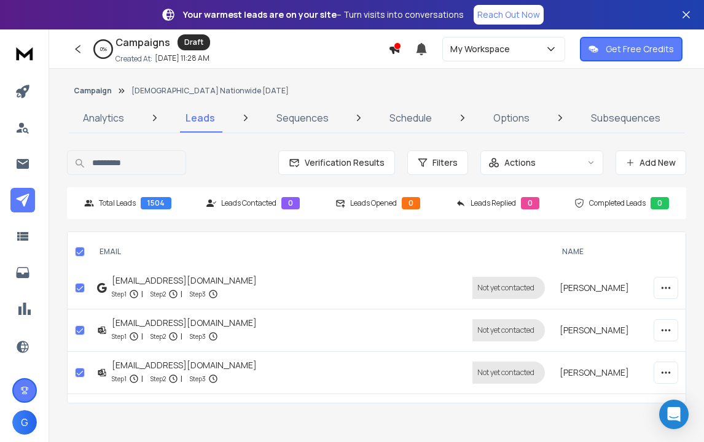
scroll to position [4777, 87]
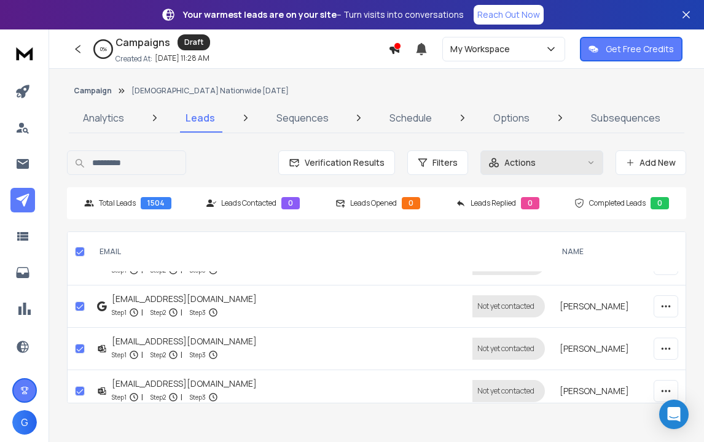
click at [496, 167] on icon "button" at bounding box center [493, 162] width 11 height 11
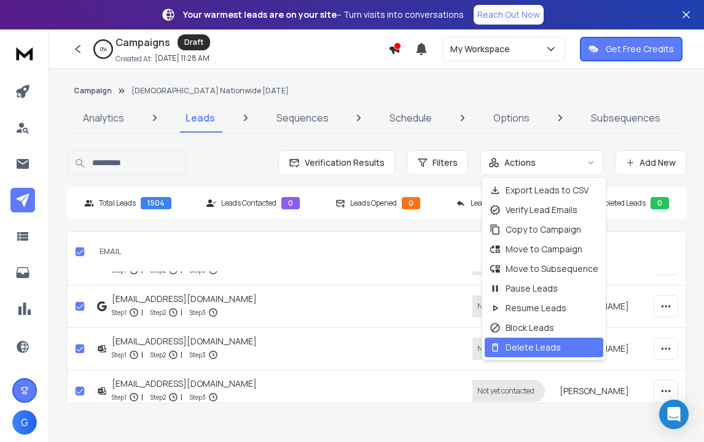
click at [528, 353] on p "Delete Leads" at bounding box center [533, 348] width 55 height 12
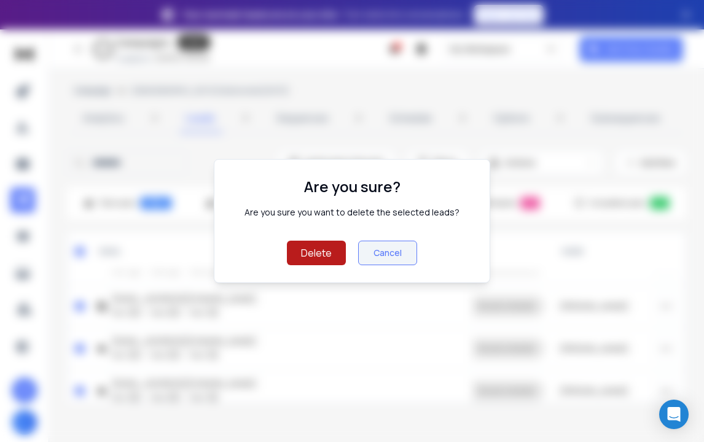
click at [310, 264] on button "Delete" at bounding box center [316, 253] width 59 height 25
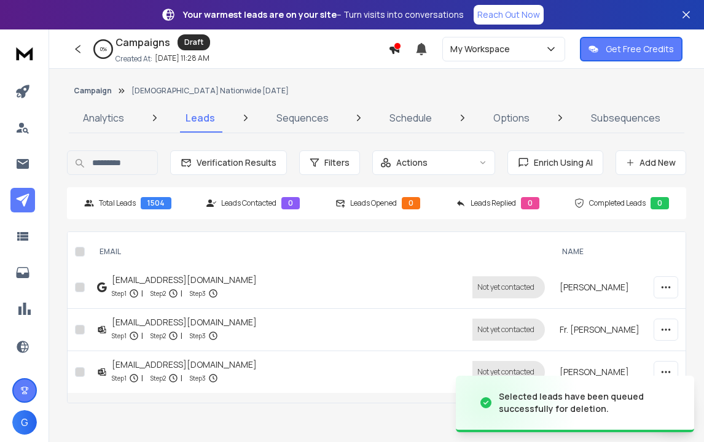
scroll to position [1998, 87]
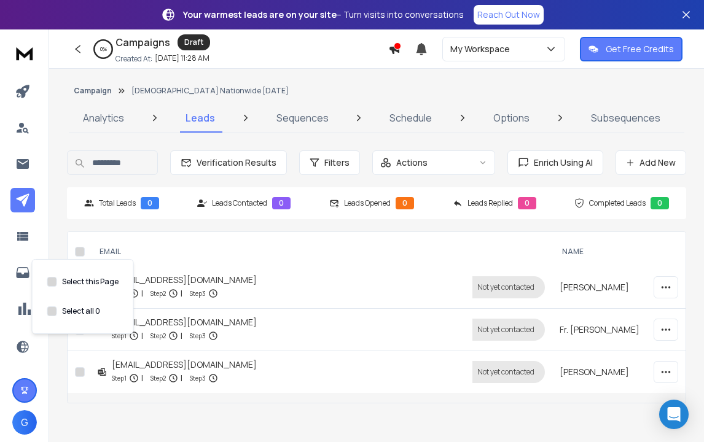
click at [87, 254] on div at bounding box center [82, 252] width 15 height 10
click at [83, 253] on button "Select this Page" at bounding box center [80, 252] width 10 height 10
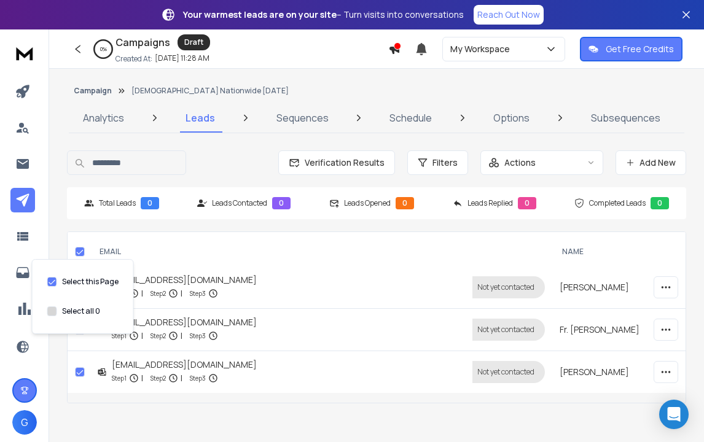
click at [141, 259] on th "EMAIL" at bounding box center [281, 252] width 383 height 40
click at [139, 245] on th "EMAIL" at bounding box center [281, 252] width 383 height 40
click at [621, 175] on div "Verification Results Filters Actions Add New Total Leads 0 Leads Contacted 0 Le…" at bounding box center [376, 271] width 619 height 241
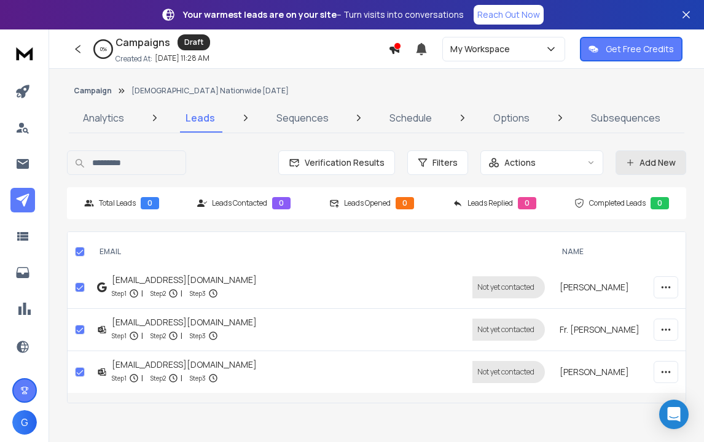
click at [632, 166] on icon at bounding box center [630, 163] width 9 height 9
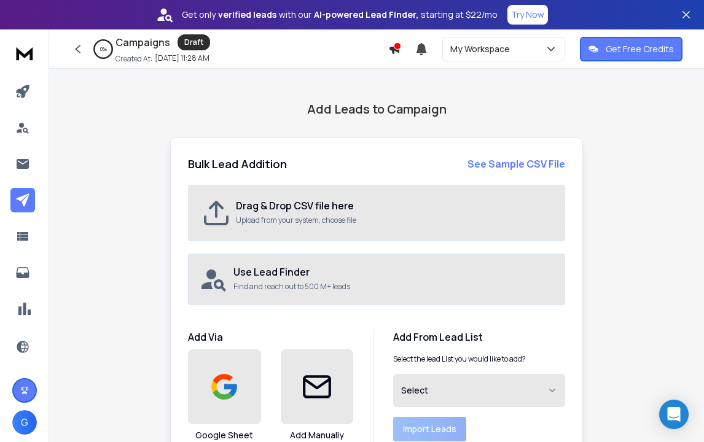
click at [644, 253] on div "Add Leads to Campaign Bulk Lead Addition See Sample CSV File Drag & Drop CSV fi…" at bounding box center [376, 281] width 629 height 361
click at [453, 229] on div "Drag & Drop CSV file here Upload from your system, choose file" at bounding box center [376, 213] width 377 height 57
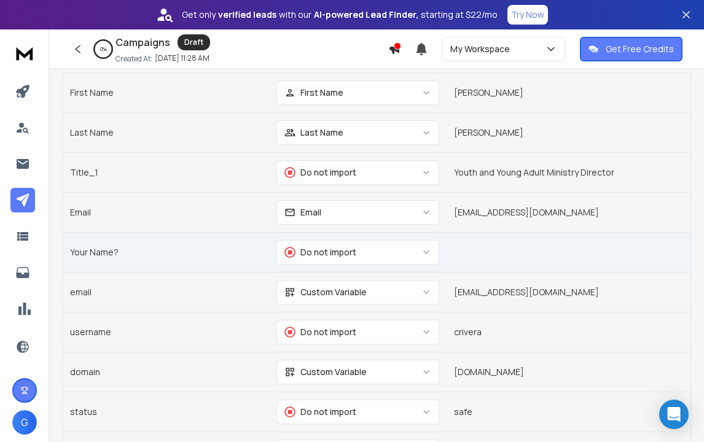
scroll to position [471, 0]
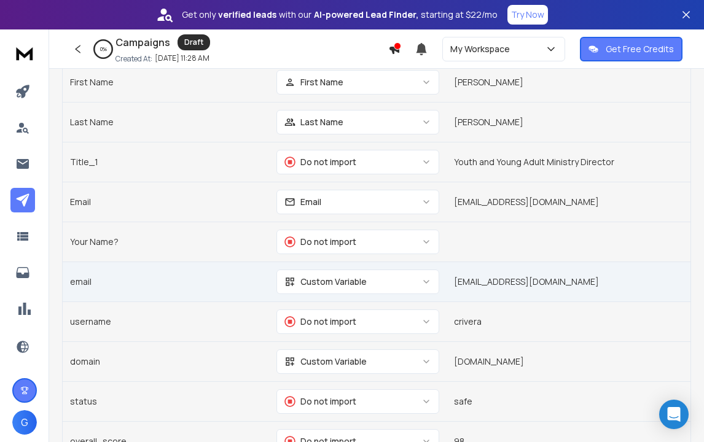
click at [317, 280] on button "Custom Variable" at bounding box center [357, 282] width 163 height 25
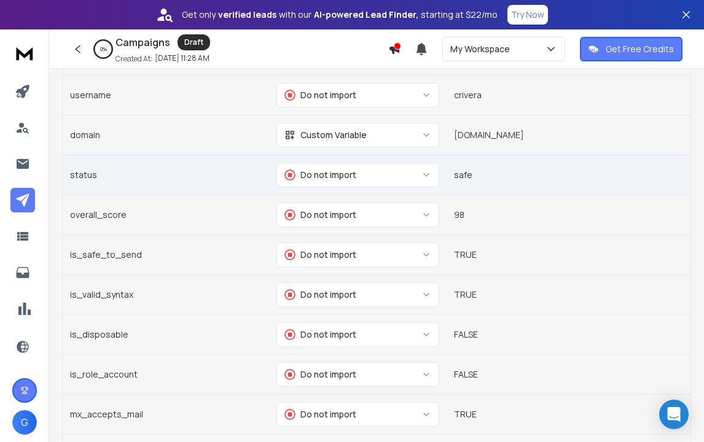
scroll to position [692, 0]
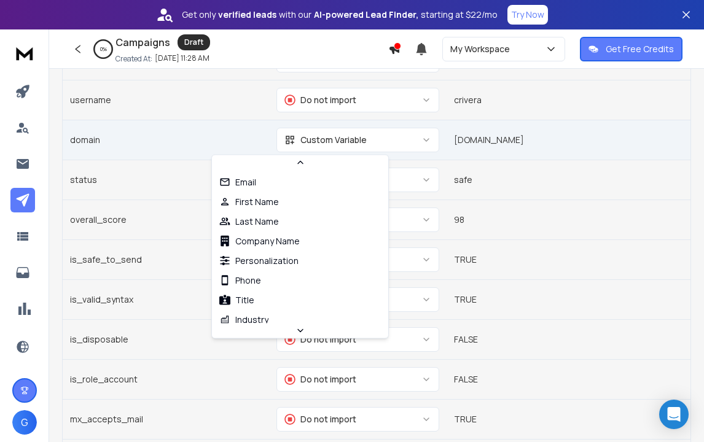
click at [304, 143] on button "Custom Variable" at bounding box center [357, 140] width 163 height 25
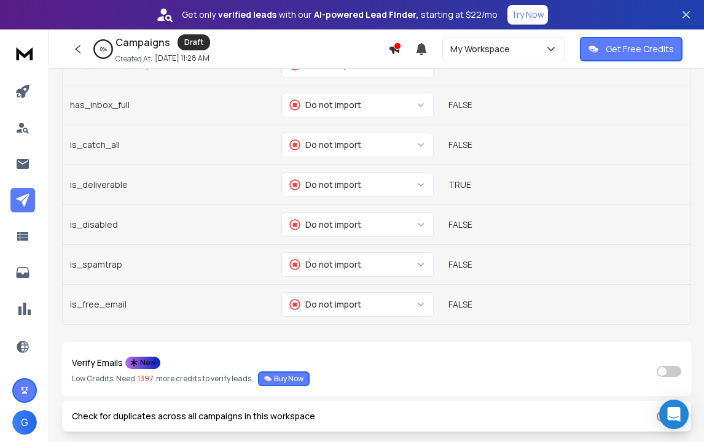
scroll to position [1199, 0]
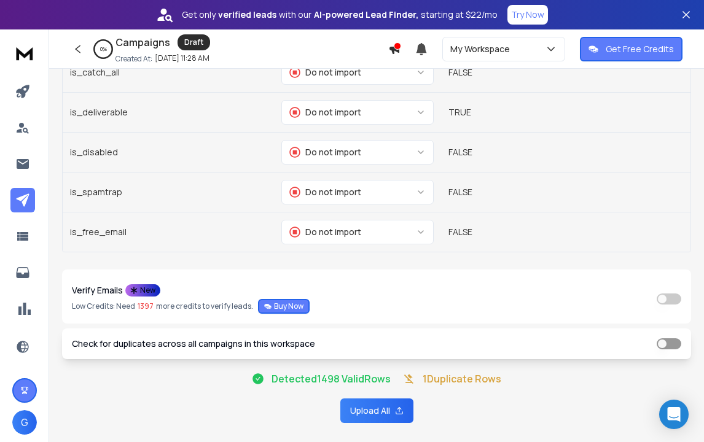
click at [406, 407] on button "Upload All" at bounding box center [376, 411] width 73 height 25
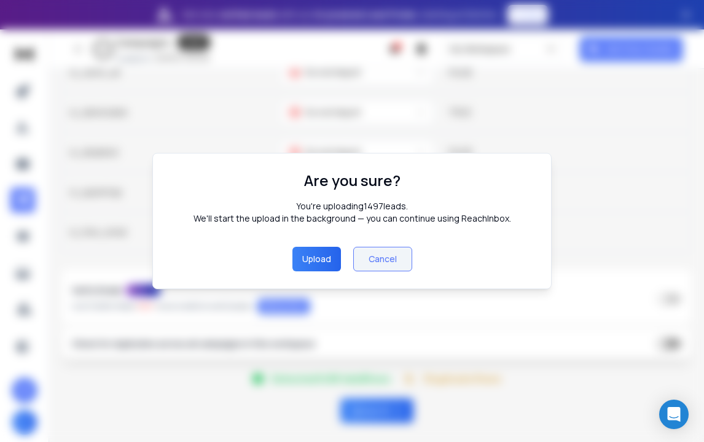
click at [317, 253] on button "Upload" at bounding box center [316, 259] width 49 height 25
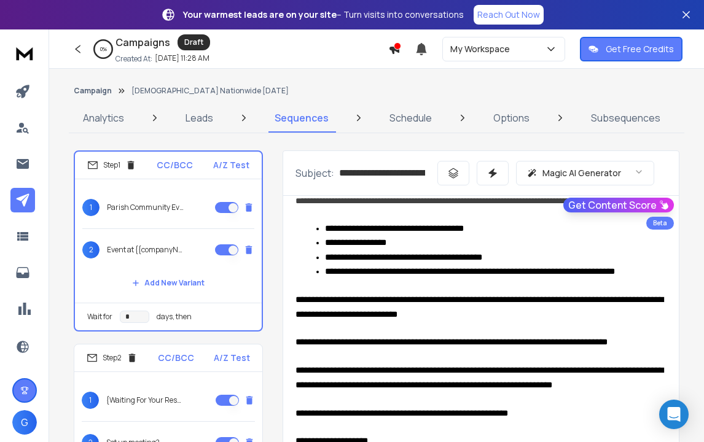
scroll to position [101, 0]
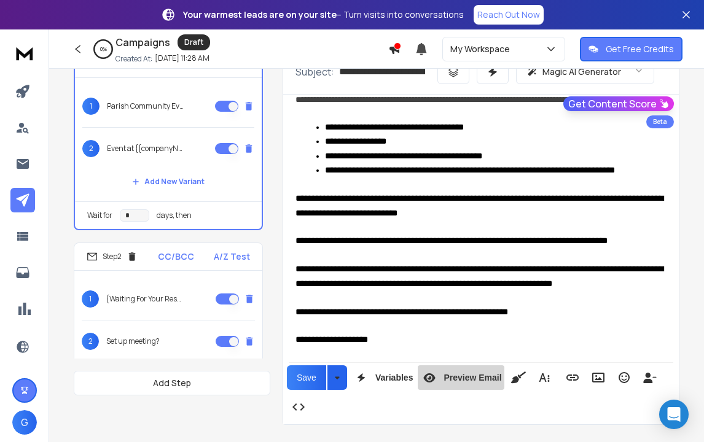
click at [482, 385] on div "Preview Email" at bounding box center [461, 378] width 86 height 20
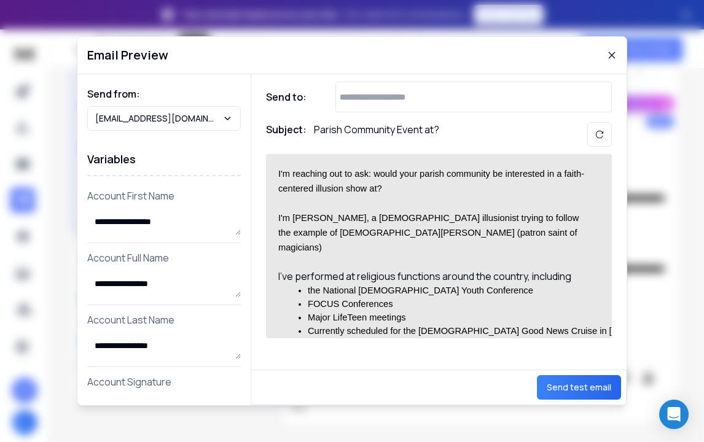
scroll to position [0, 0]
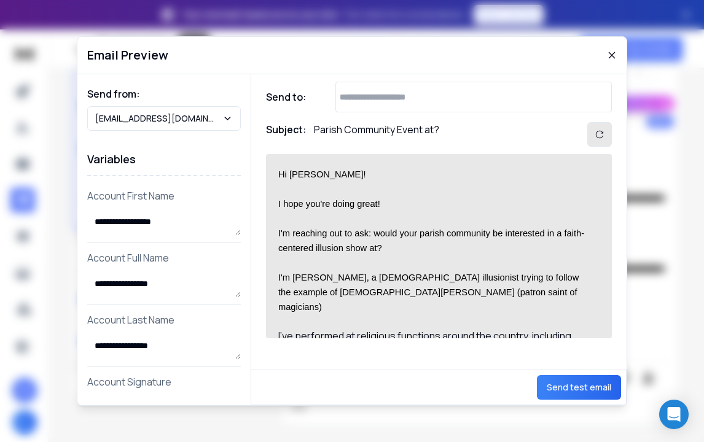
click at [603, 131] on icon at bounding box center [599, 134] width 7 height 7
click at [602, 133] on icon at bounding box center [599, 134] width 7 height 7
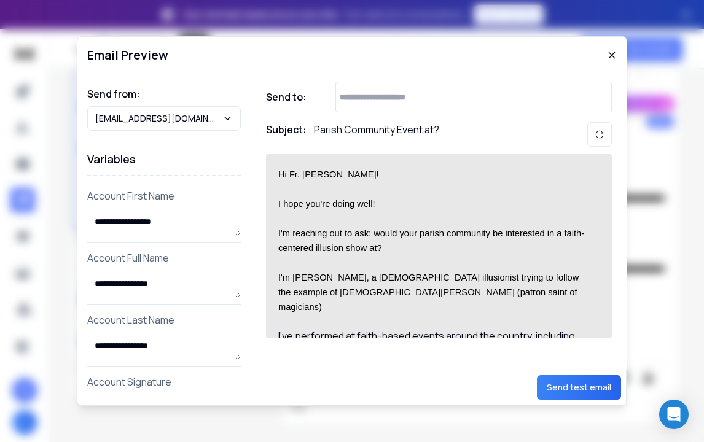
click at [602, 133] on icon at bounding box center [599, 134] width 7 height 7
click at [603, 133] on icon at bounding box center [599, 134] width 7 height 7
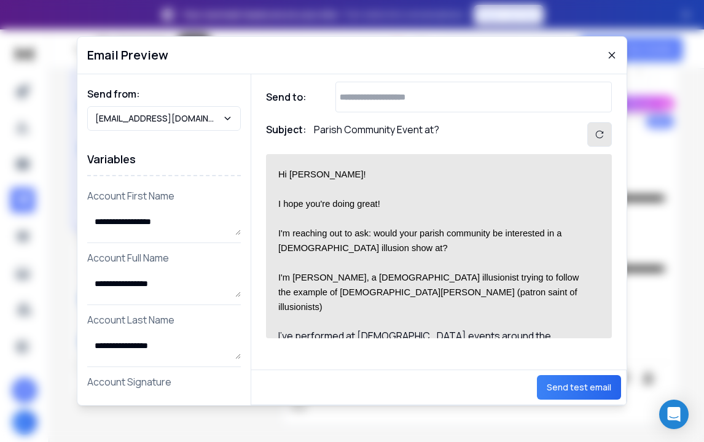
click at [603, 133] on icon at bounding box center [599, 134] width 7 height 7
click at [603, 133] on icon at bounding box center [599, 134] width 9 height 9
click at [602, 134] on icon at bounding box center [599, 134] width 9 height 9
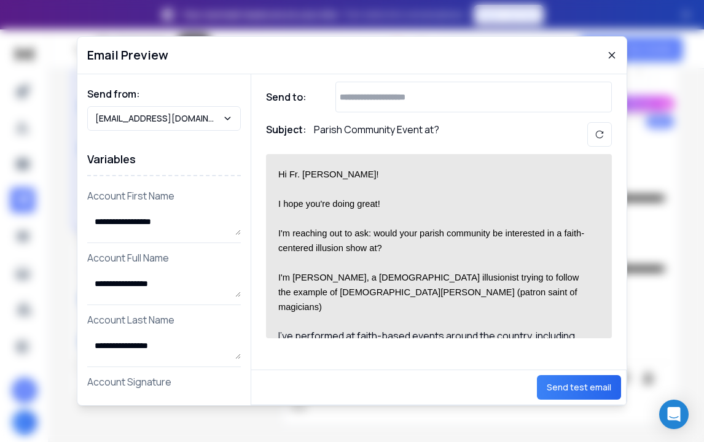
click at [602, 134] on icon at bounding box center [599, 134] width 9 height 9
click at [602, 135] on icon at bounding box center [599, 134] width 9 height 9
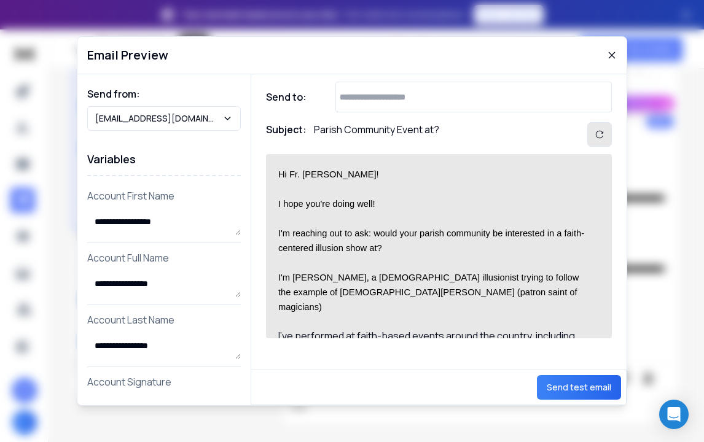
click at [602, 135] on icon at bounding box center [599, 134] width 9 height 9
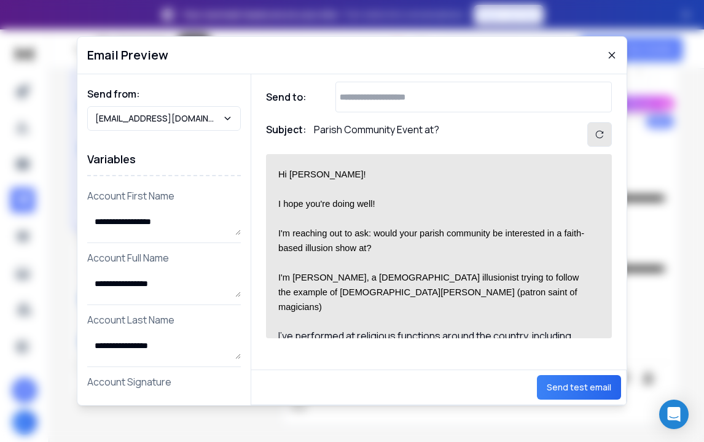
click at [602, 135] on icon at bounding box center [599, 134] width 9 height 9
click at [608, 137] on button at bounding box center [599, 134] width 25 height 25
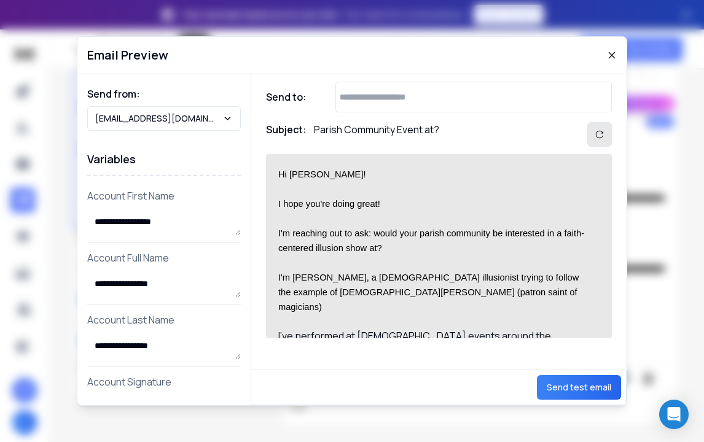
click at [606, 138] on button at bounding box center [599, 134] width 25 height 25
click at [606, 139] on button at bounding box center [599, 134] width 25 height 25
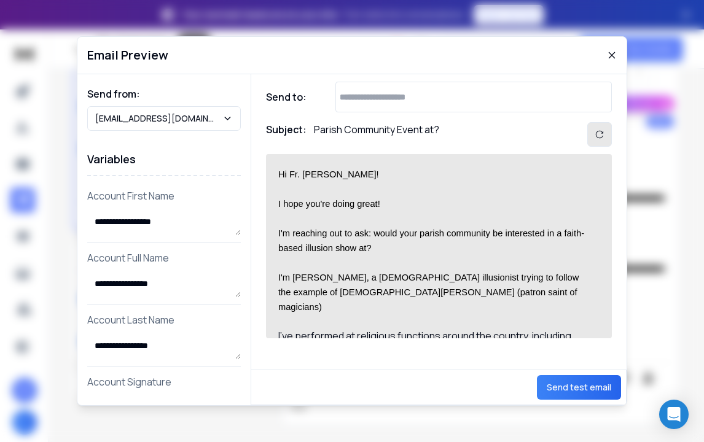
click at [606, 139] on button at bounding box center [599, 134] width 25 height 25
click at [606, 140] on button at bounding box center [599, 134] width 25 height 25
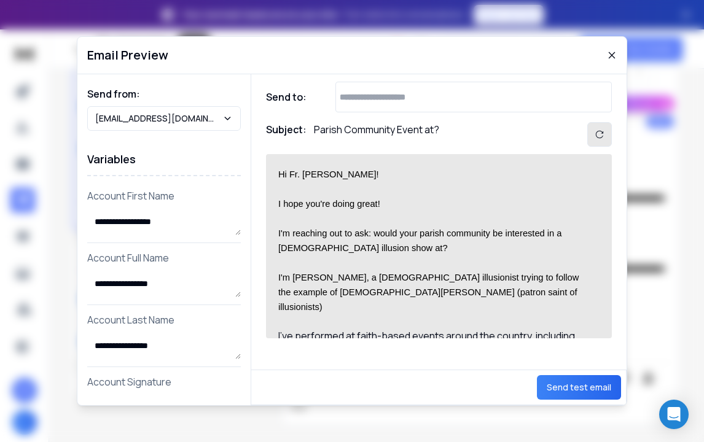
click at [606, 140] on button at bounding box center [599, 134] width 25 height 25
click at [607, 140] on button at bounding box center [599, 134] width 25 height 25
click at [607, 139] on button at bounding box center [599, 134] width 25 height 25
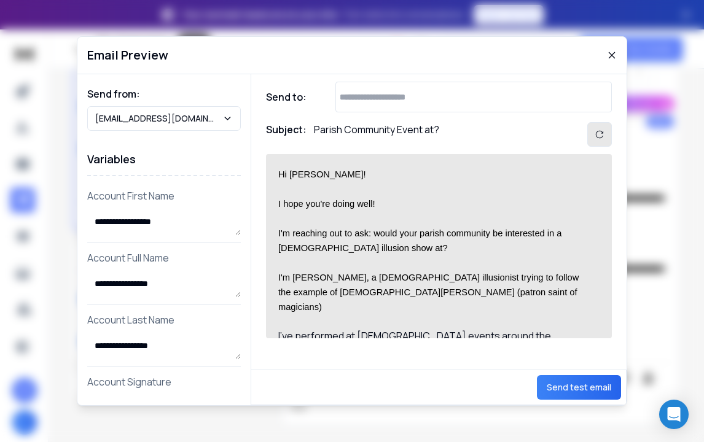
click at [608, 138] on button at bounding box center [599, 134] width 25 height 25
click at [608, 139] on button at bounding box center [599, 134] width 25 height 25
click at [613, 53] on icon at bounding box center [612, 55] width 7 height 7
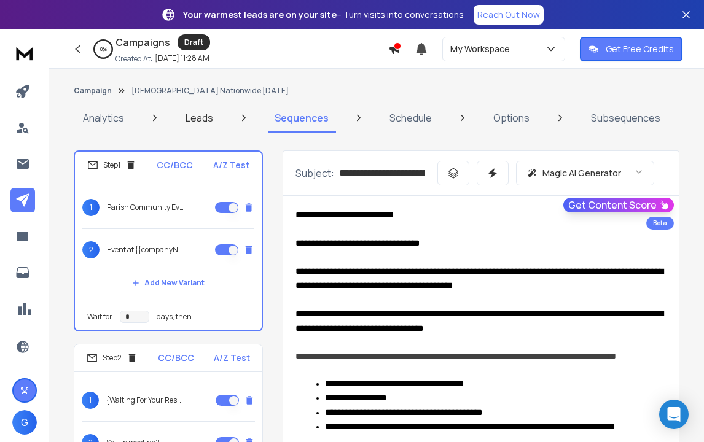
click at [208, 115] on p "Leads" at bounding box center [200, 118] width 28 height 15
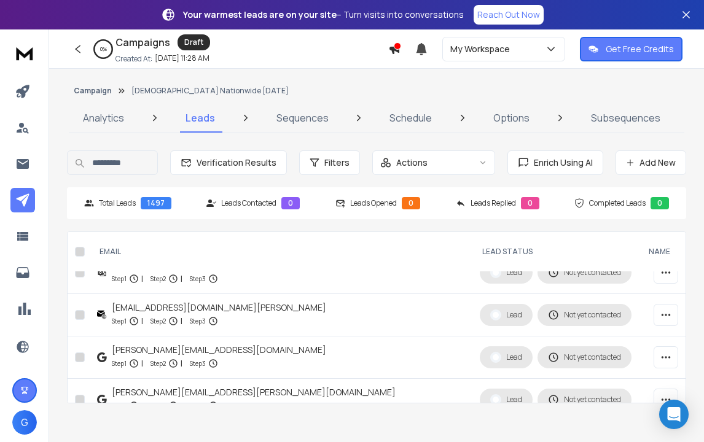
scroll to position [743, 0]
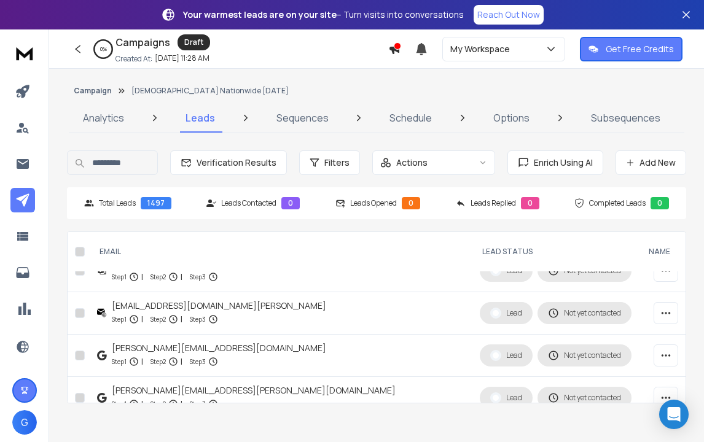
click at [141, 203] on div "Total Leads 1497" at bounding box center [127, 203] width 87 height 12
click at [156, 203] on div "1497" at bounding box center [156, 203] width 31 height 12
click at [98, 210] on div "Total Leads 1497 Leads Contacted 0 Leads Opened 0 Leads Replied 0 Completed Lea…" at bounding box center [376, 203] width 619 height 32
click at [84, 251] on button "Select this Page" at bounding box center [80, 252] width 10 height 10
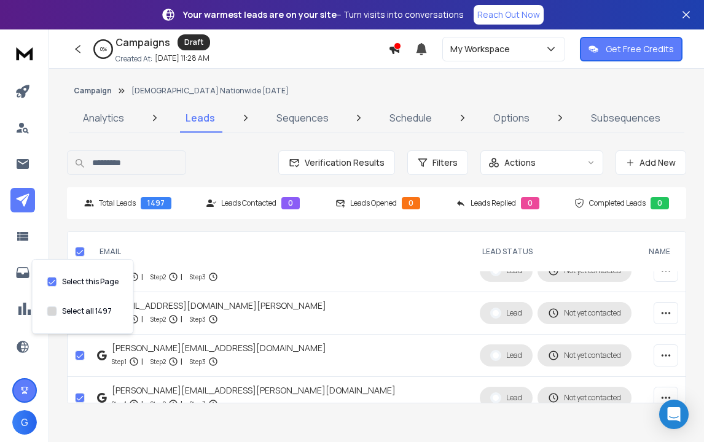
click at [88, 304] on div "Select all 1497" at bounding box center [82, 311] width 71 height 25
click at [88, 310] on label "Select all 1497" at bounding box center [87, 312] width 50 height 10
click at [59, 310] on div "Select all 1497" at bounding box center [82, 312] width 71 height 10
click at [54, 310] on button "Select this Page" at bounding box center [52, 312] width 10 height 10
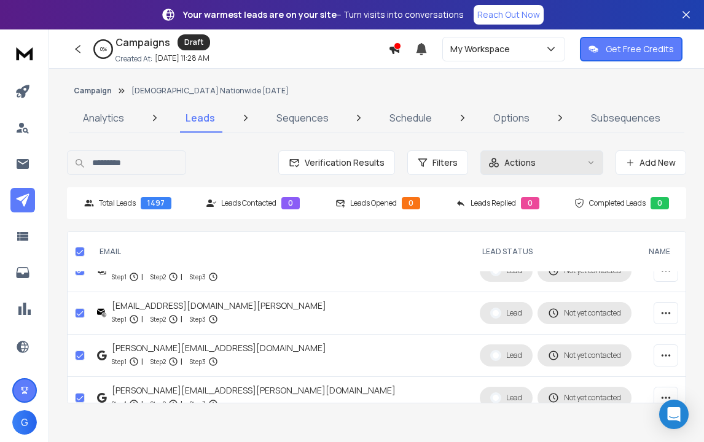
click at [543, 164] on div "Actions" at bounding box center [534, 163] width 93 height 12
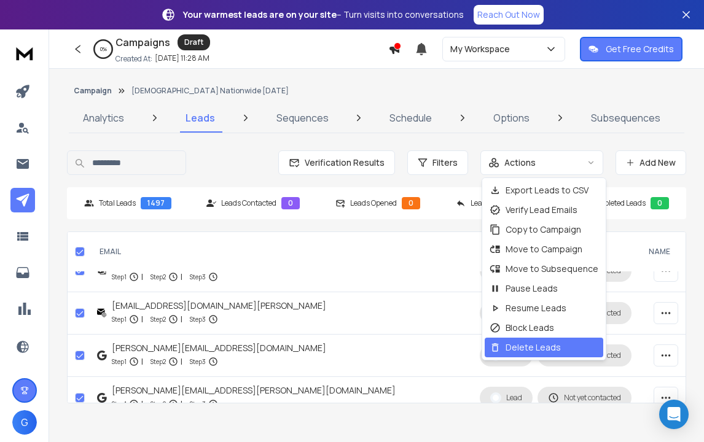
click at [526, 347] on p "Delete Leads" at bounding box center [533, 348] width 55 height 12
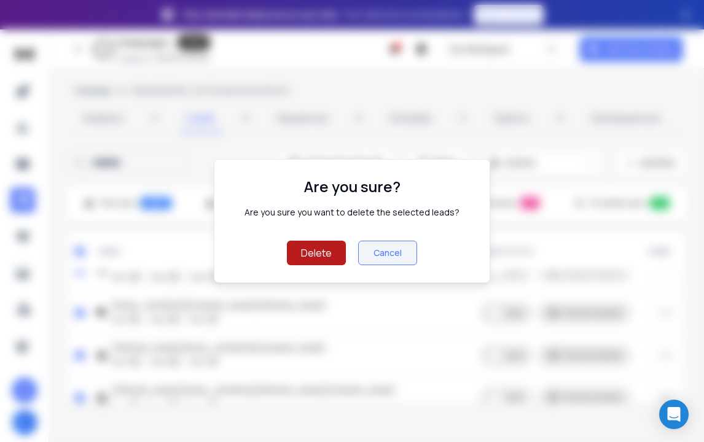
click at [320, 259] on button "Delete" at bounding box center [316, 253] width 59 height 25
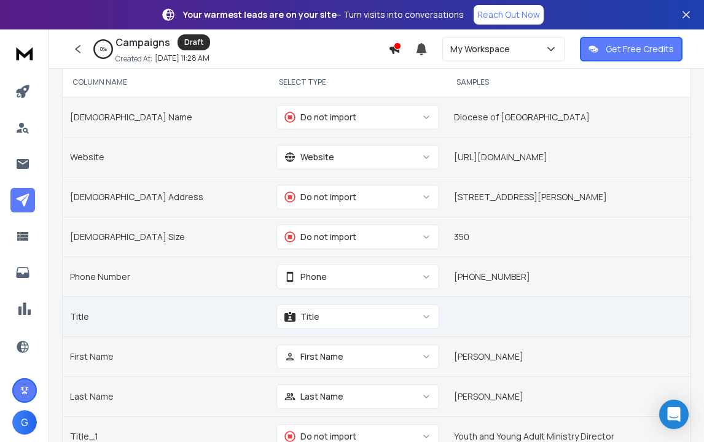
scroll to position [176, 0]
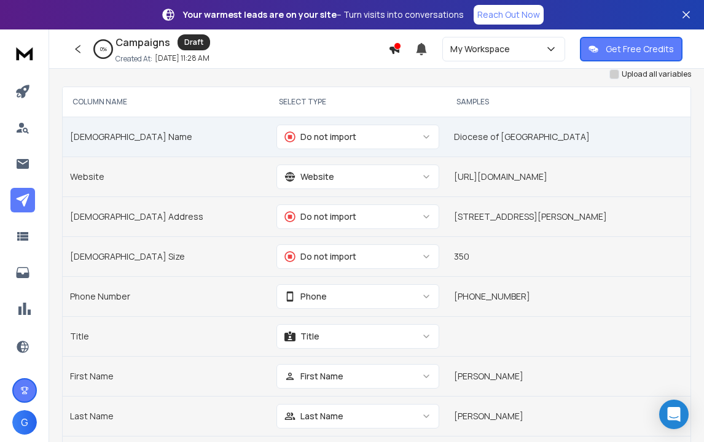
click at [337, 141] on button "Do not import" at bounding box center [357, 137] width 163 height 25
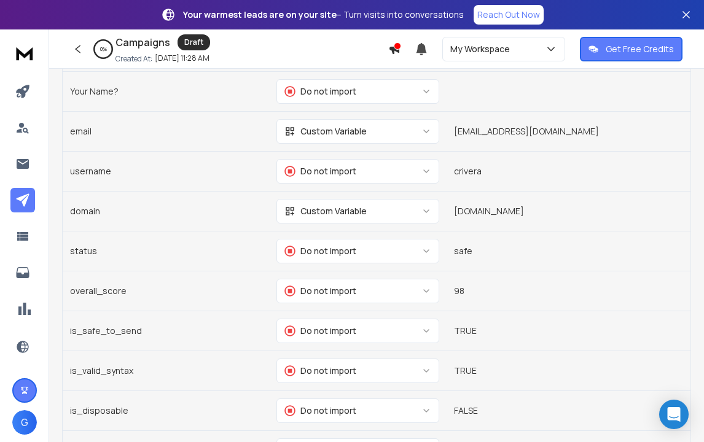
scroll to position [621, 0]
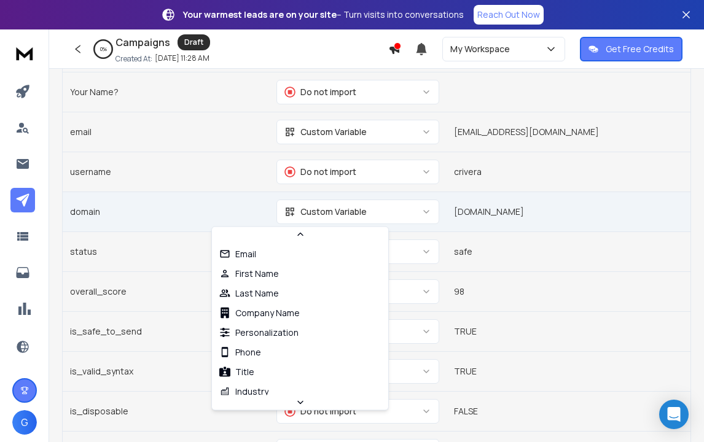
click at [316, 211] on button "Custom Variable" at bounding box center [357, 212] width 163 height 25
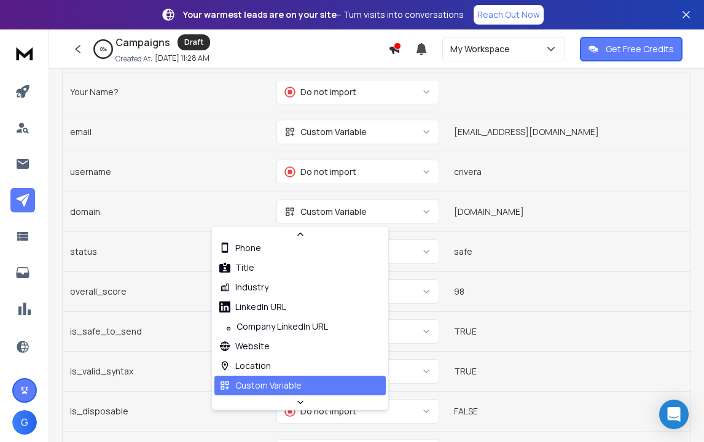
scroll to position [112, 0]
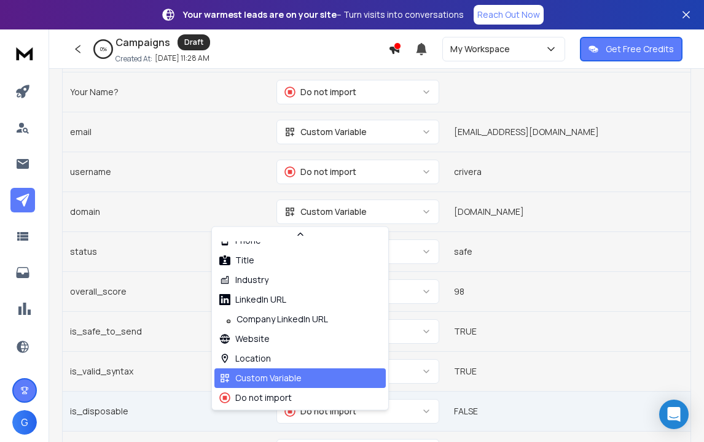
drag, startPoint x: 296, startPoint y: 377, endPoint x: 296, endPoint y: 394, distance: 17.2
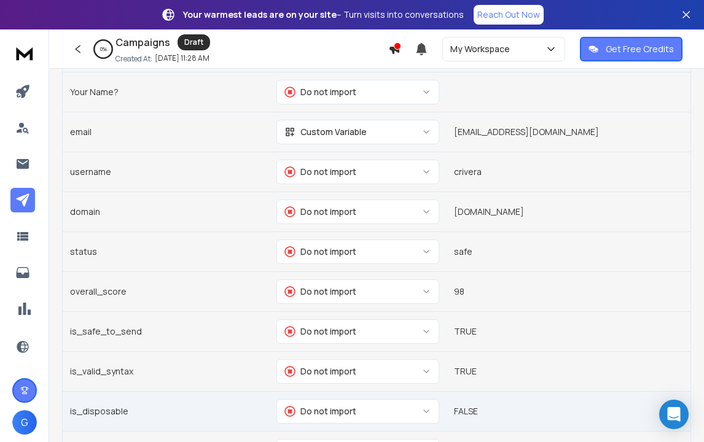
click at [296, 394] on td "Do not import" at bounding box center [358, 411] width 178 height 40
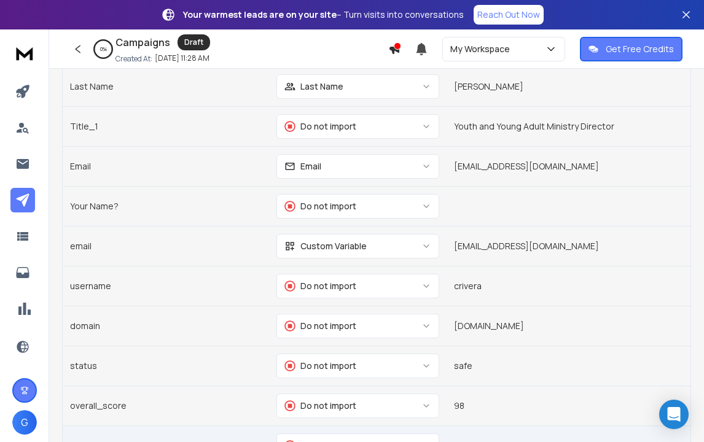
scroll to position [492, 0]
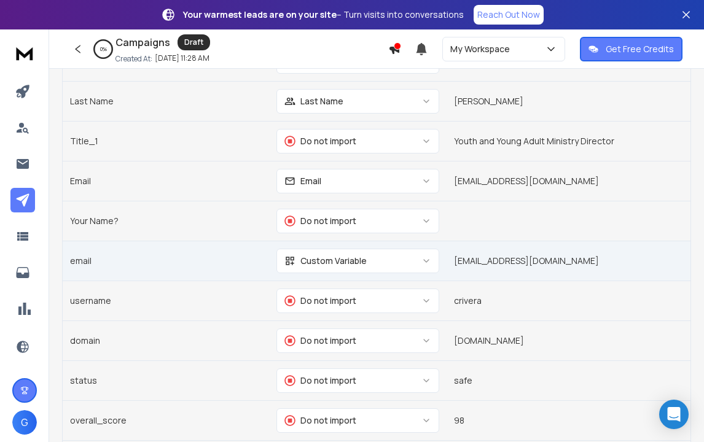
click at [288, 269] on button "Custom Variable" at bounding box center [357, 261] width 163 height 25
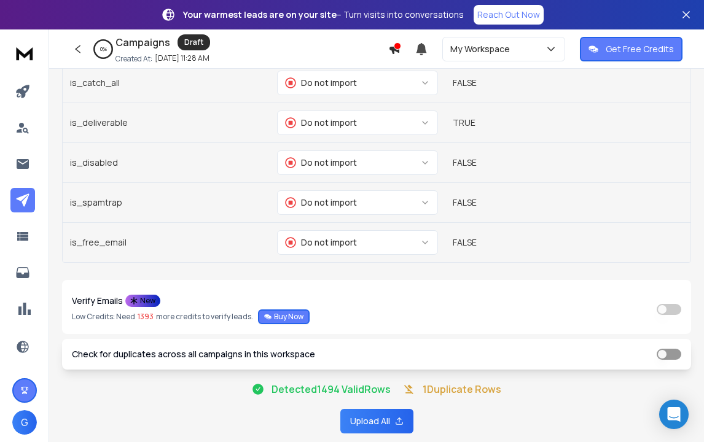
scroll to position [1199, 0]
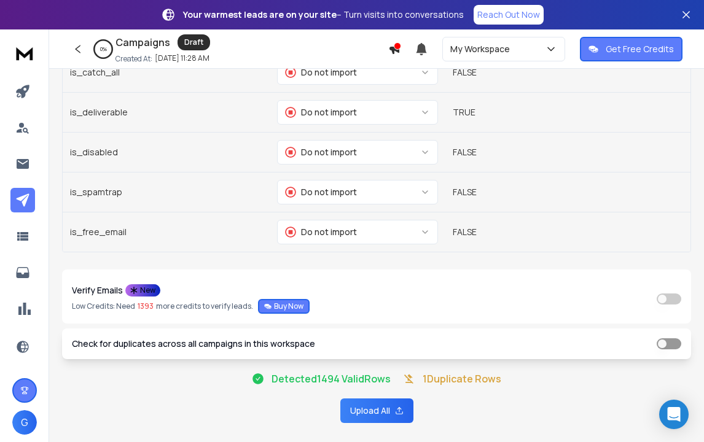
click at [387, 414] on button "Upload All" at bounding box center [376, 411] width 73 height 25
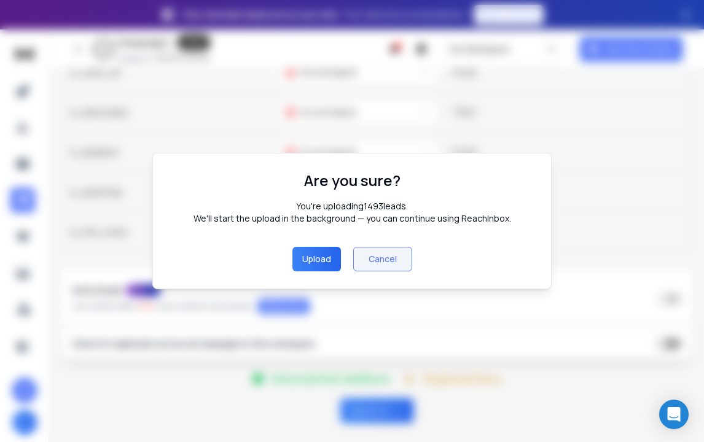
click at [325, 256] on button "Upload" at bounding box center [316, 259] width 49 height 25
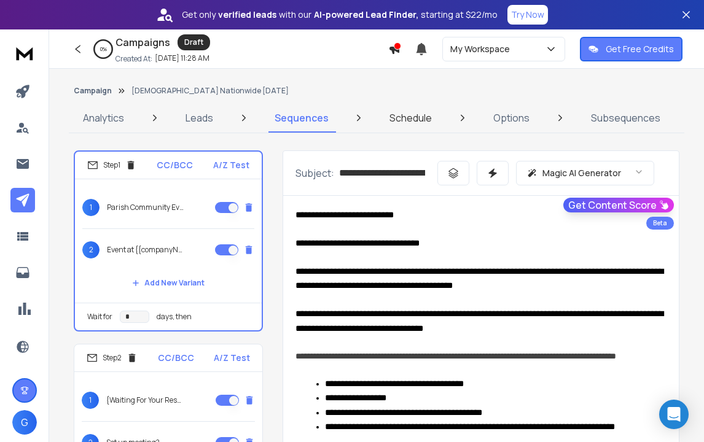
click at [417, 120] on p "Schedule" at bounding box center [411, 118] width 42 height 15
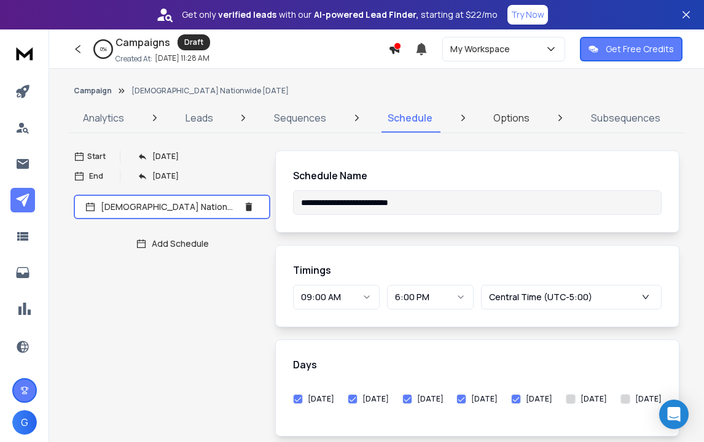
click at [524, 117] on p "Options" at bounding box center [511, 118] width 36 height 15
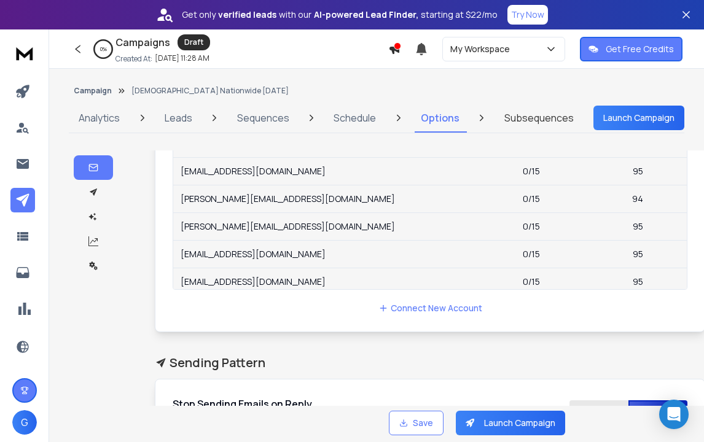
click at [557, 116] on p "Subsequences" at bounding box center [538, 118] width 69 height 15
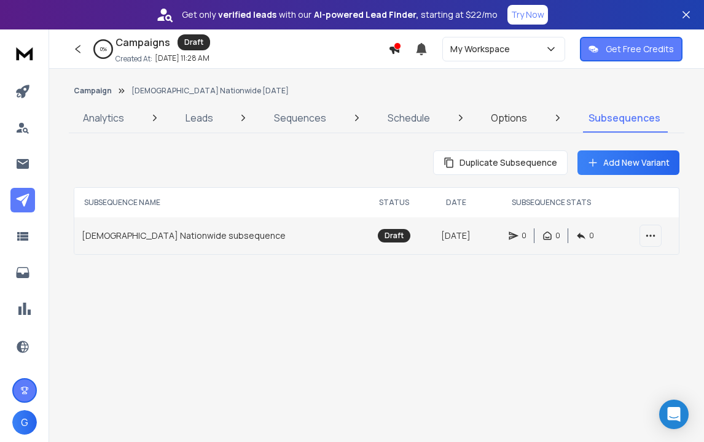
click at [512, 115] on p "Options" at bounding box center [509, 118] width 36 height 15
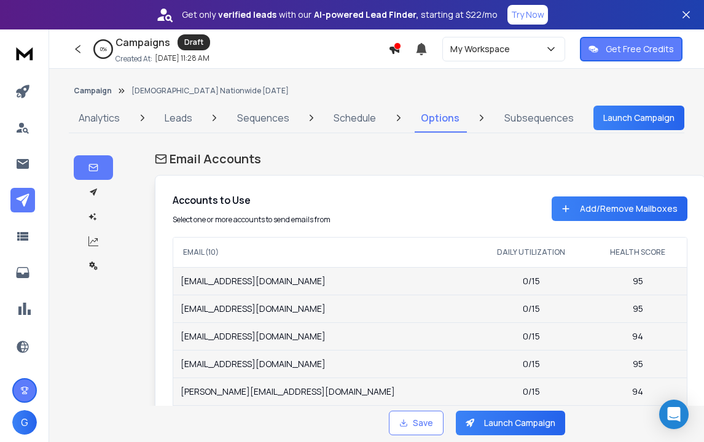
click at [612, 116] on button "Launch Campaign" at bounding box center [639, 118] width 91 height 25
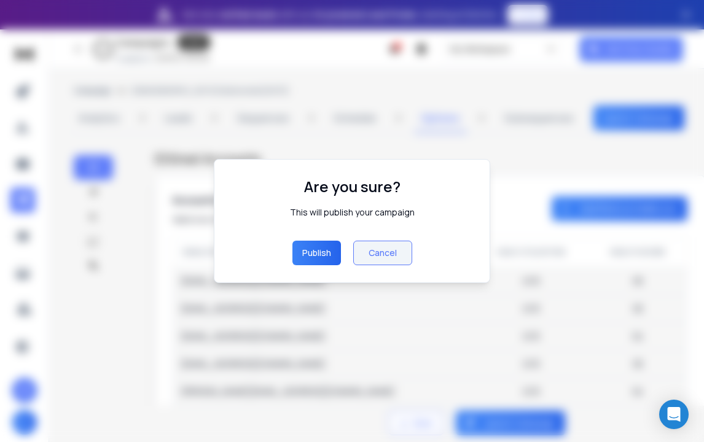
click at [331, 256] on button "Publish" at bounding box center [316, 253] width 49 height 25
